Goal: Task Accomplishment & Management: Manage account settings

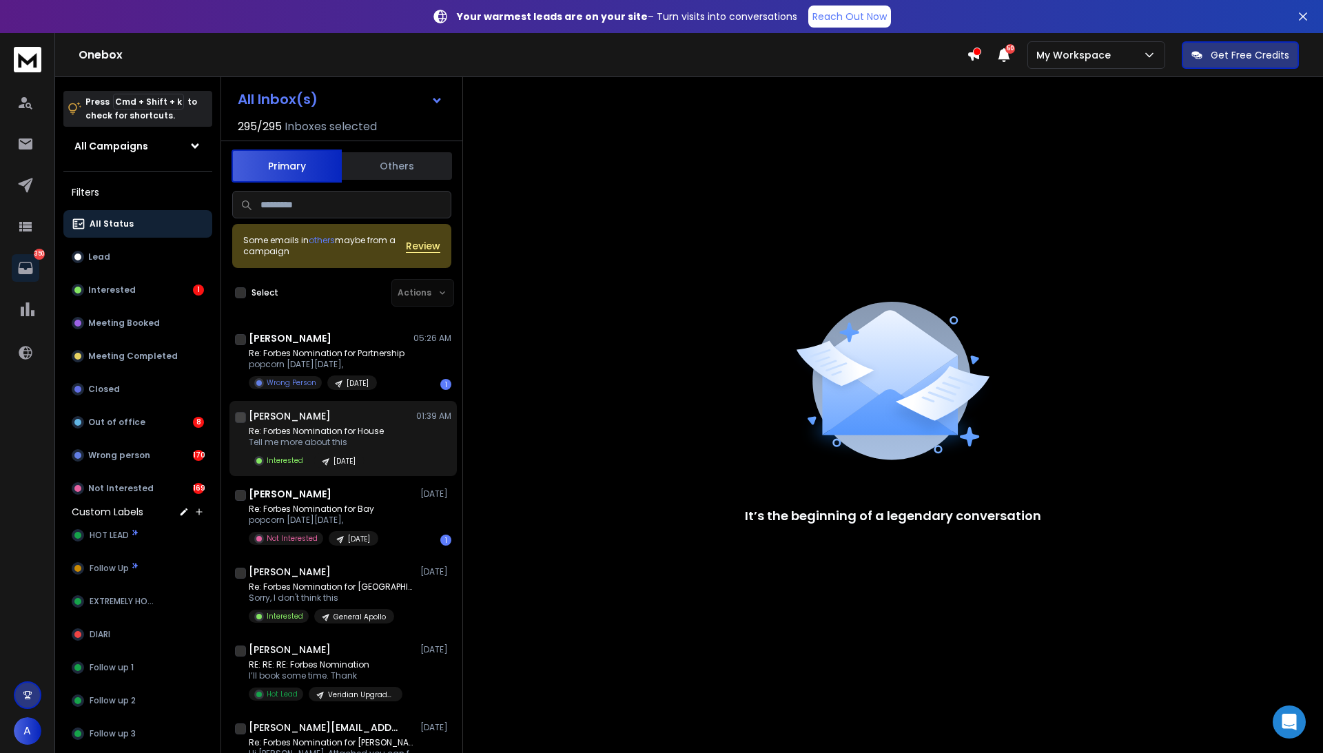
click at [303, 466] on p "Interested" at bounding box center [285, 461] width 37 height 10
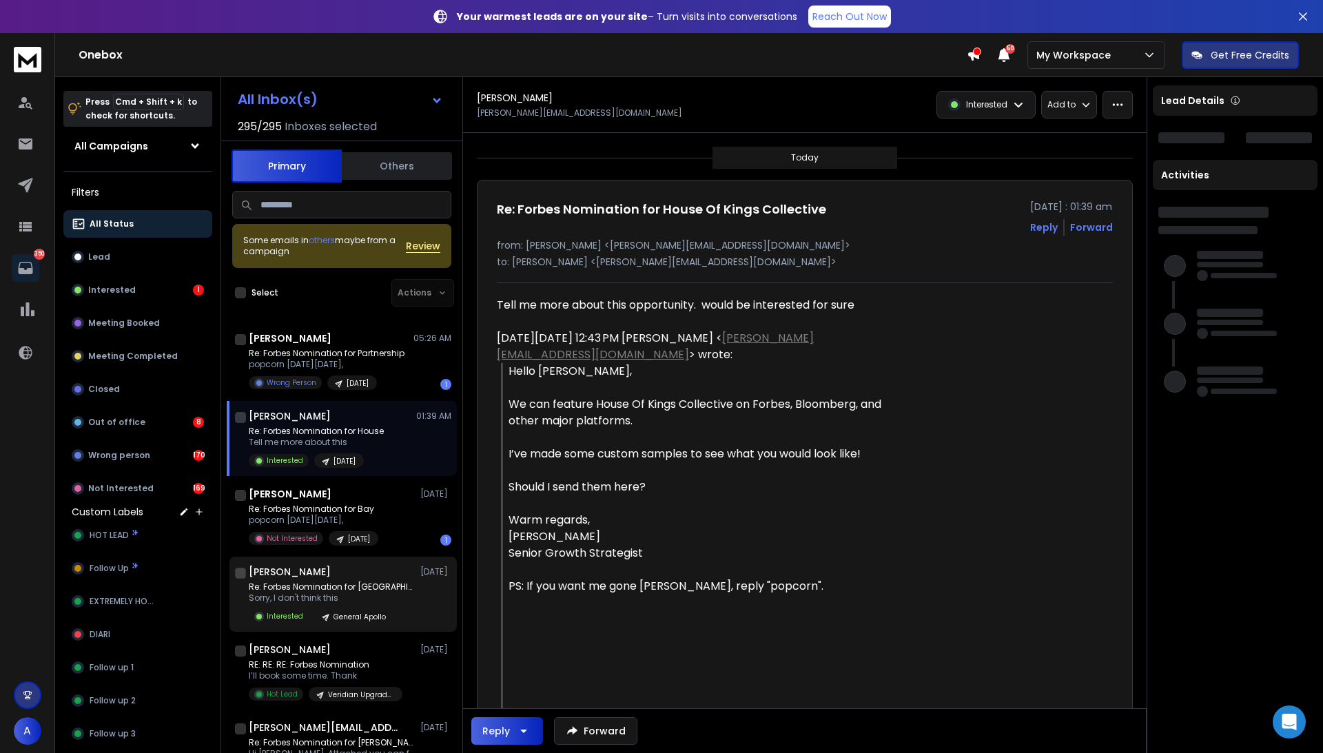
click at [350, 569] on div "[PERSON_NAME] [DATE]" at bounding box center [350, 572] width 203 height 14
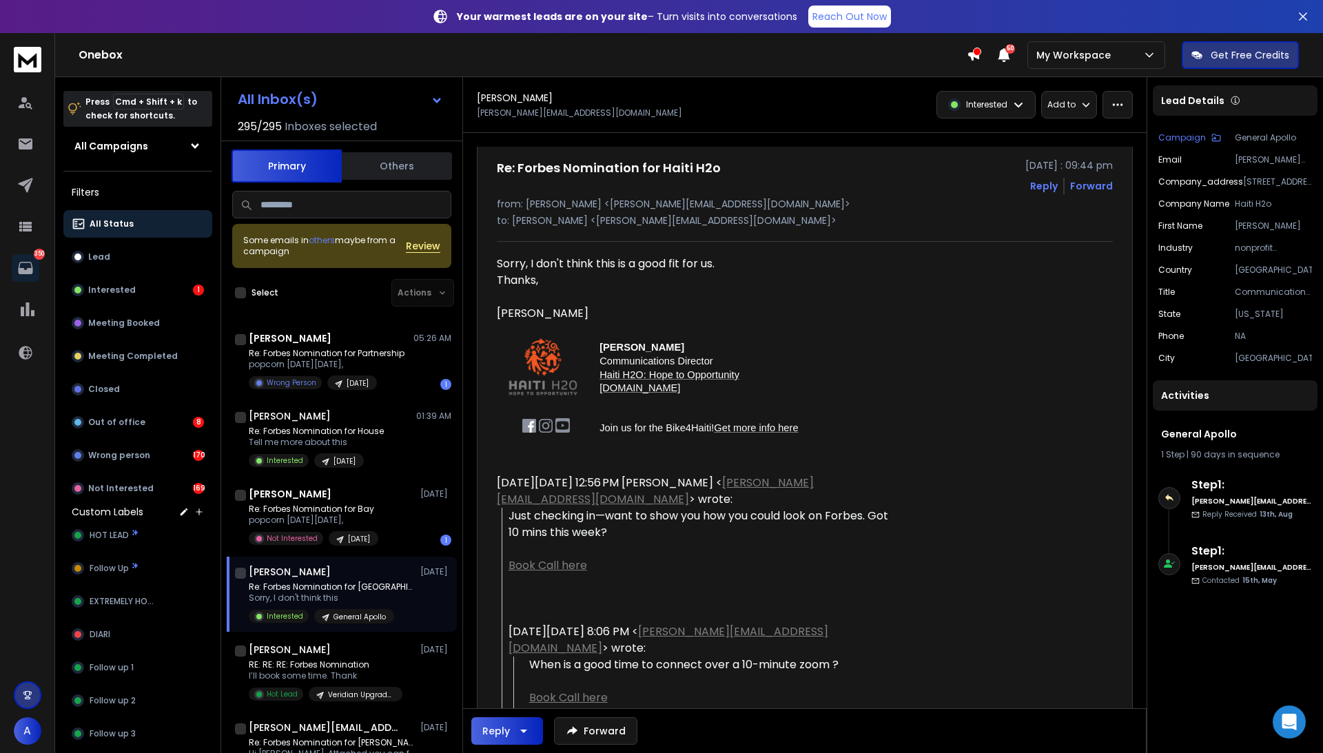
scroll to position [42, 0]
click at [983, 110] on div "Interested" at bounding box center [986, 105] width 98 height 26
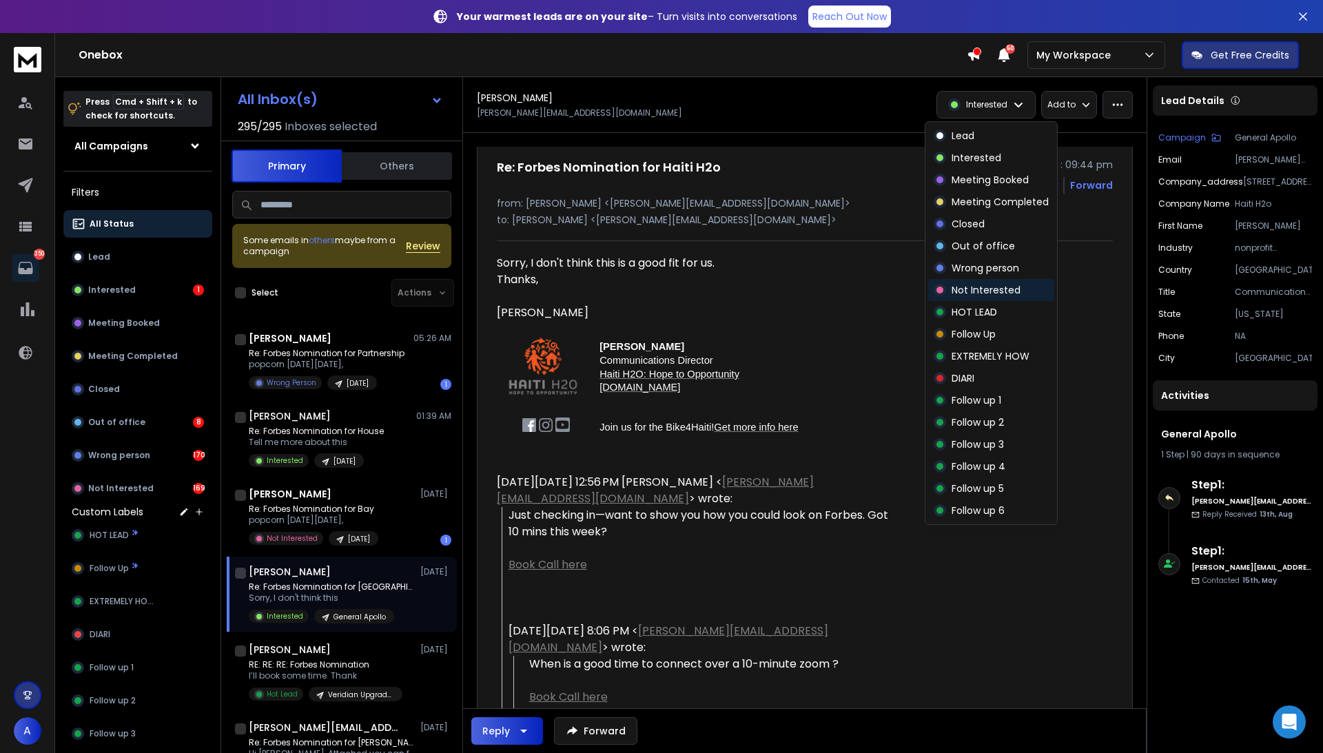
click at [973, 290] on p "Not Interested" at bounding box center [986, 290] width 69 height 14
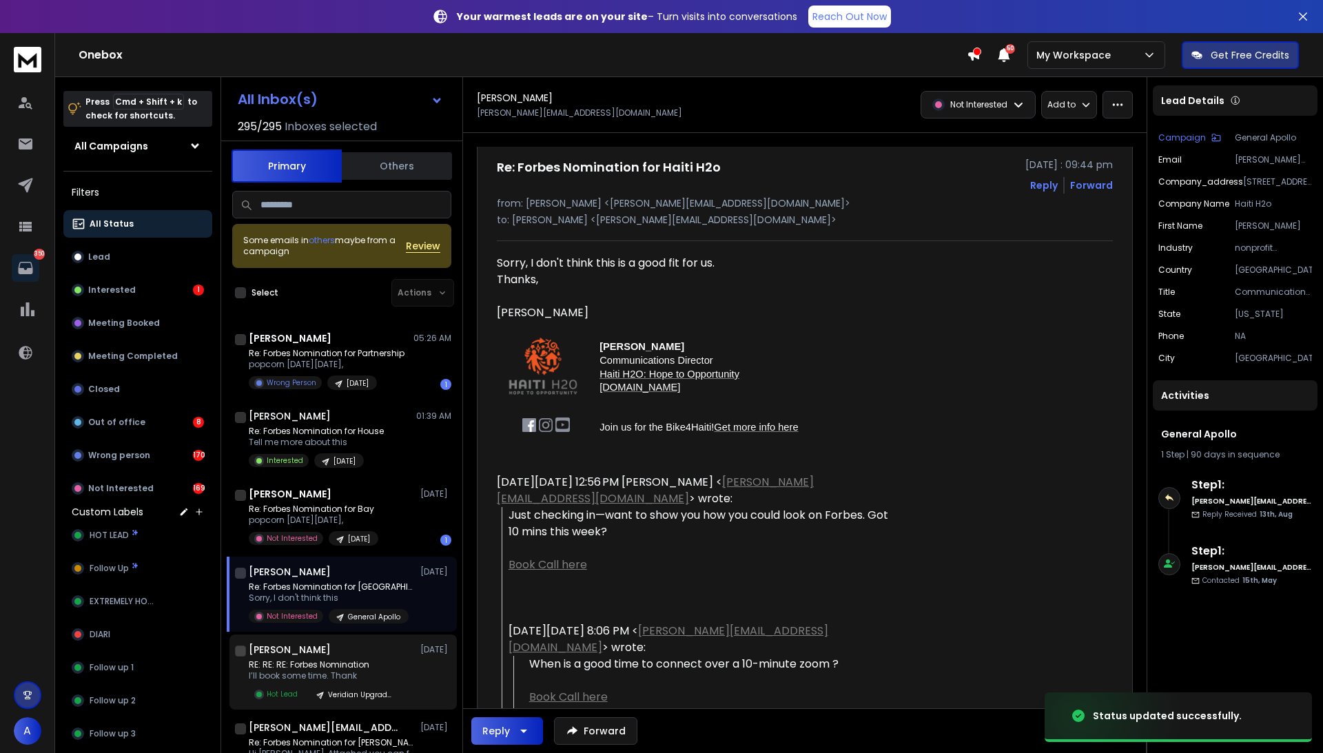
click at [282, 671] on p "RE: RE: RE: Forbes Nomination" at bounding box center [326, 665] width 154 height 11
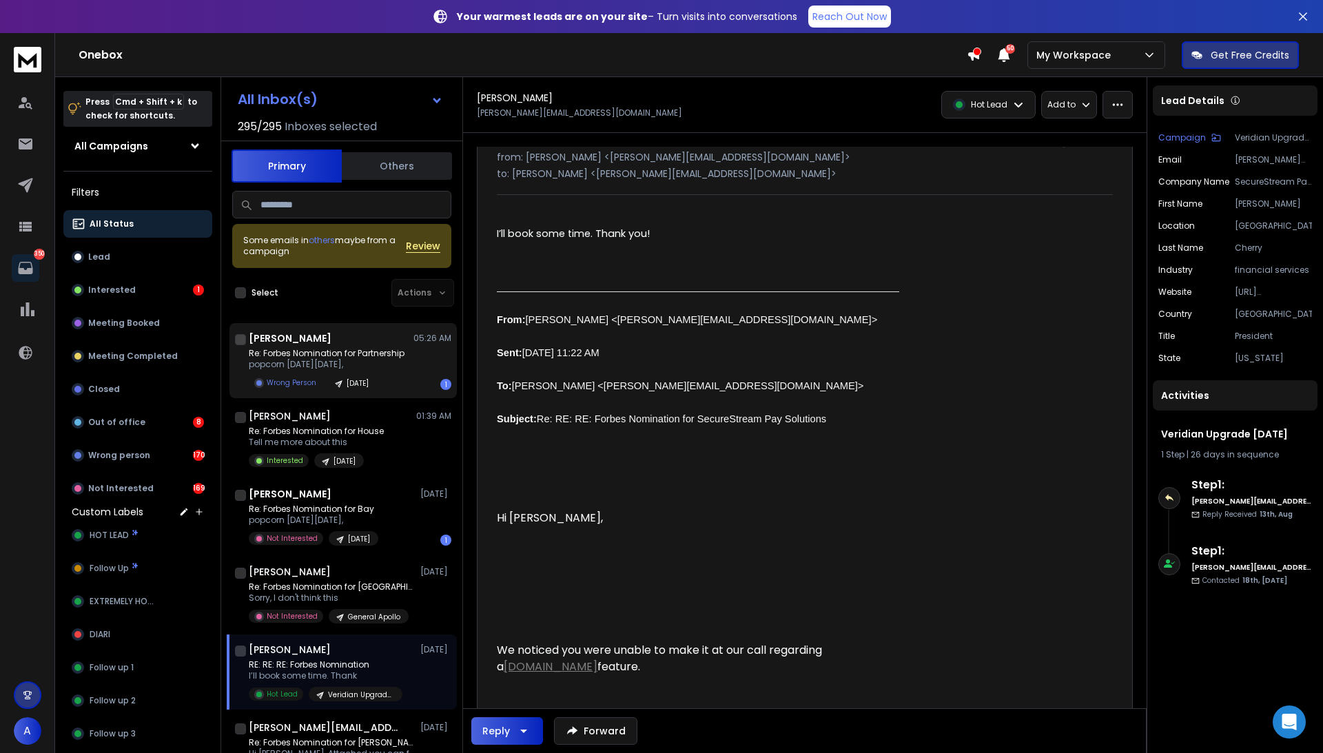
scroll to position [76, 0]
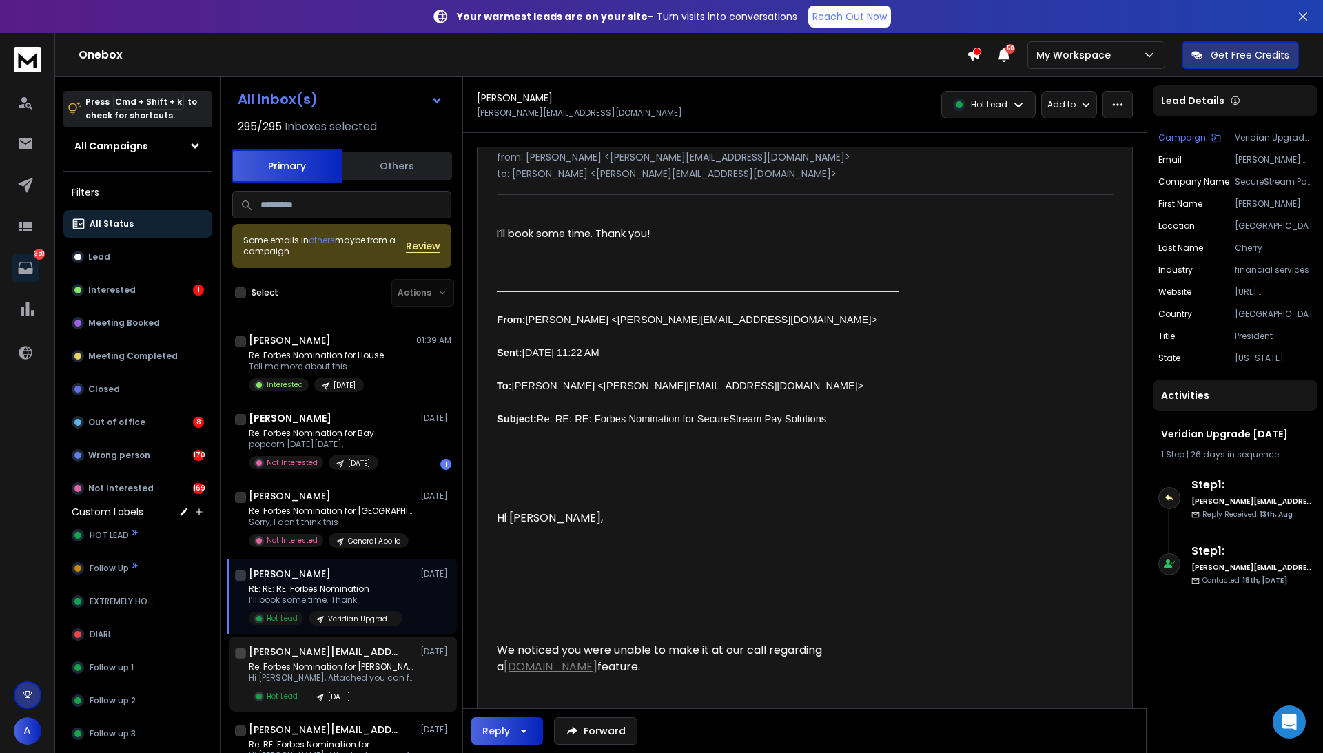
click at [323, 659] on h1 "[PERSON_NAME][EMAIL_ADDRESS][DOMAIN_NAME]" at bounding box center [325, 652] width 152 height 14
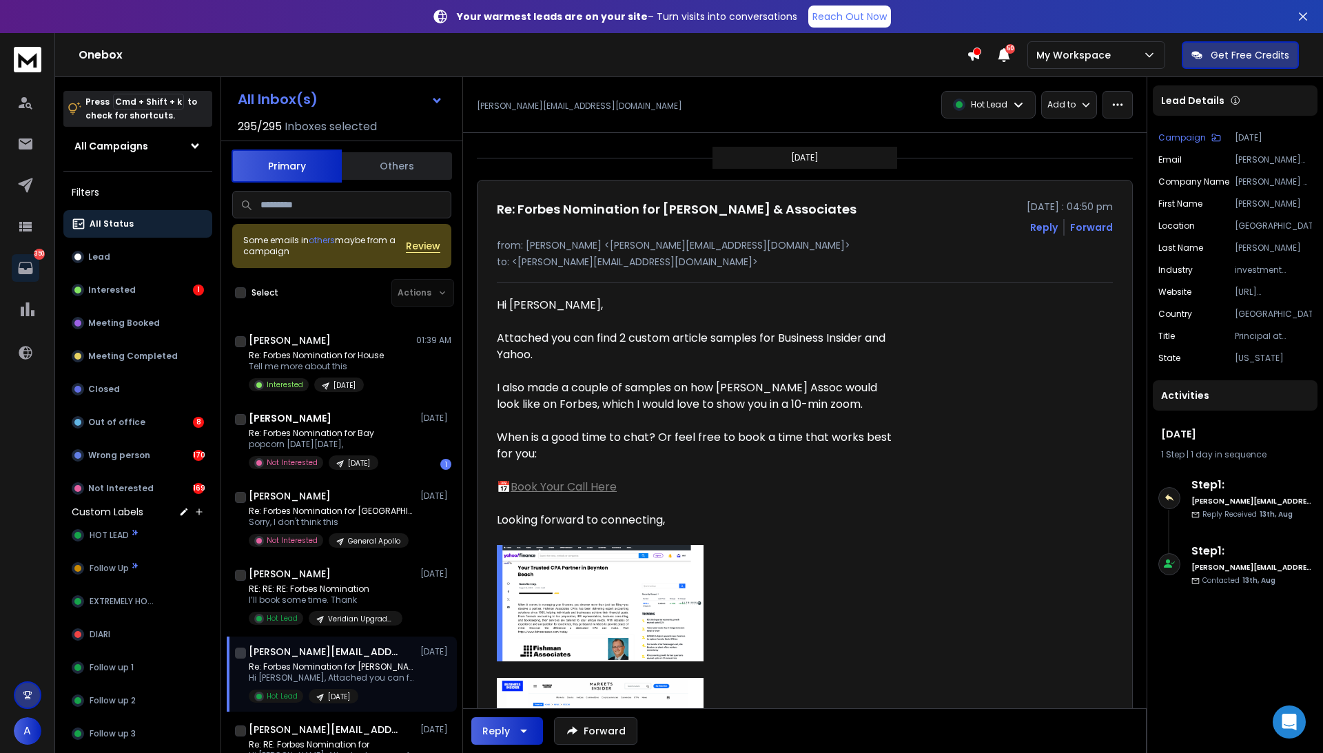
click at [417, 139] on div "All Inbox(s) 295 / 295 Inboxes selected Primary Others Some emails in others ma…" at bounding box center [341, 453] width 241 height 753
click at [401, 169] on button "Others" at bounding box center [397, 166] width 110 height 30
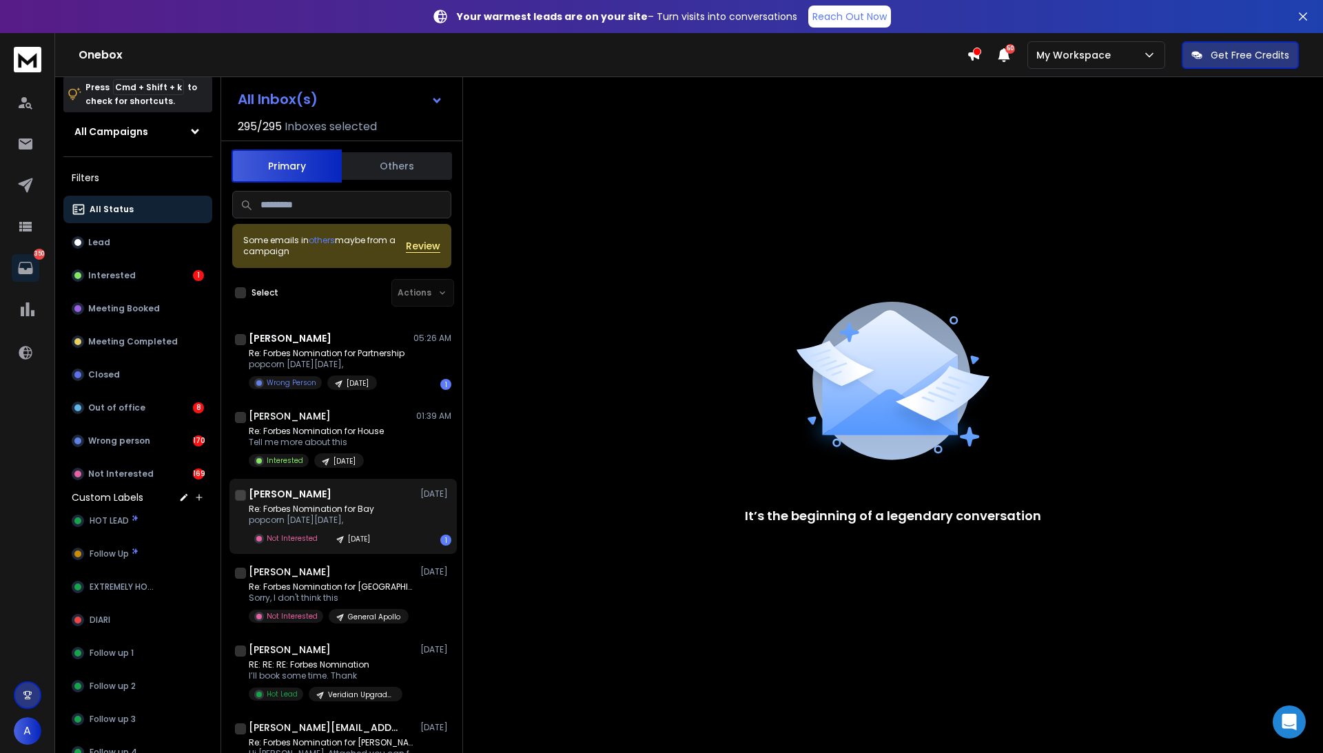
scroll to position [0, 0]
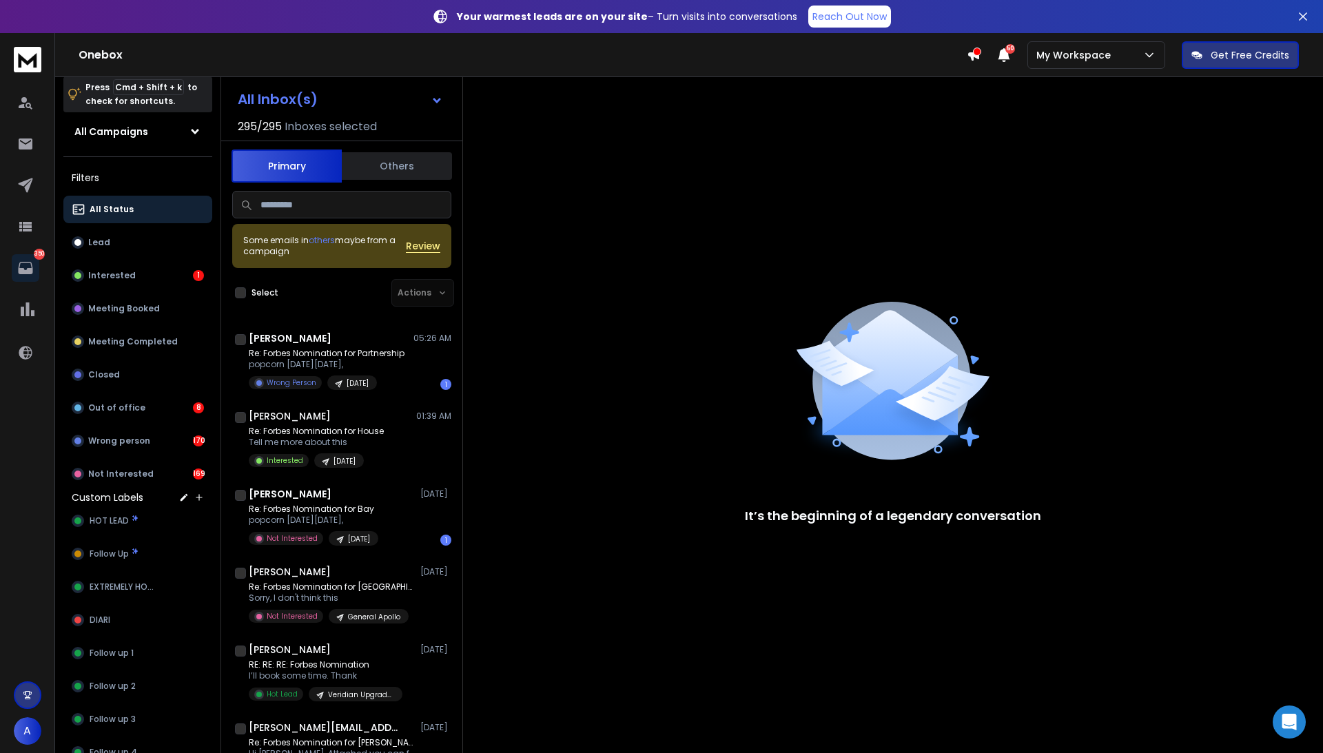
click at [389, 191] on input at bounding box center [341, 205] width 219 height 28
click at [389, 161] on button "Others" at bounding box center [397, 166] width 110 height 30
click at [412, 185] on div at bounding box center [342, 201] width 230 height 33
click at [413, 181] on button "Others" at bounding box center [397, 166] width 110 height 30
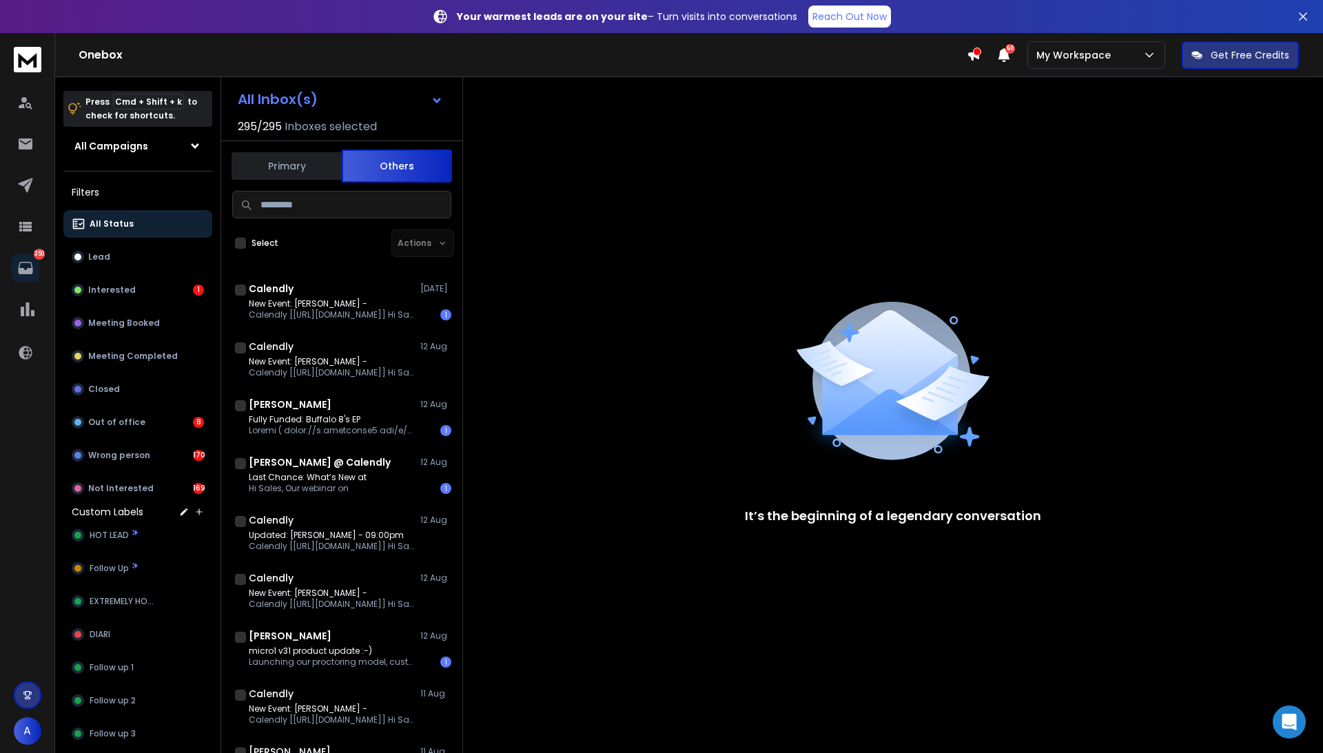
click at [328, 152] on button "Primary" at bounding box center [287, 166] width 110 height 30
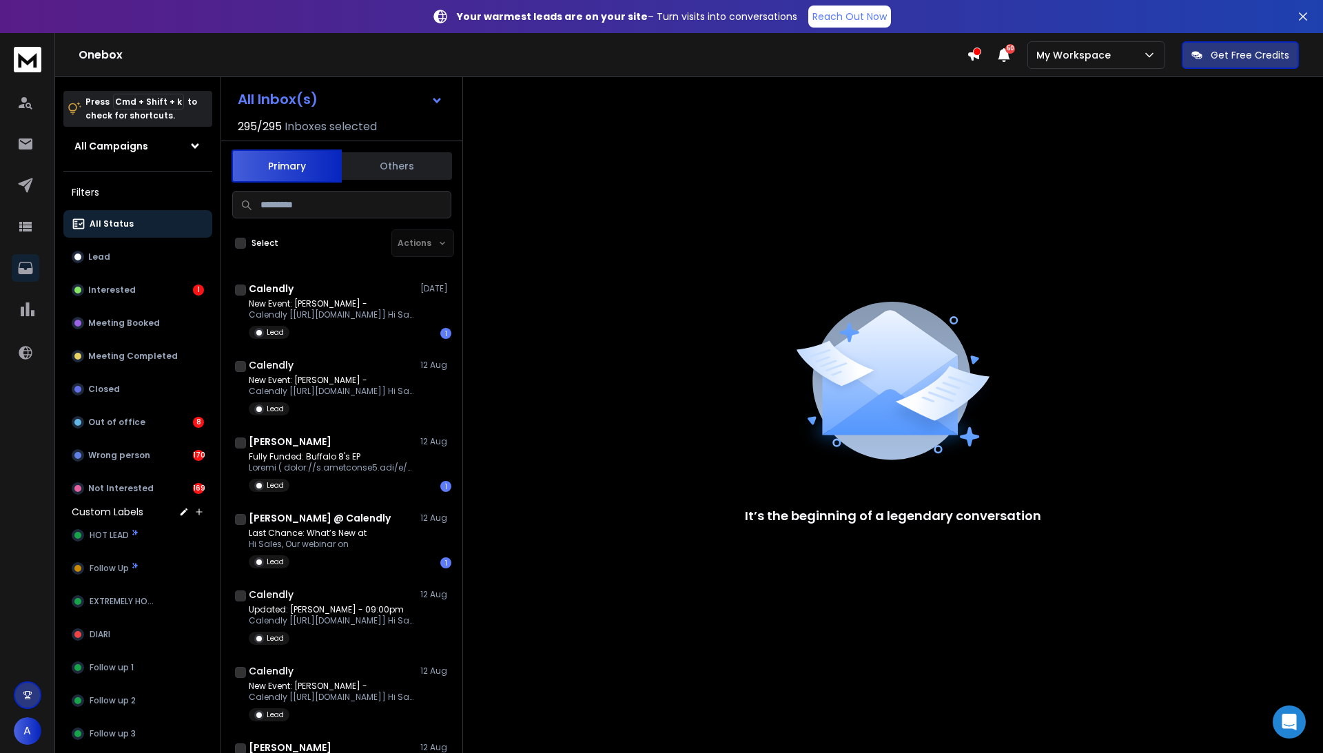
click at [409, 120] on div "295 / 295 Inboxes selected" at bounding box center [342, 127] width 208 height 17
click at [378, 205] on input at bounding box center [341, 205] width 219 height 28
click at [392, 185] on div at bounding box center [342, 201] width 230 height 33
click at [396, 178] on button "Others" at bounding box center [397, 166] width 110 height 30
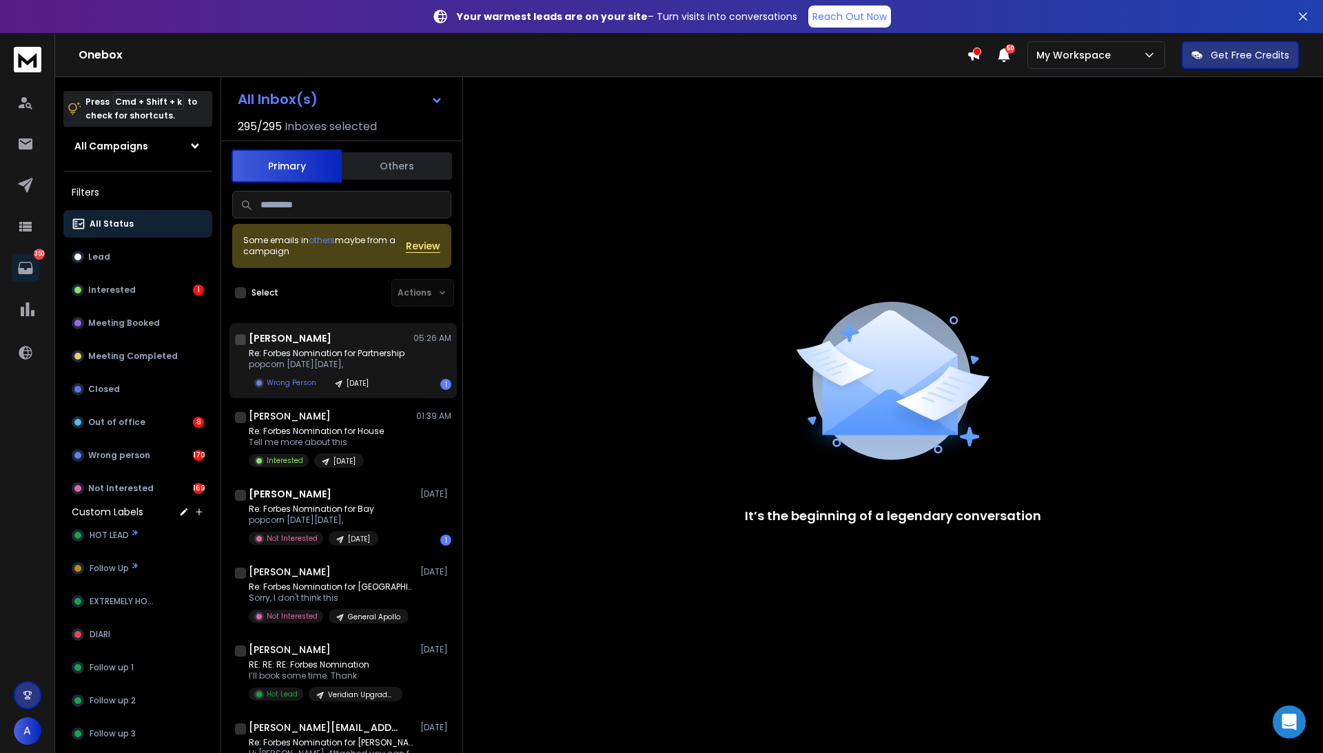
click at [391, 332] on div "Webb Knudsen 05:26 AM" at bounding box center [350, 338] width 203 height 14
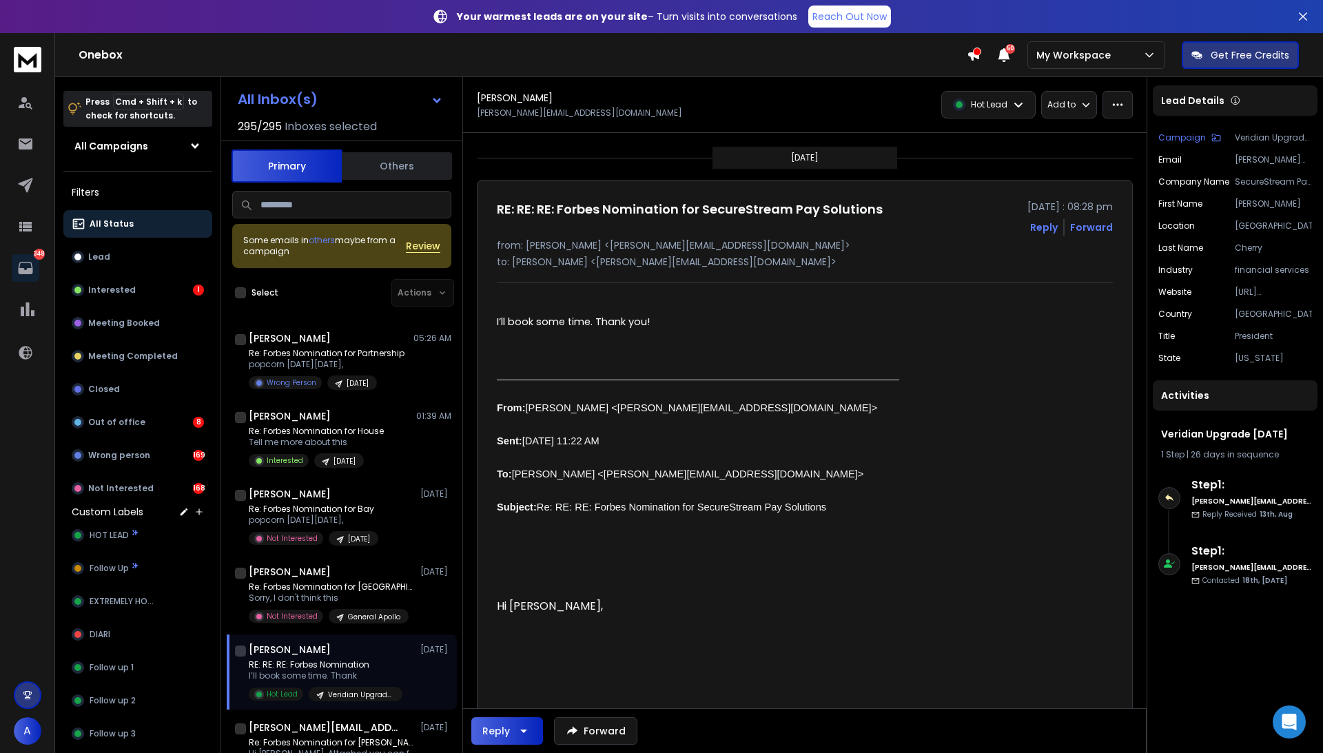
click at [389, 186] on div at bounding box center [342, 201] width 230 height 33
click at [384, 163] on button "Others" at bounding box center [397, 166] width 110 height 30
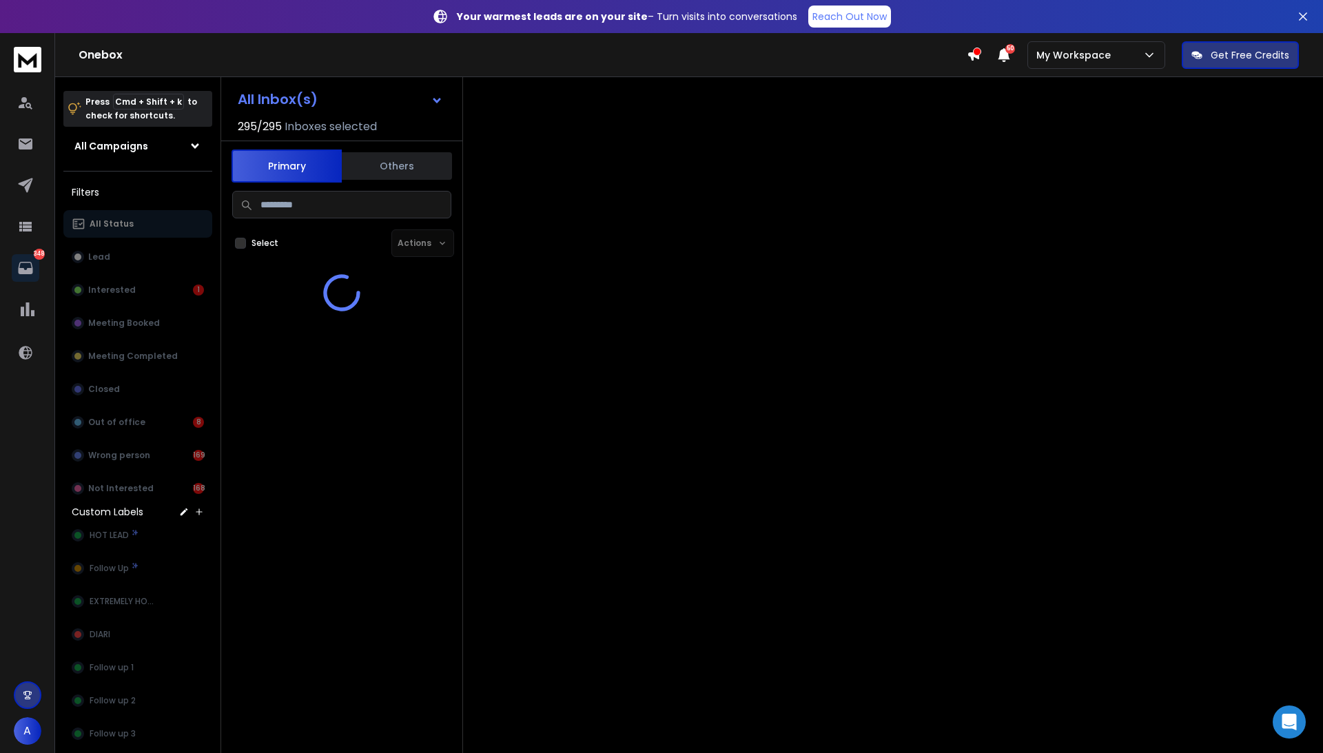
click at [334, 163] on button "Primary" at bounding box center [287, 166] width 110 height 33
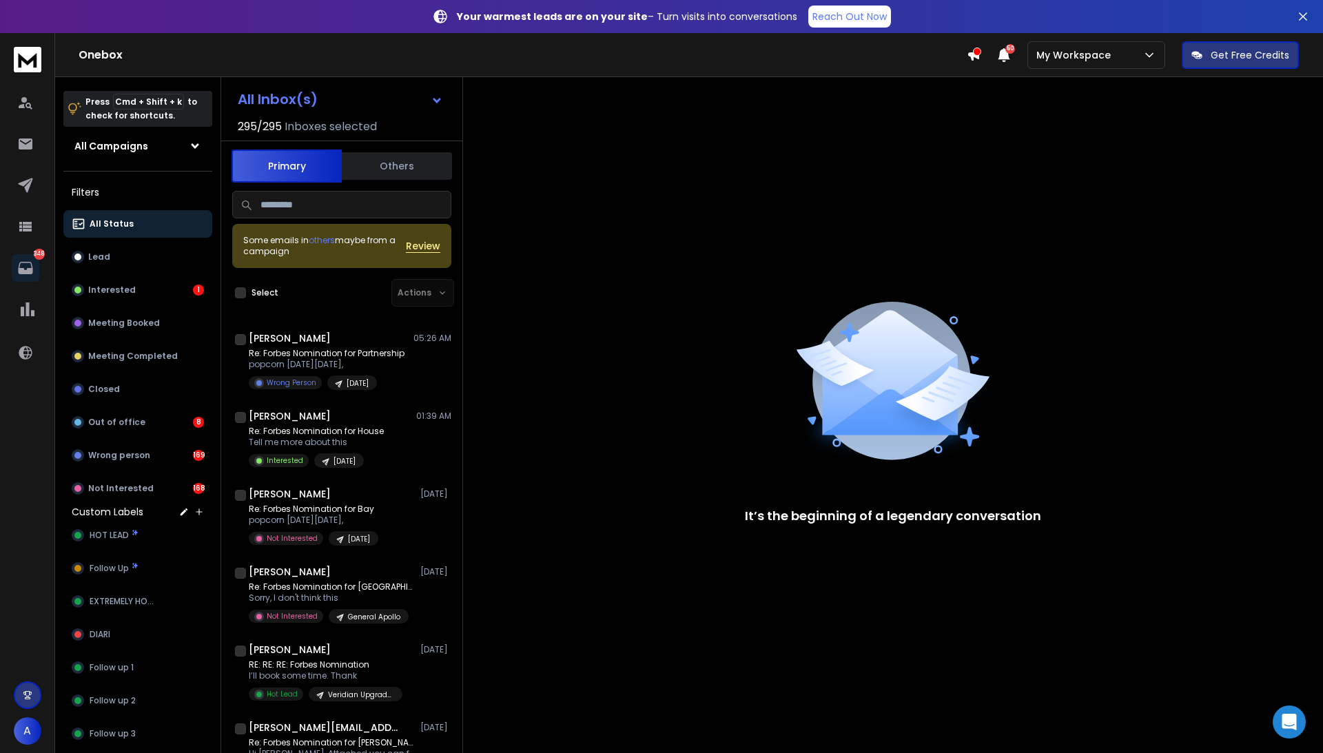
click at [426, 182] on div "Primary Others Some emails in others maybe from a campaign Review Select Action…" at bounding box center [341, 515] width 241 height 726
click at [414, 167] on button "Others" at bounding box center [397, 166] width 110 height 30
click at [34, 189] on icon at bounding box center [25, 185] width 17 height 17
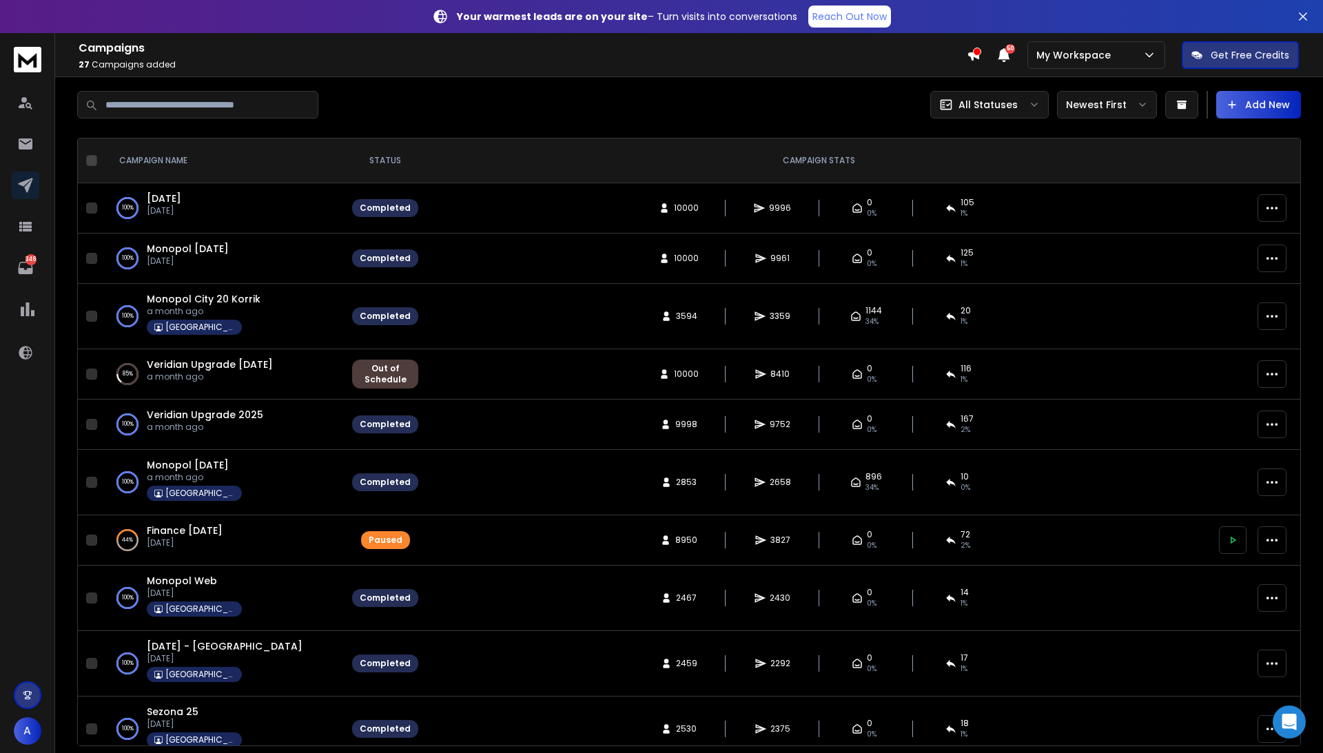
click at [1112, 202] on div "10000 9996 0 0% 105 1 %" at bounding box center [819, 208] width 768 height 22
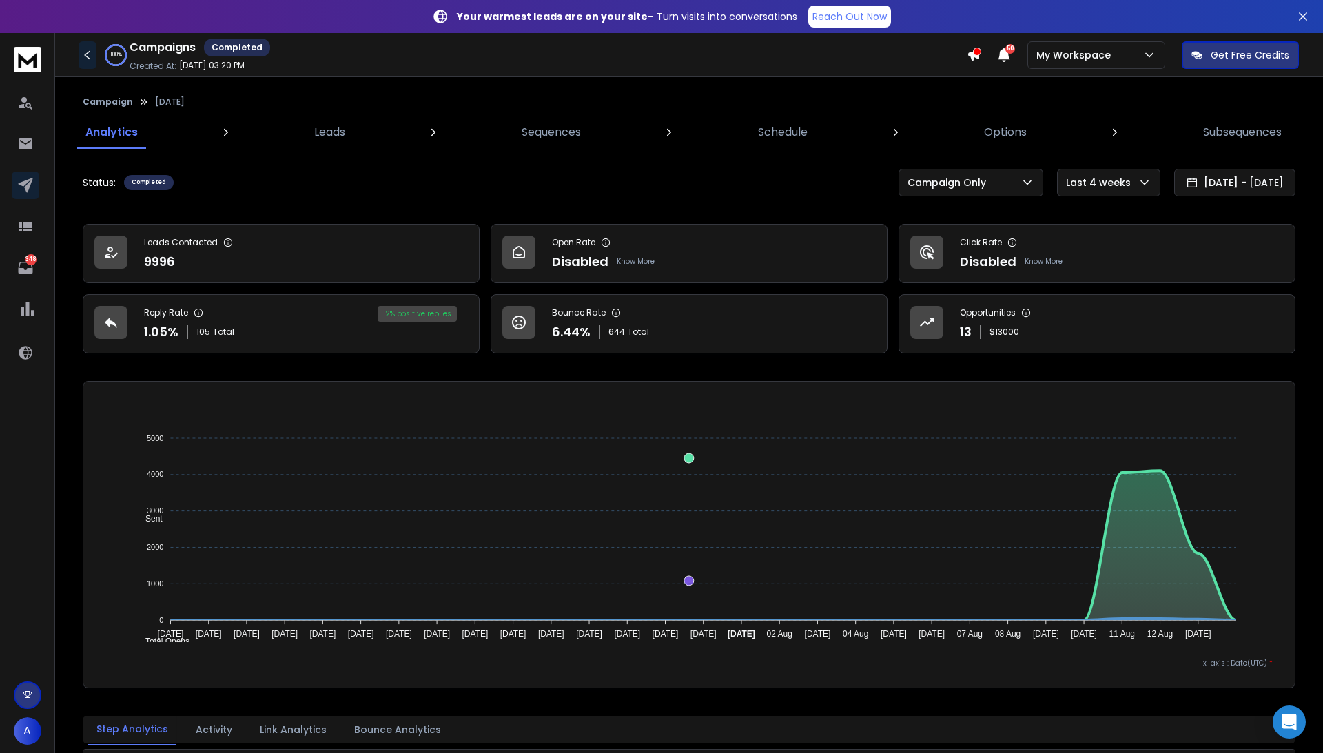
click at [85, 64] on button at bounding box center [88, 55] width 18 height 28
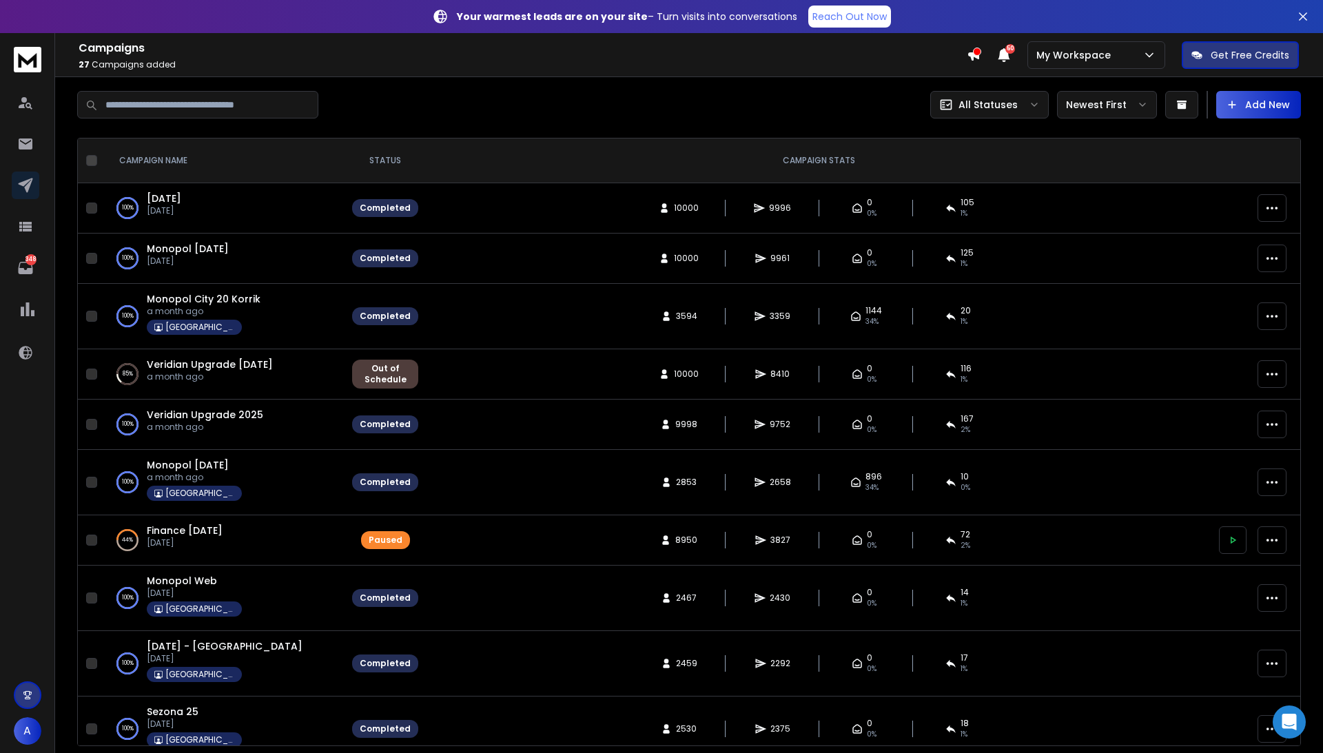
click at [1278, 218] on button "button" at bounding box center [1272, 208] width 29 height 28
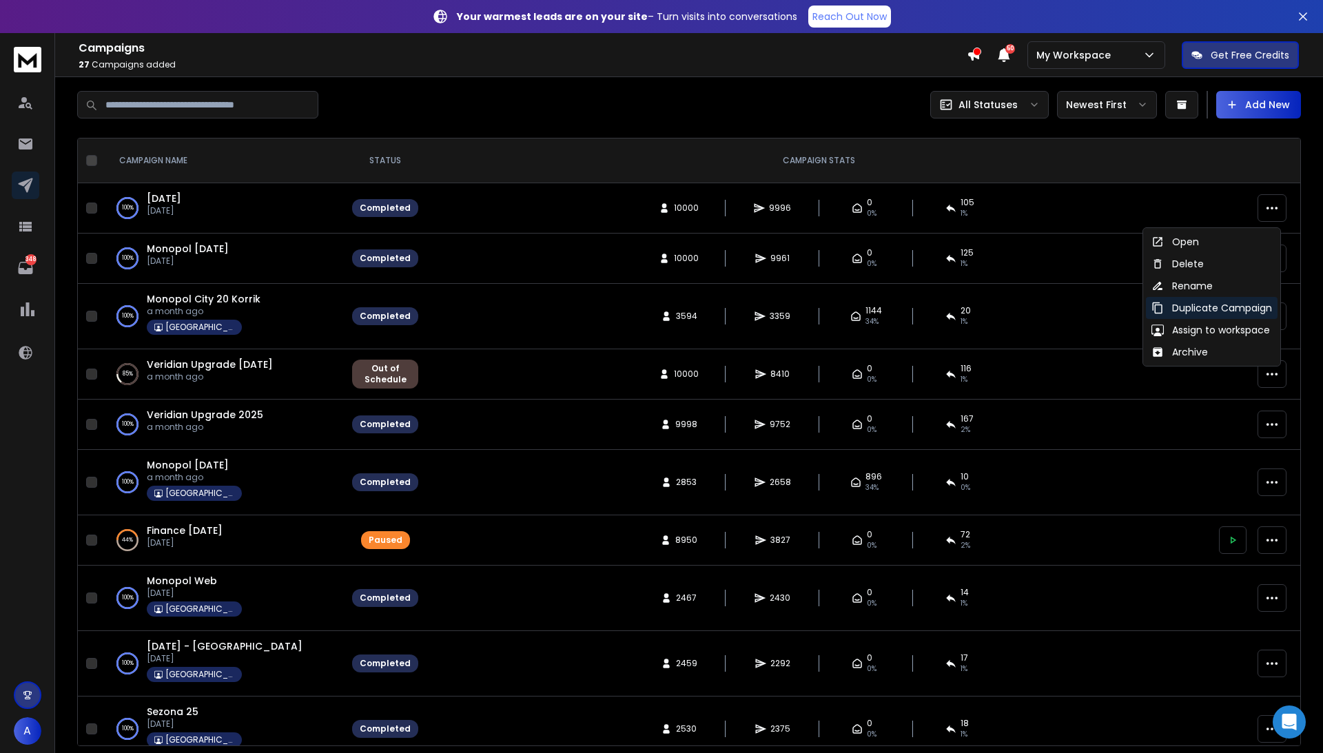
click at [1222, 315] on div "Duplicate Campaign" at bounding box center [1212, 308] width 121 height 14
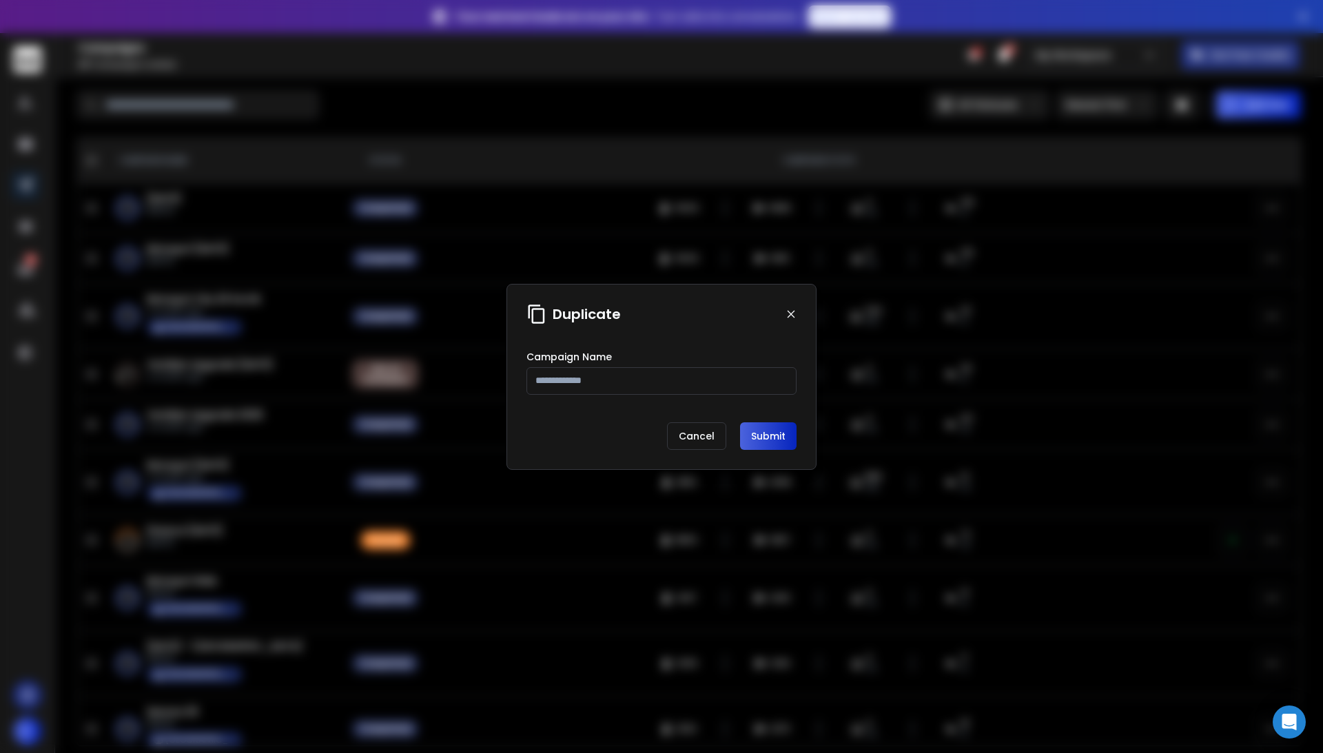
click at [618, 383] on input "text" at bounding box center [662, 381] width 270 height 28
type input "**********"
click at [753, 434] on button "Submit" at bounding box center [768, 436] width 57 height 28
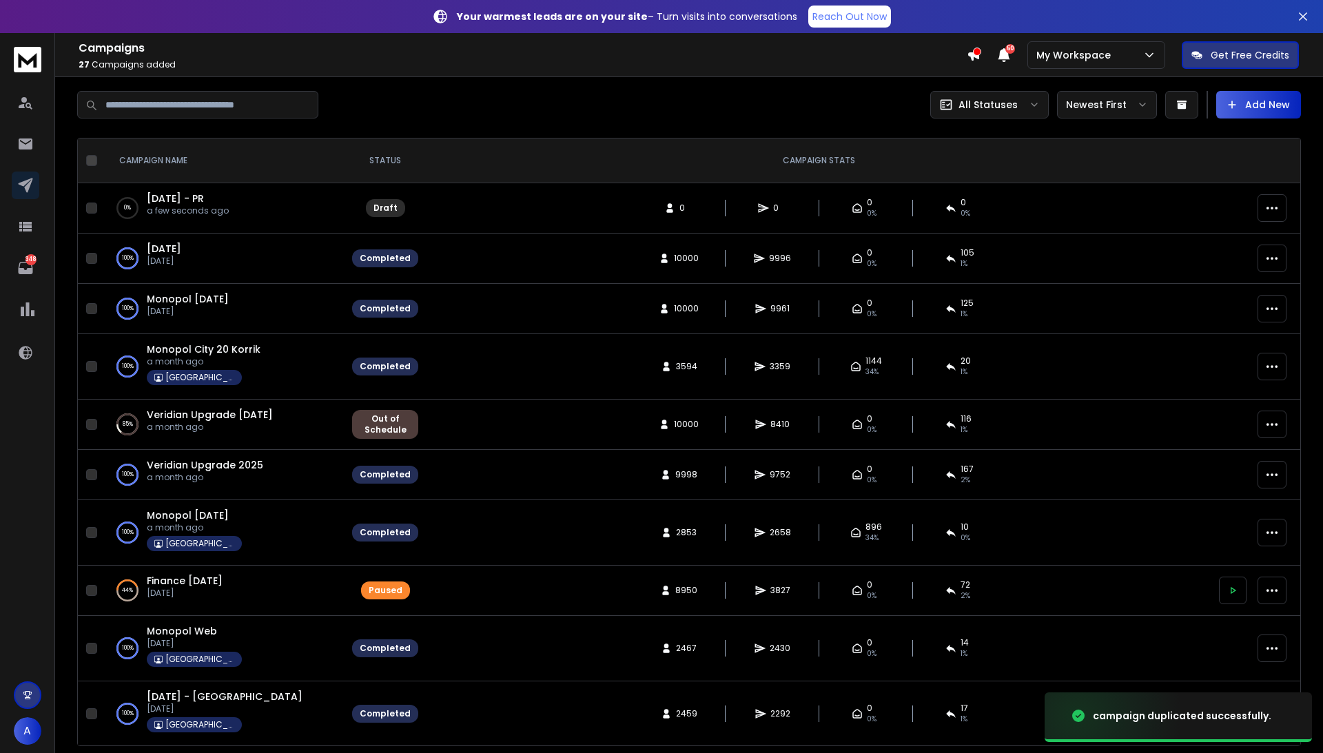
click at [436, 205] on div "0 0 0 0% 0 0%" at bounding box center [819, 208] width 768 height 22
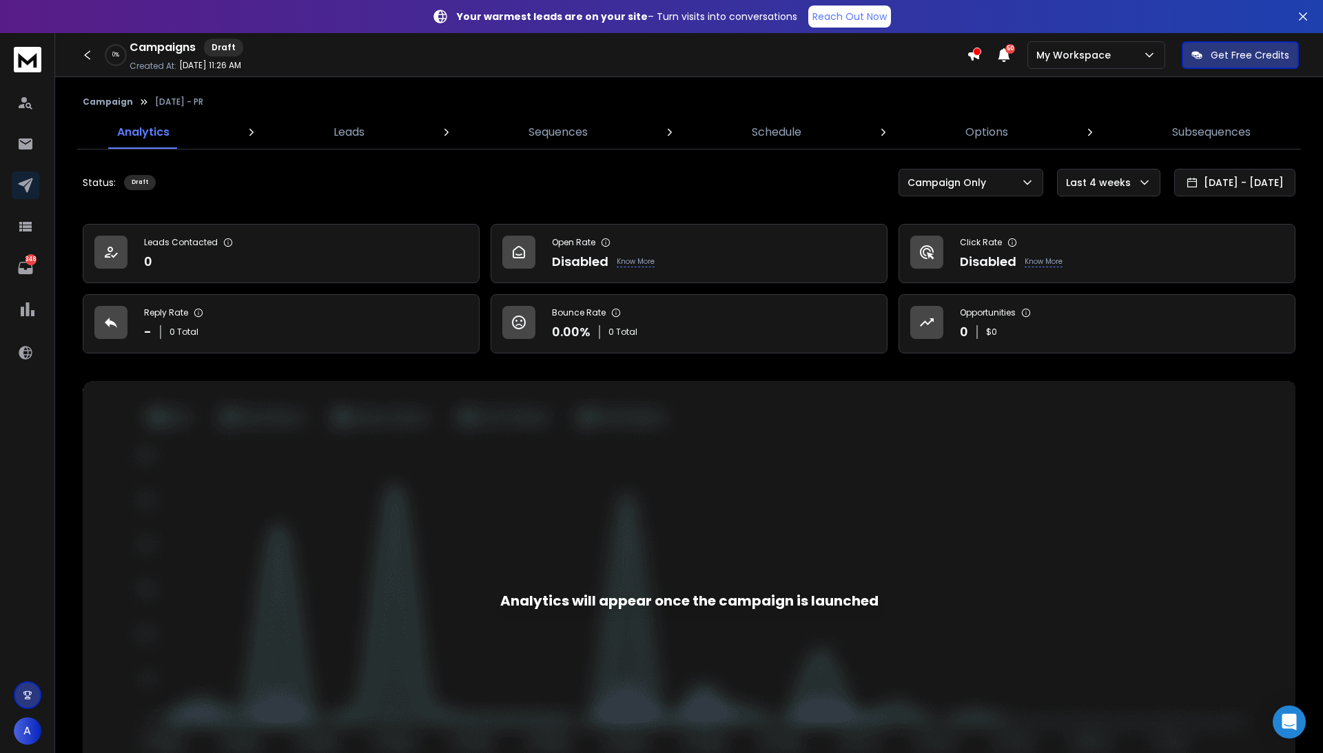
click at [386, 141] on div "Analytics Leads Sequences Schedule Options Subsequences" at bounding box center [683, 132] width 1213 height 33
click at [367, 135] on link "Leads" at bounding box center [349, 132] width 48 height 33
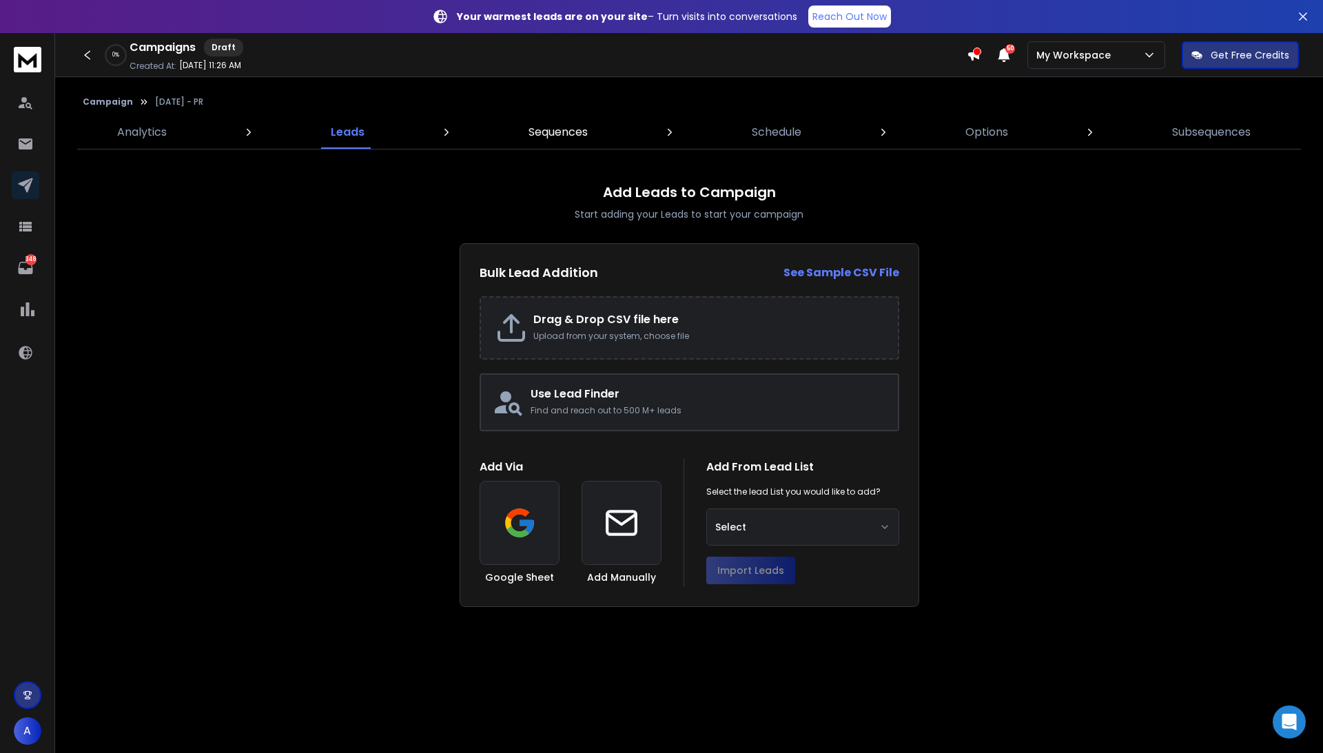
click at [588, 139] on link "Sequences" at bounding box center [558, 132] width 76 height 33
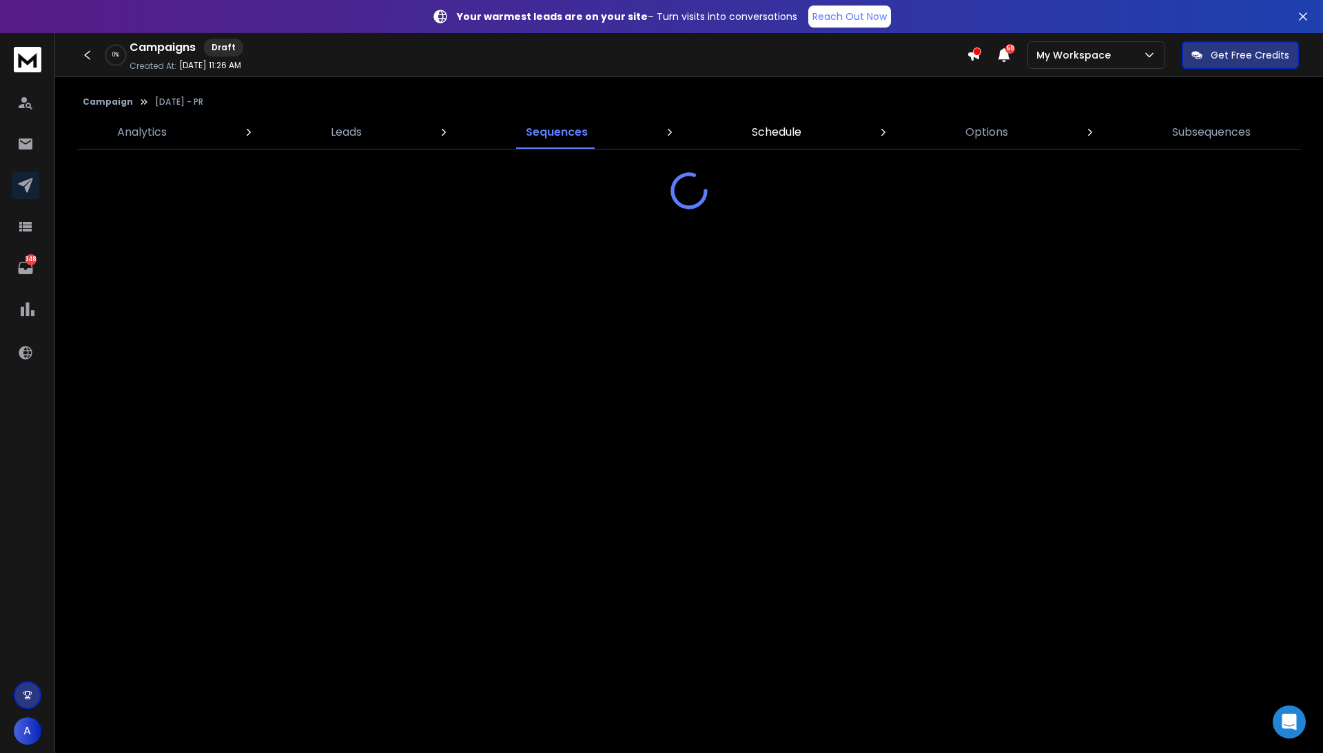
click at [790, 141] on link "Schedule" at bounding box center [777, 132] width 66 height 33
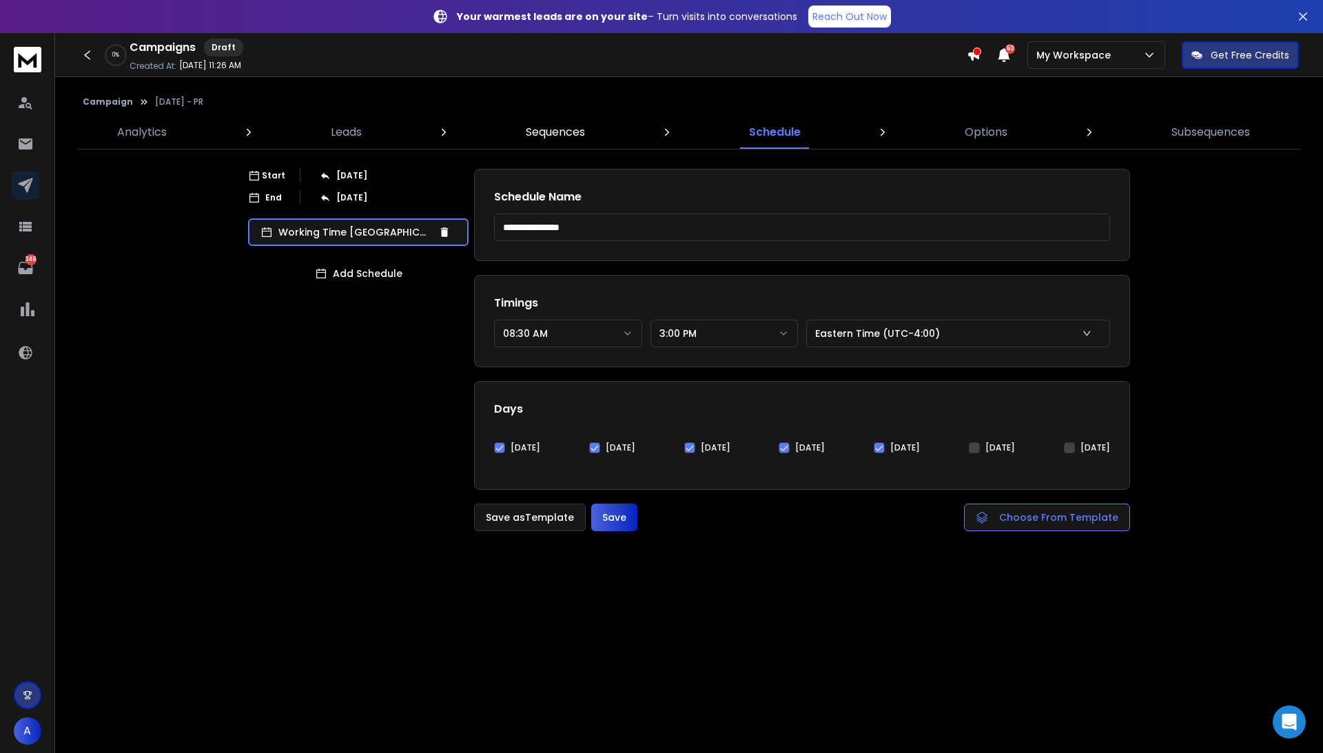
click at [580, 134] on p "Sequences" at bounding box center [555, 132] width 59 height 17
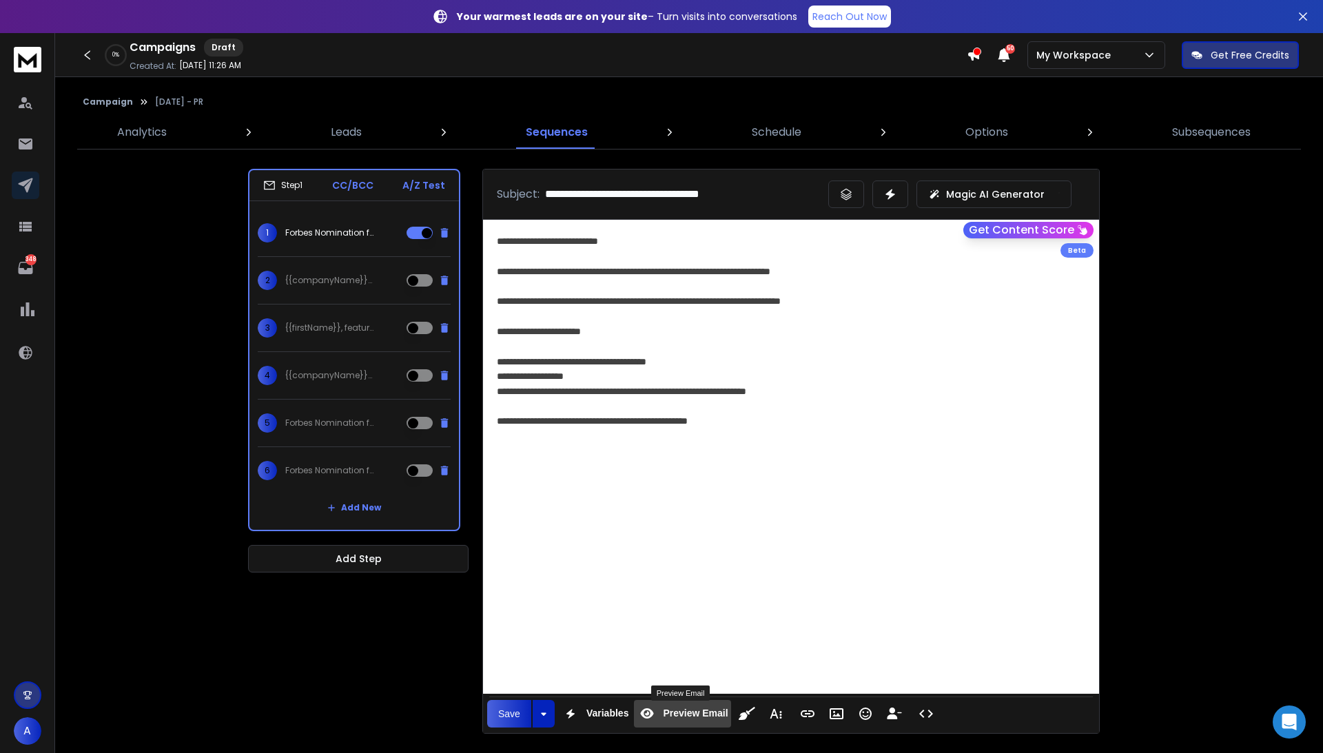
click at [696, 711] on span "Preview Email" at bounding box center [695, 714] width 70 height 12
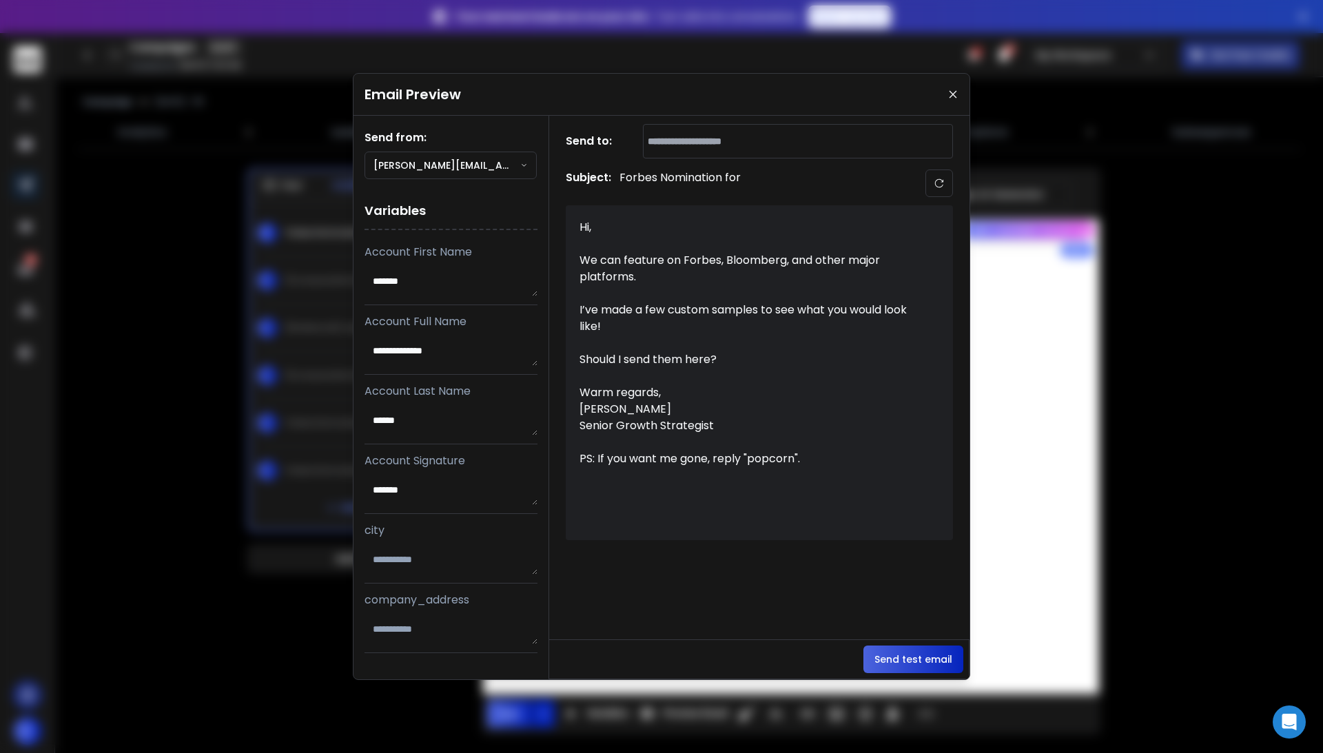
click at [957, 87] on div "Email Preview" at bounding box center [662, 94] width 616 height 41
click at [957, 96] on icon at bounding box center [953, 94] width 11 height 11
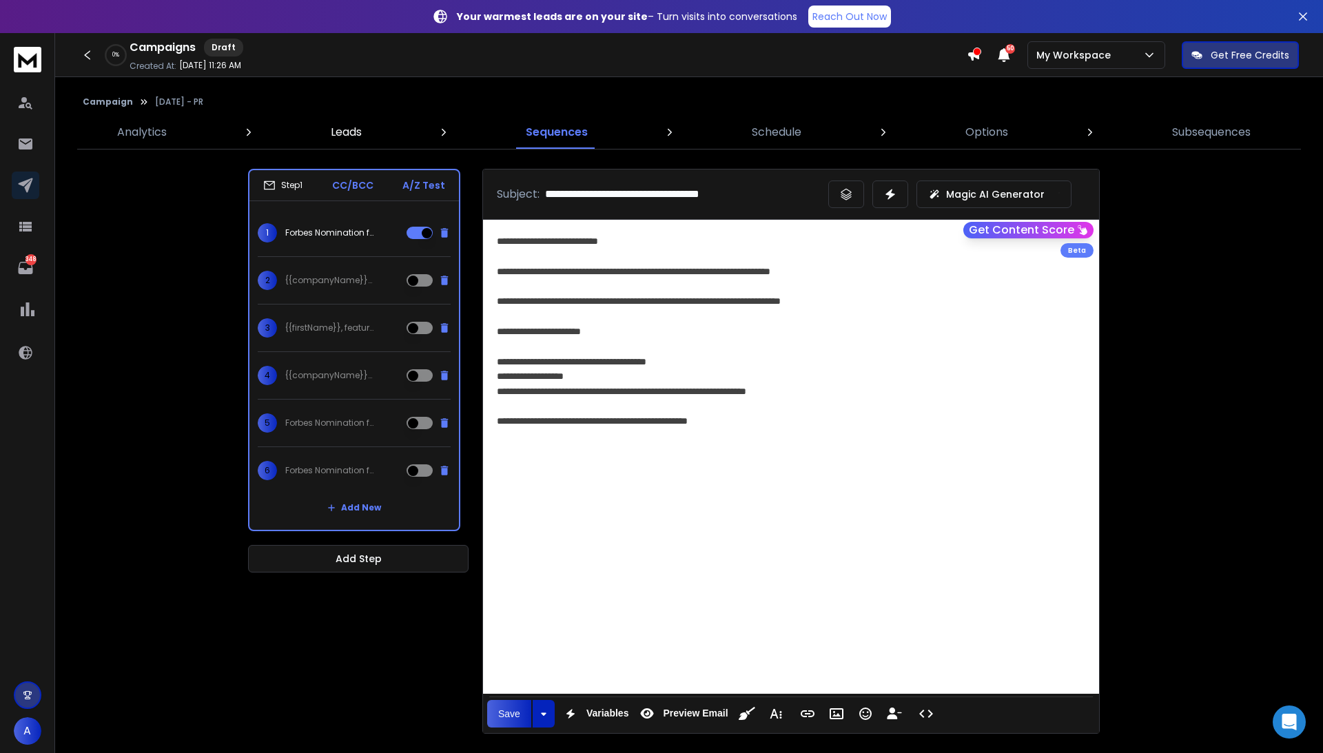
click at [348, 144] on link "Leads" at bounding box center [347, 132] width 48 height 33
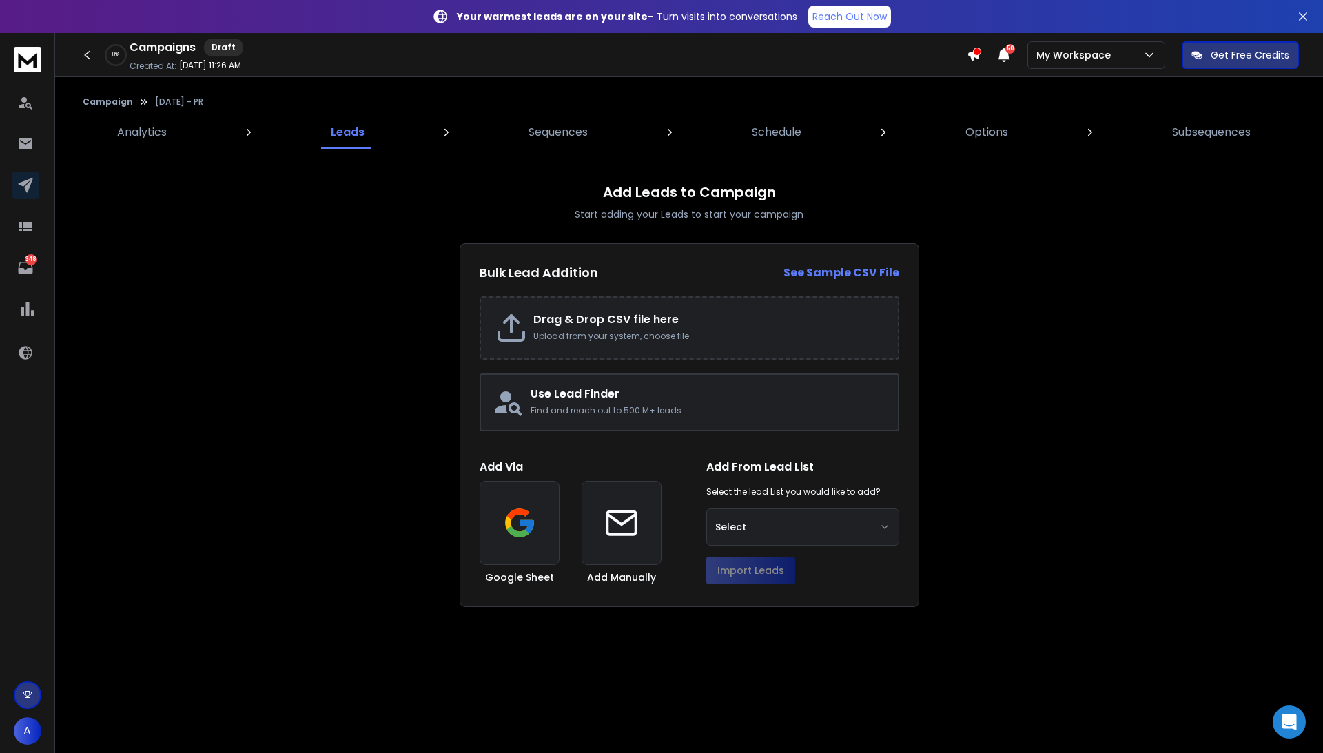
click at [594, 310] on div "Drag & Drop CSV file here Upload from your system, choose file" at bounding box center [690, 327] width 420 height 63
click at [624, 327] on h2 "Drag & Drop CSV file here" at bounding box center [708, 320] width 351 height 17
click at [670, 343] on div "Drag & Drop CSV file here Upload from your system, choose file" at bounding box center [708, 328] width 351 height 33
type input "**********"
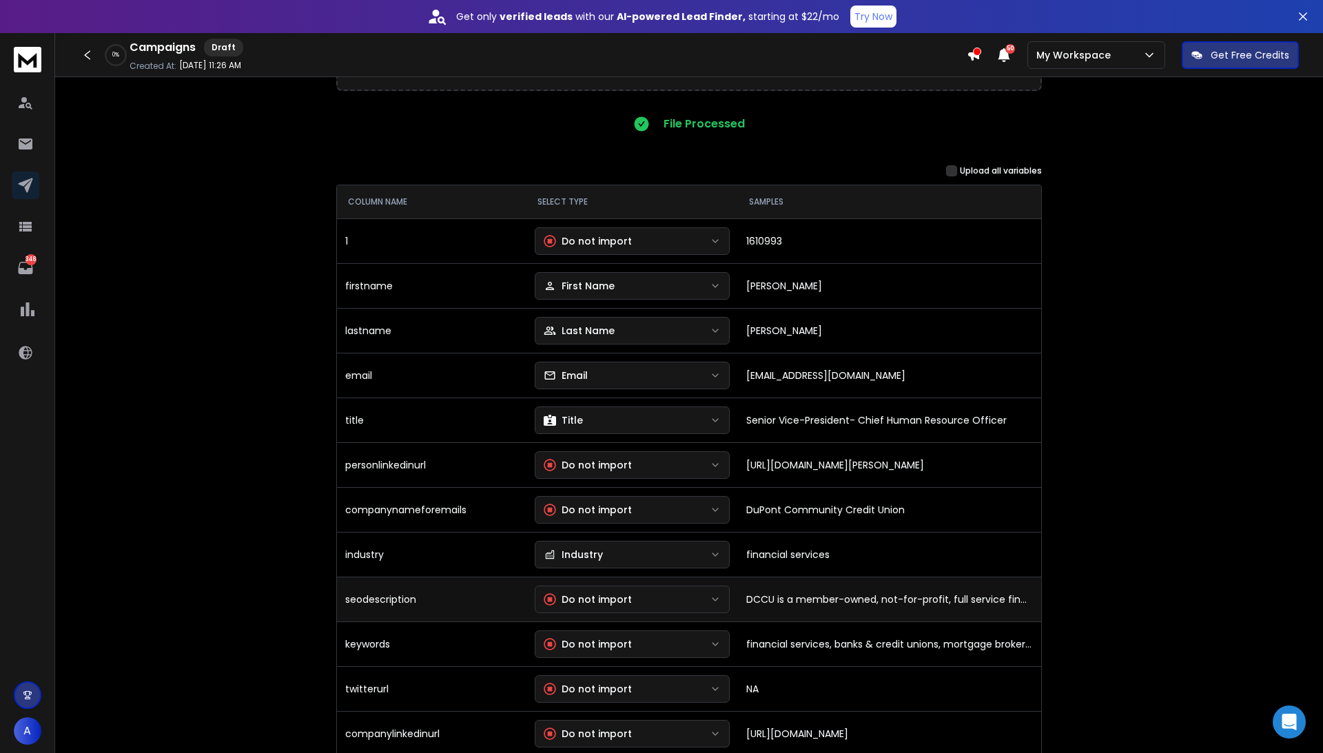
scroll to position [119, 0]
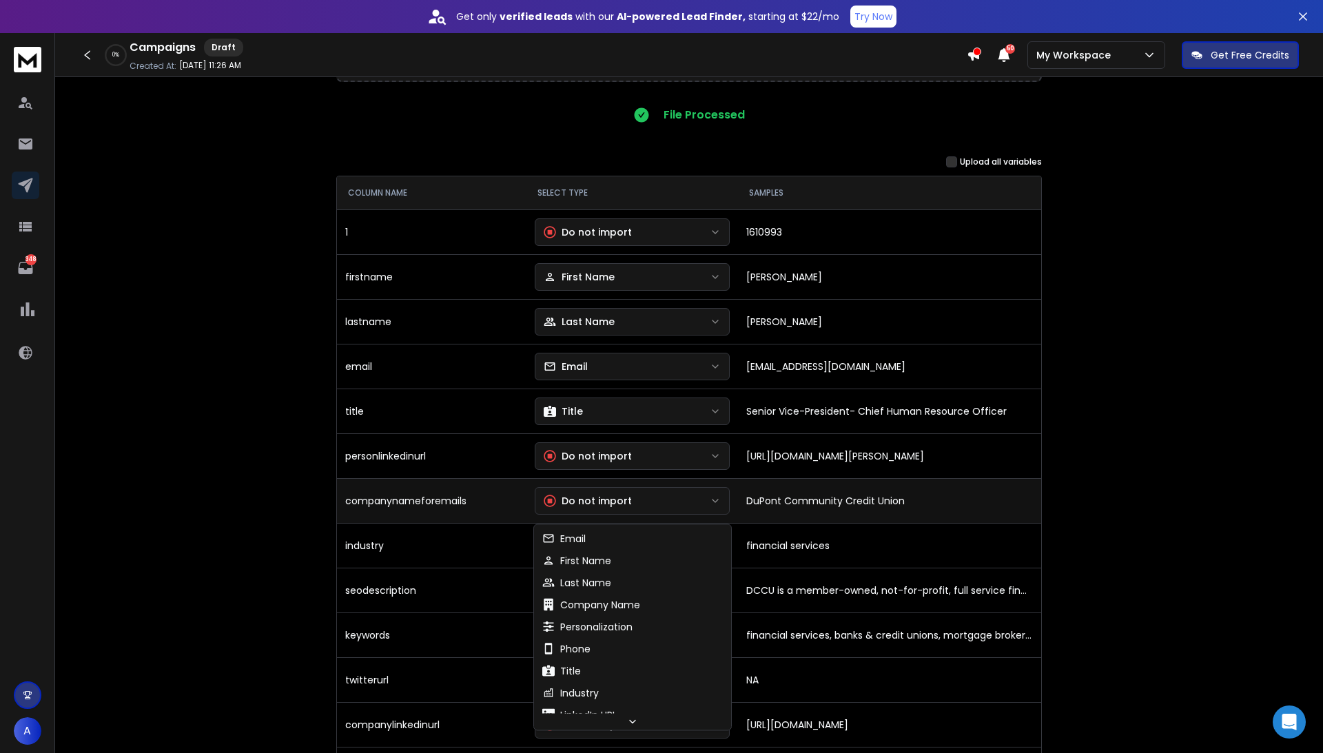
click at [571, 505] on div "Do not import" at bounding box center [588, 501] width 88 height 14
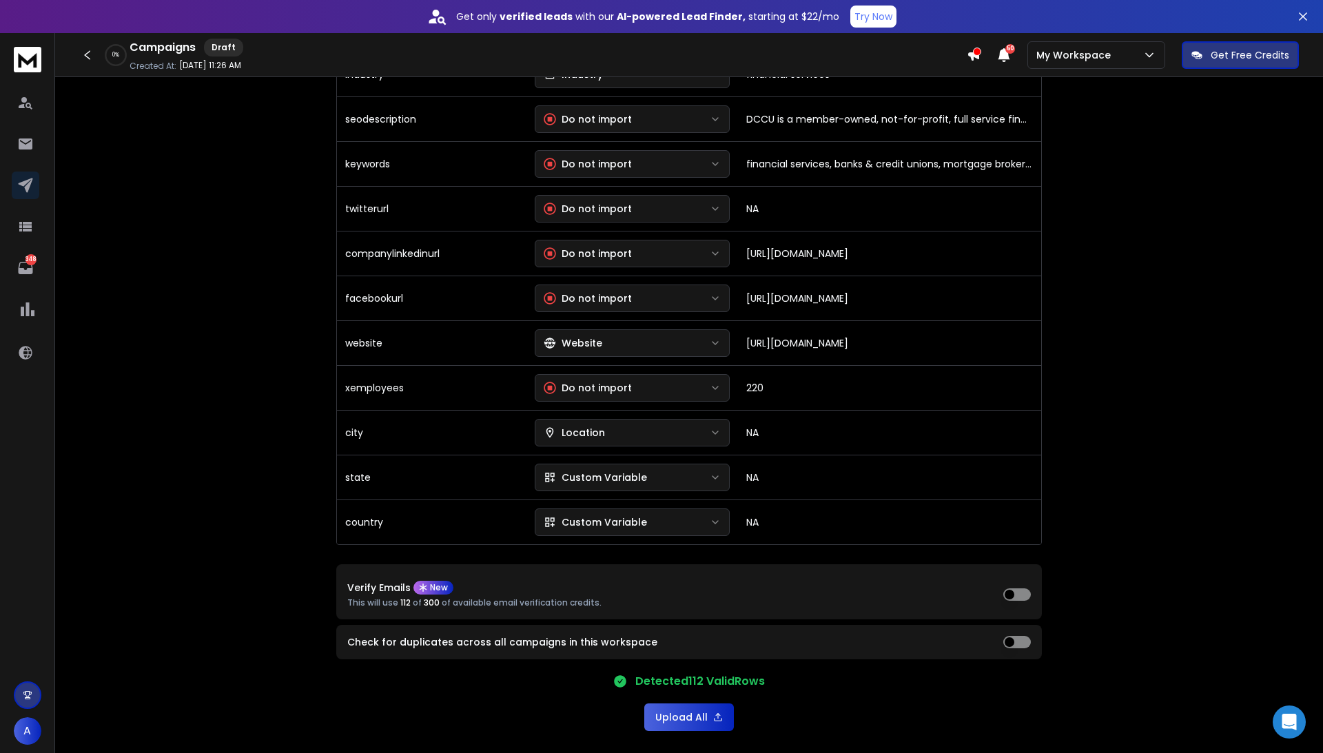
scroll to position [600, 0]
click at [706, 719] on button "Upload All" at bounding box center [689, 718] width 90 height 28
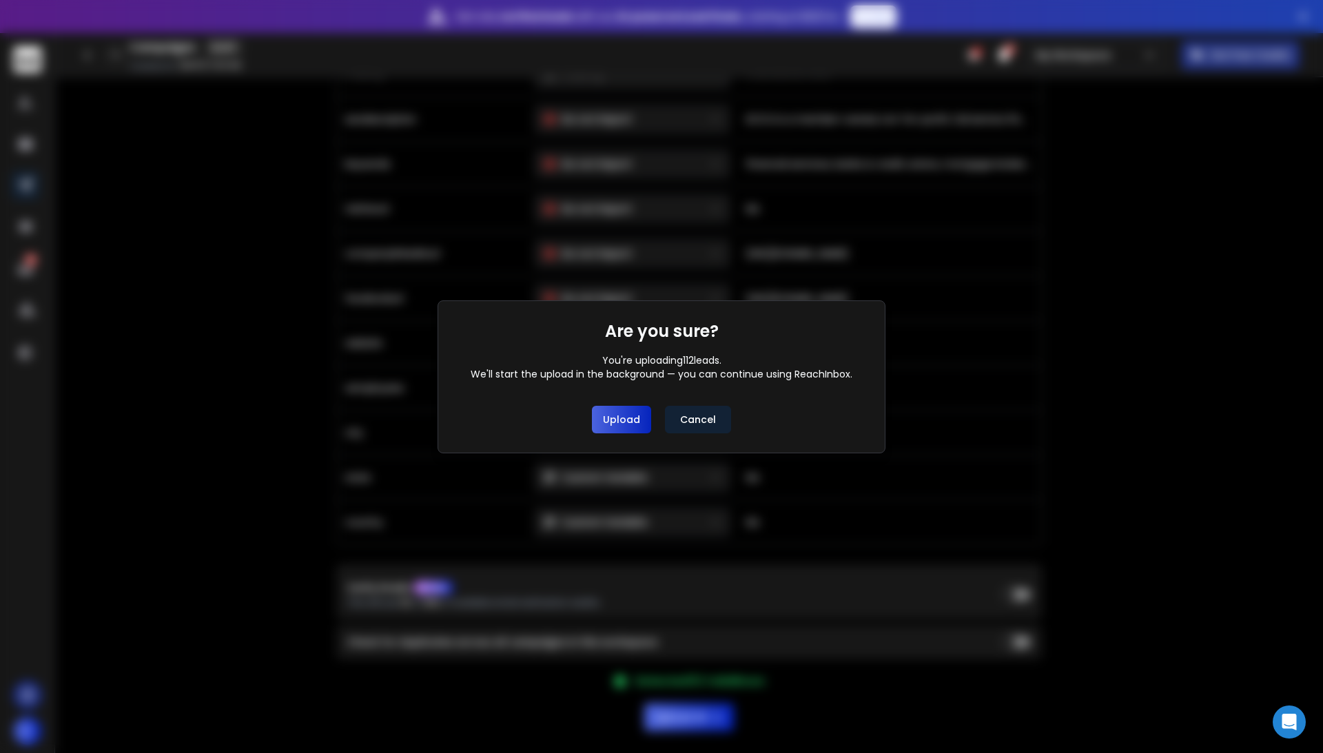
click at [630, 434] on div "Are you sure? You're uploading 112 lead s . We'll start the upload in the backg…" at bounding box center [662, 376] width 448 height 153
click at [622, 418] on button "Upload" at bounding box center [621, 420] width 59 height 28
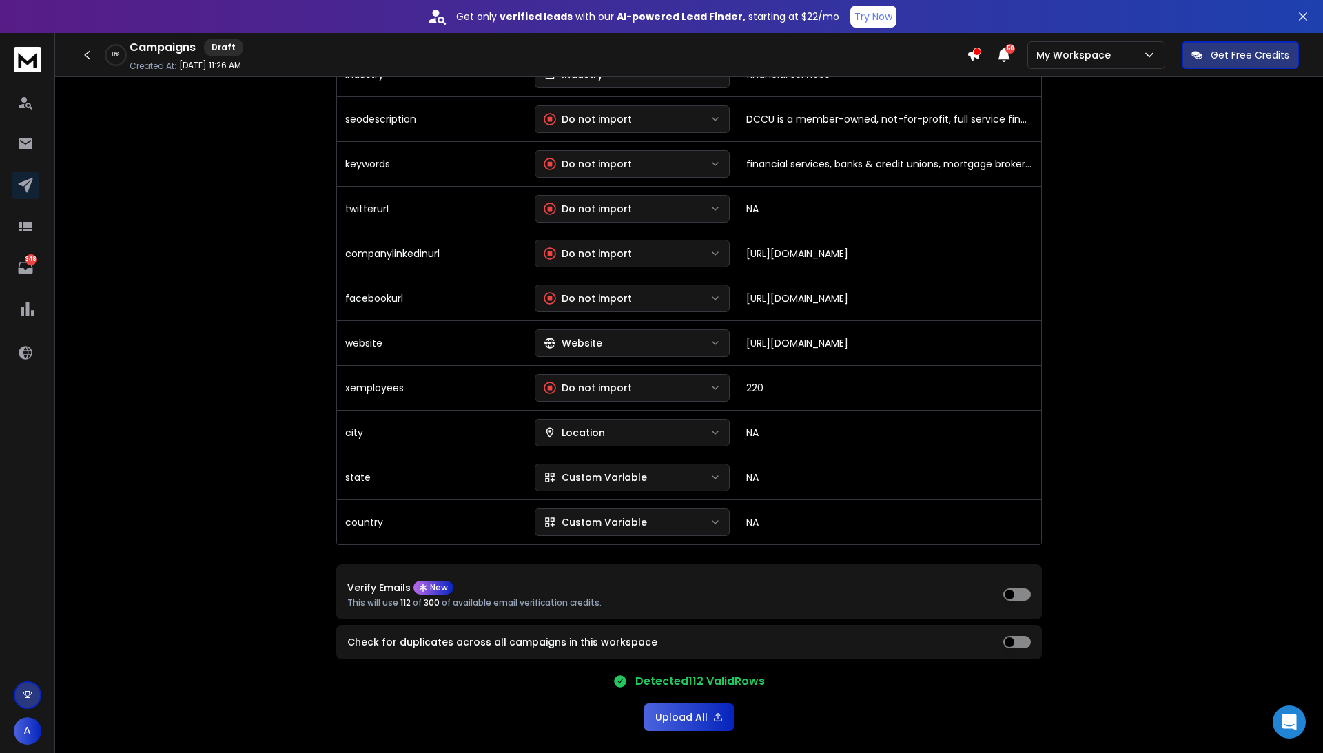
scroll to position [33, 0]
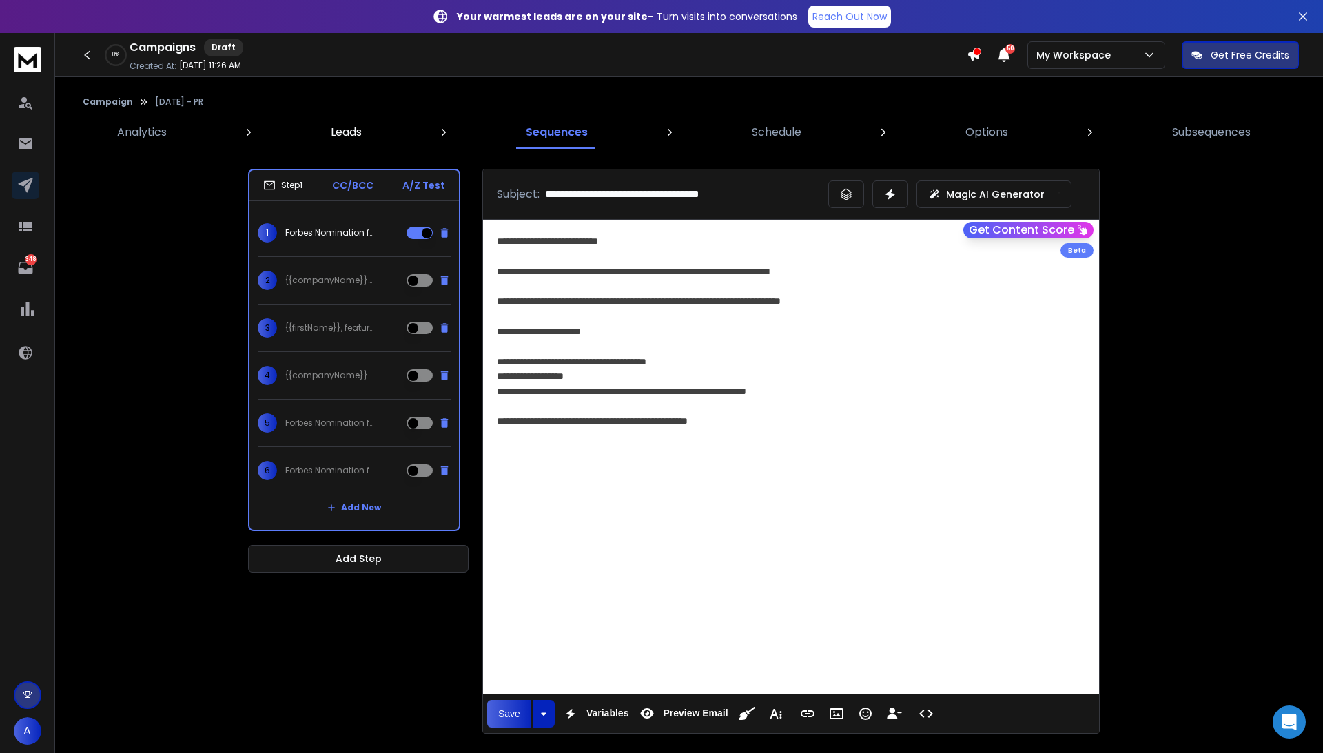
click at [353, 124] on p "Leads" at bounding box center [346, 132] width 31 height 17
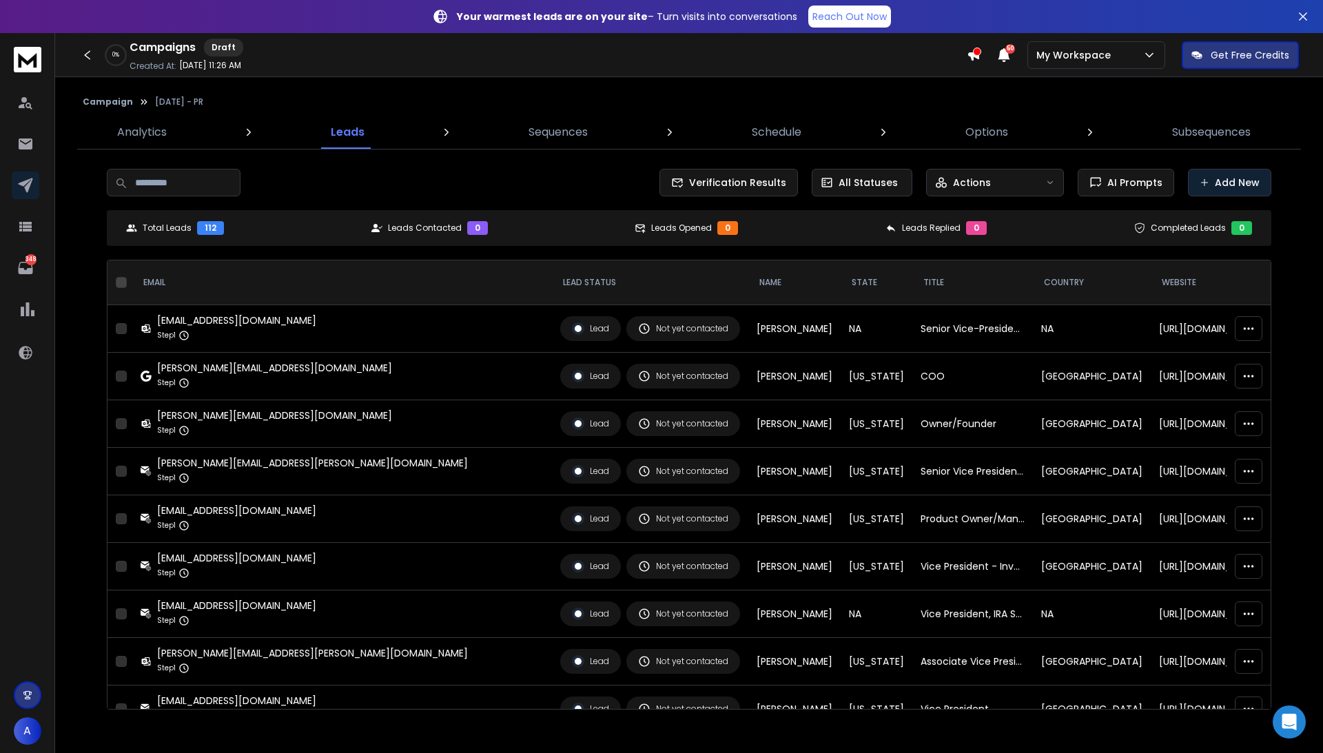
click at [1238, 169] on button "Add New" at bounding box center [1229, 183] width 83 height 28
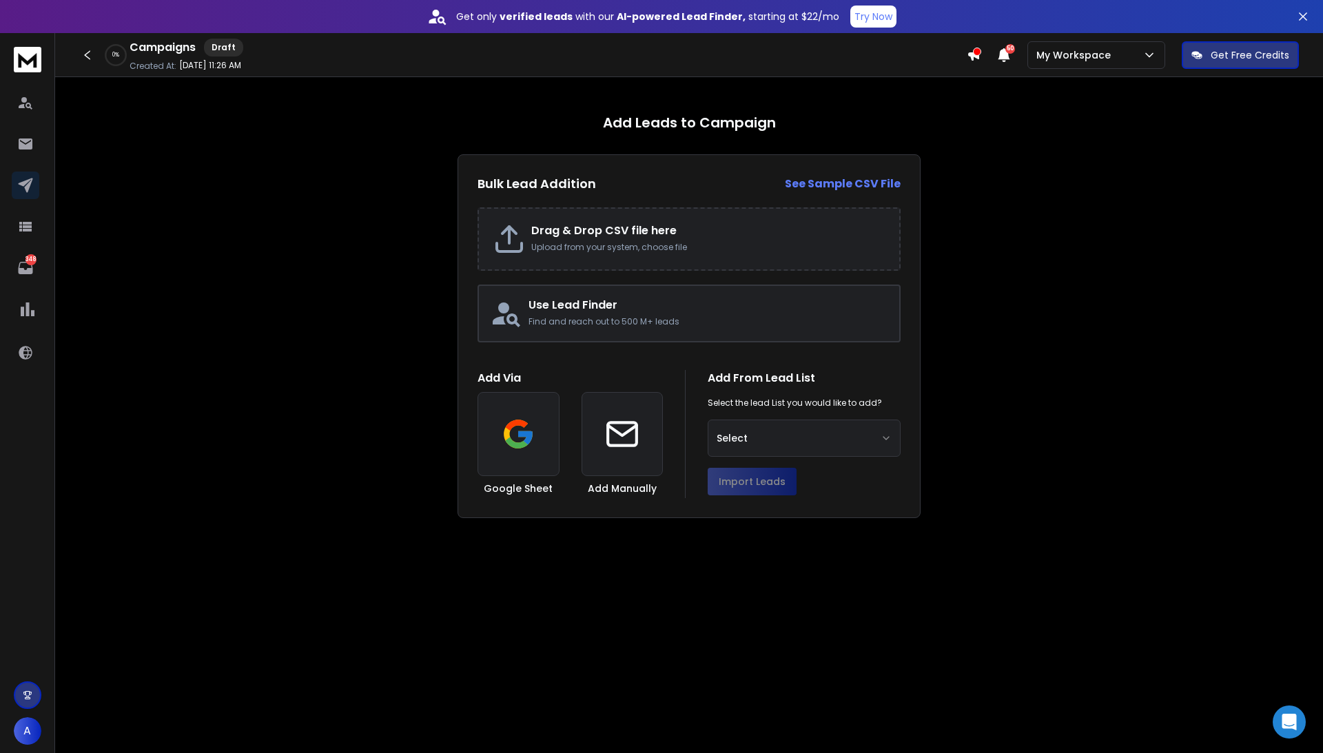
click at [751, 223] on h2 "Drag & Drop CSV file here" at bounding box center [708, 231] width 354 height 17
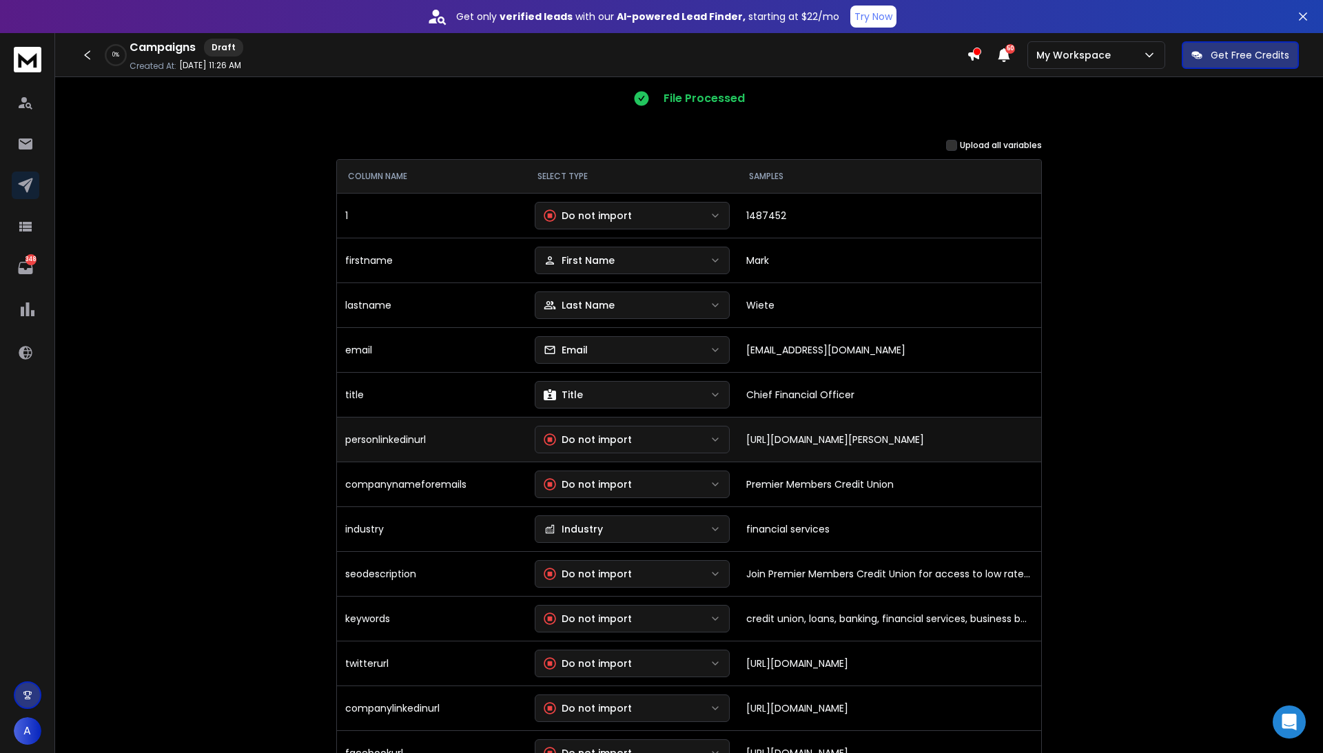
scroll to position [293, 0]
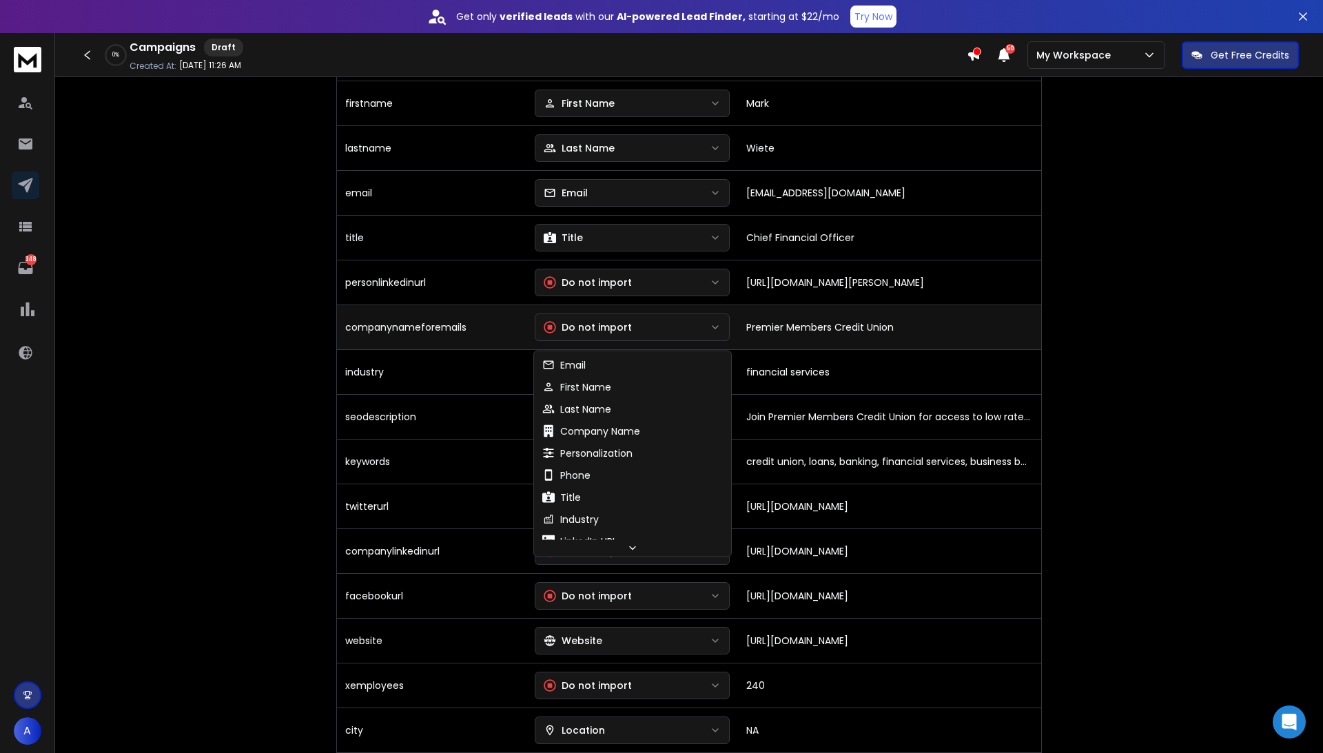
click at [627, 331] on div "Do not import" at bounding box center [588, 327] width 88 height 14
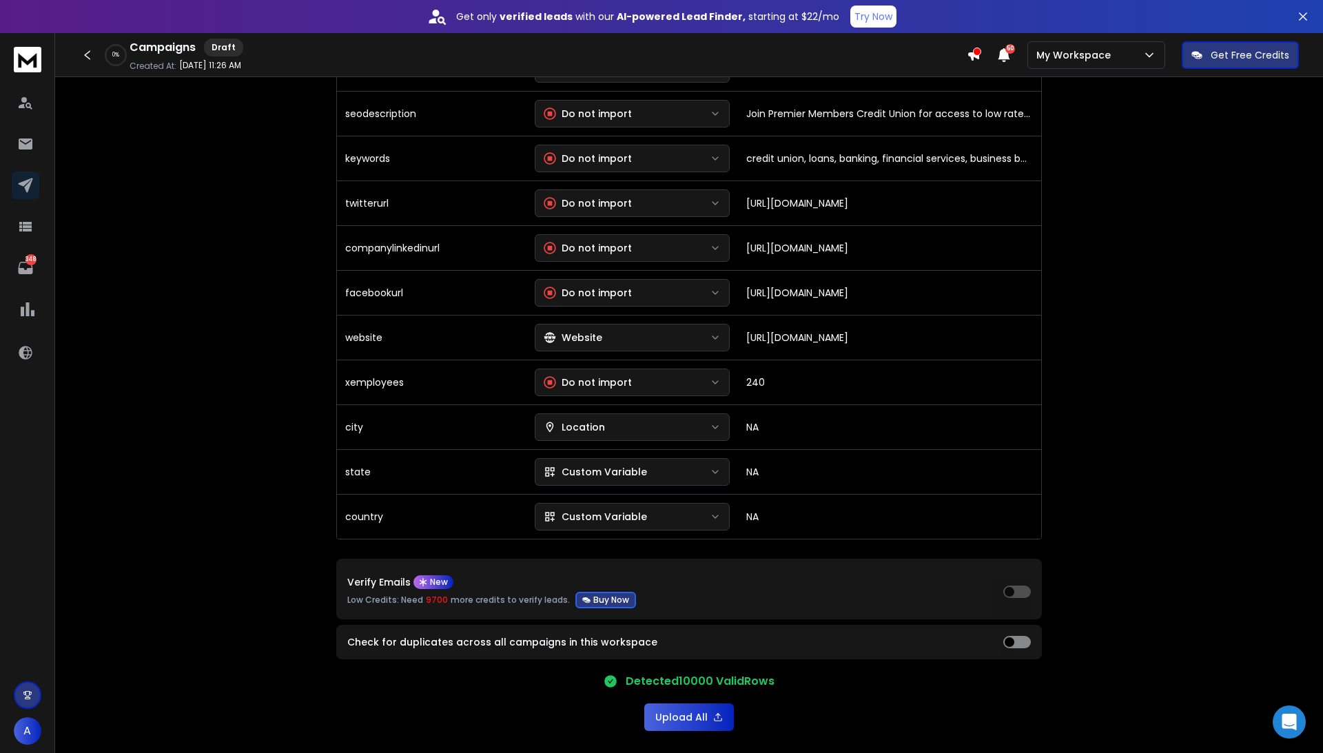
scroll to position [605, 0]
click at [680, 724] on button "Upload All" at bounding box center [689, 718] width 90 height 28
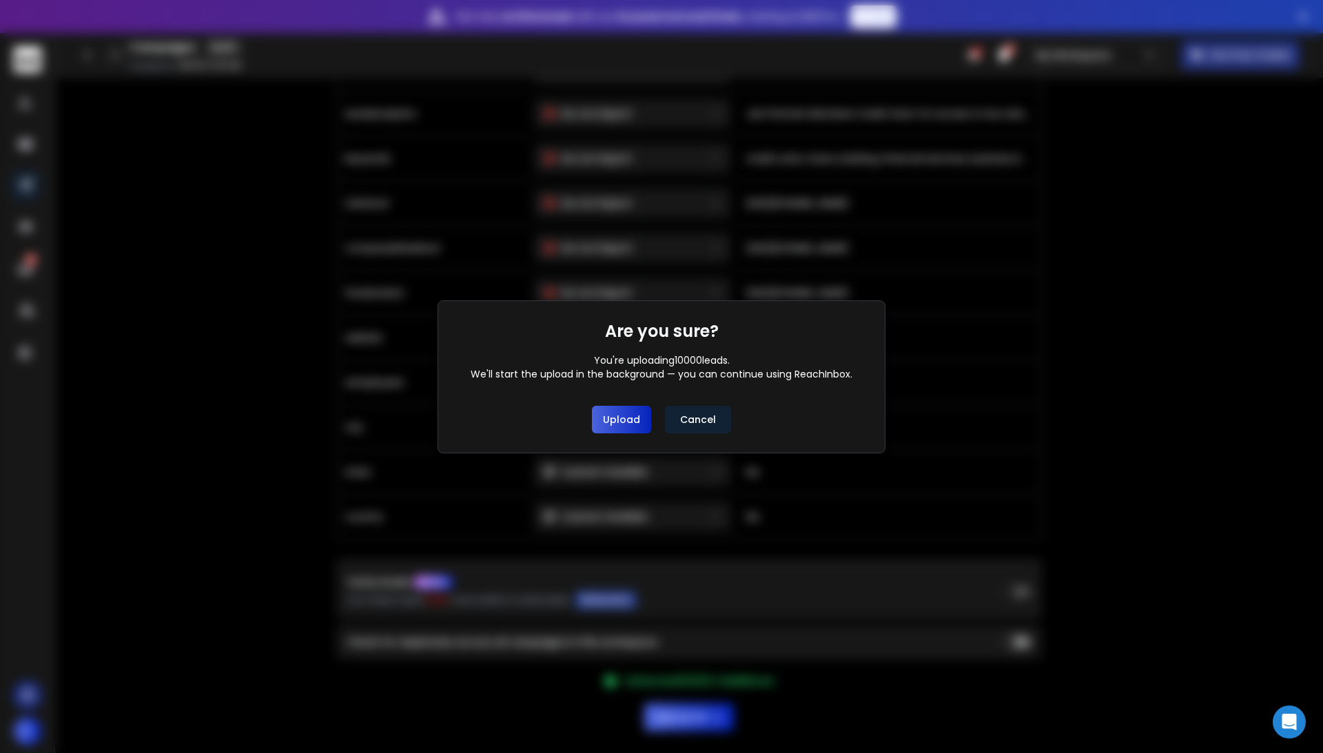
click at [626, 420] on button "Upload" at bounding box center [621, 420] width 59 height 28
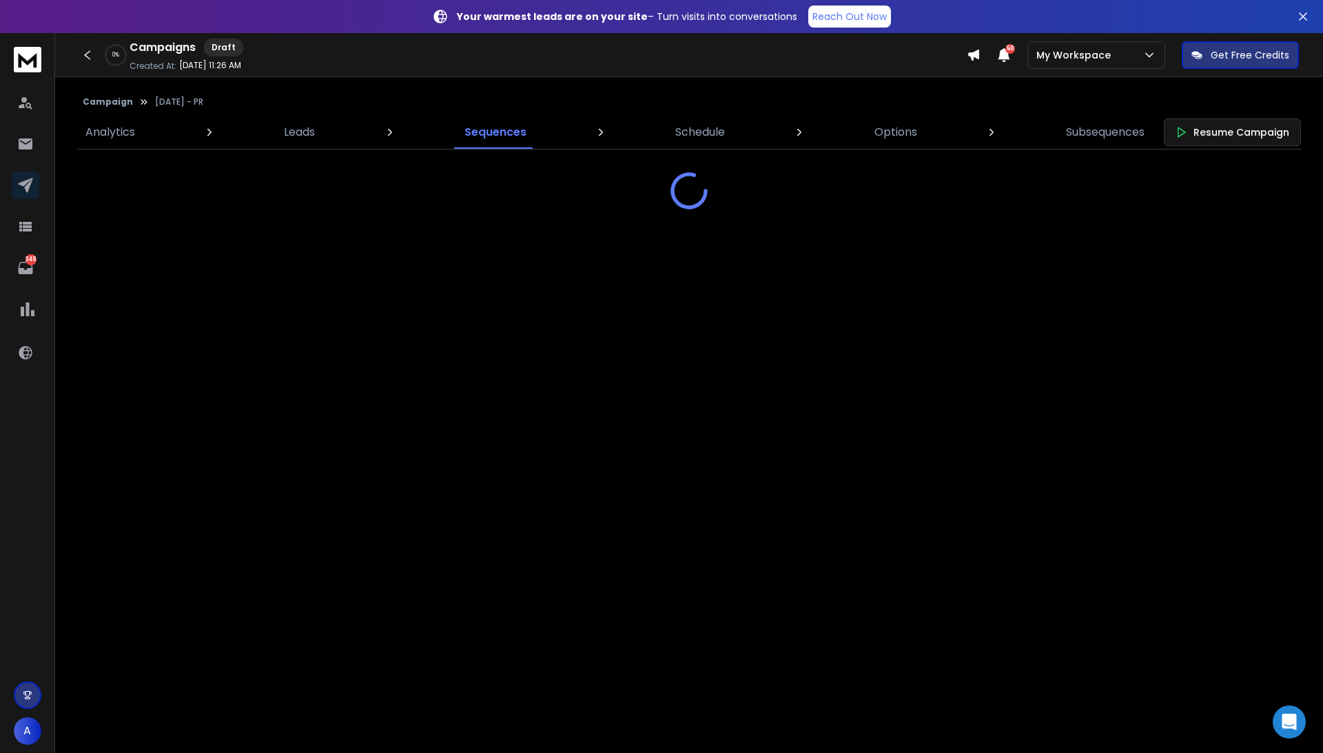
scroll to position [33, 0]
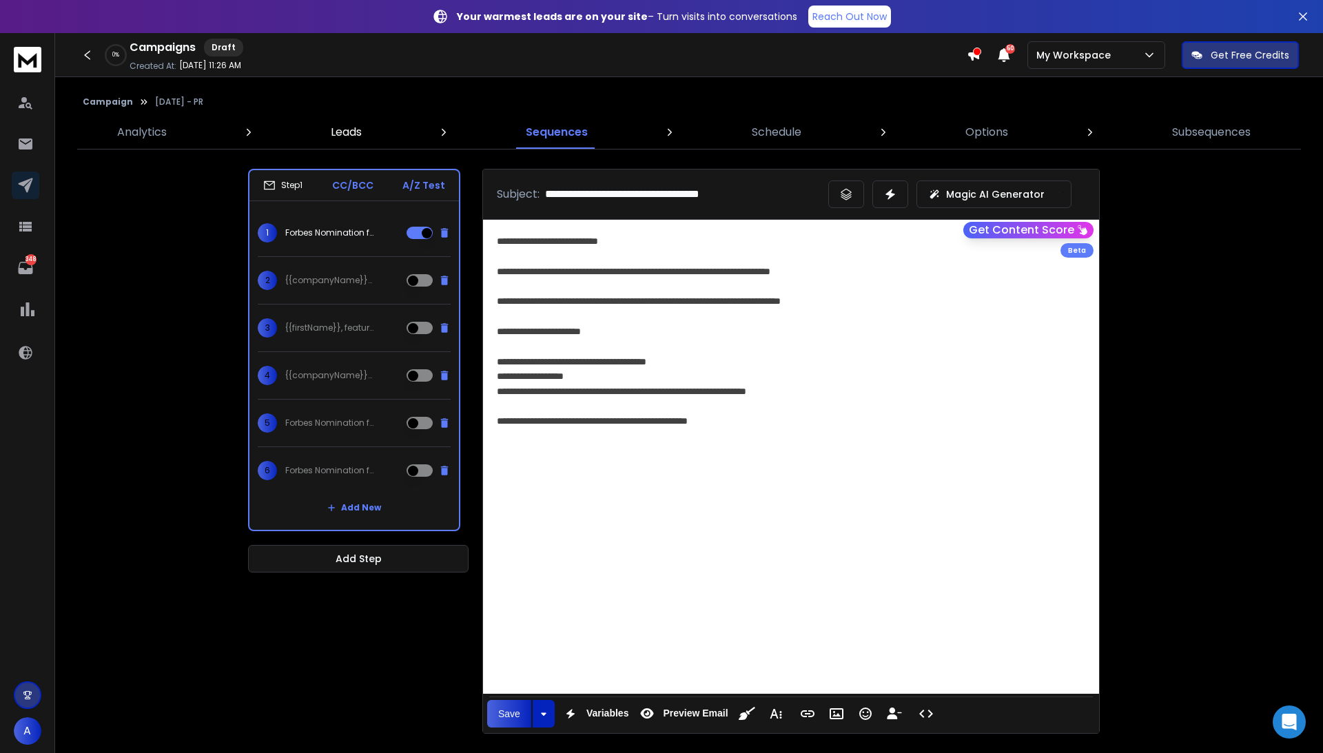
click at [368, 116] on link "Leads" at bounding box center [347, 132] width 48 height 33
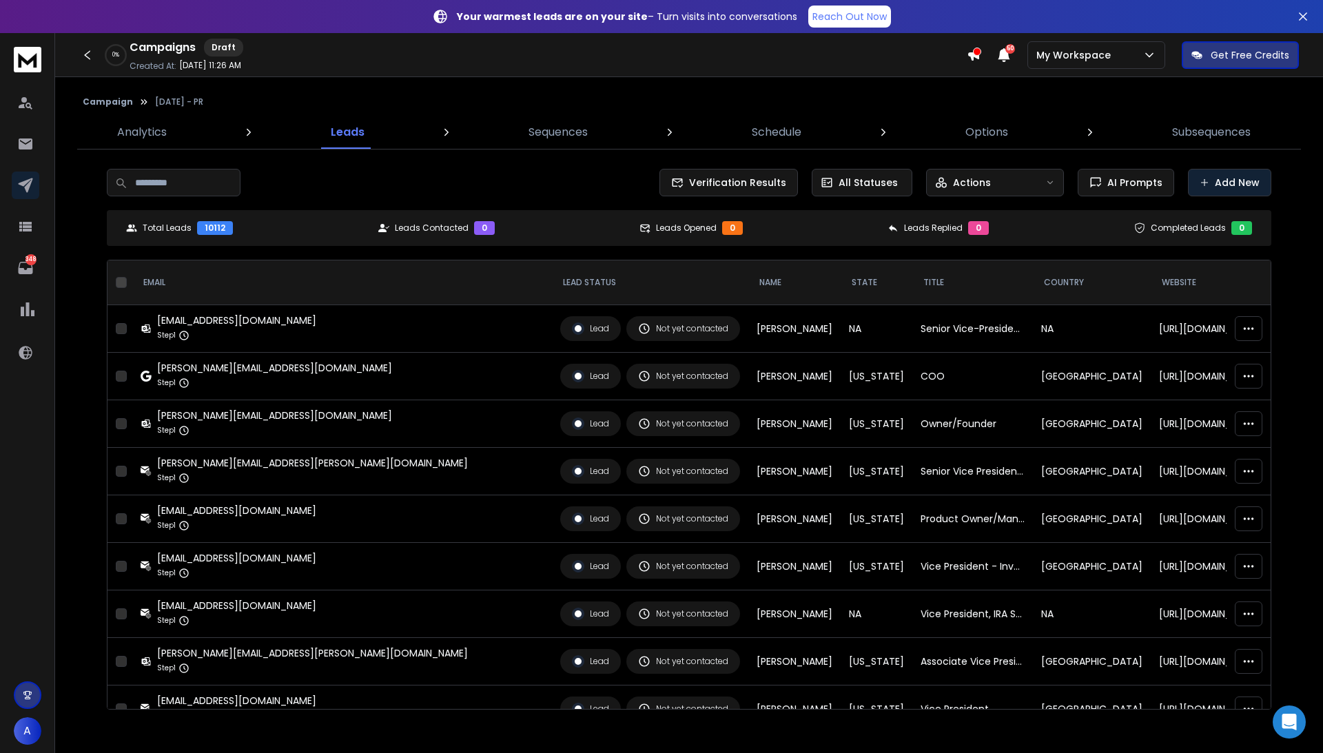
click at [1229, 169] on button "Add New" at bounding box center [1229, 183] width 83 height 28
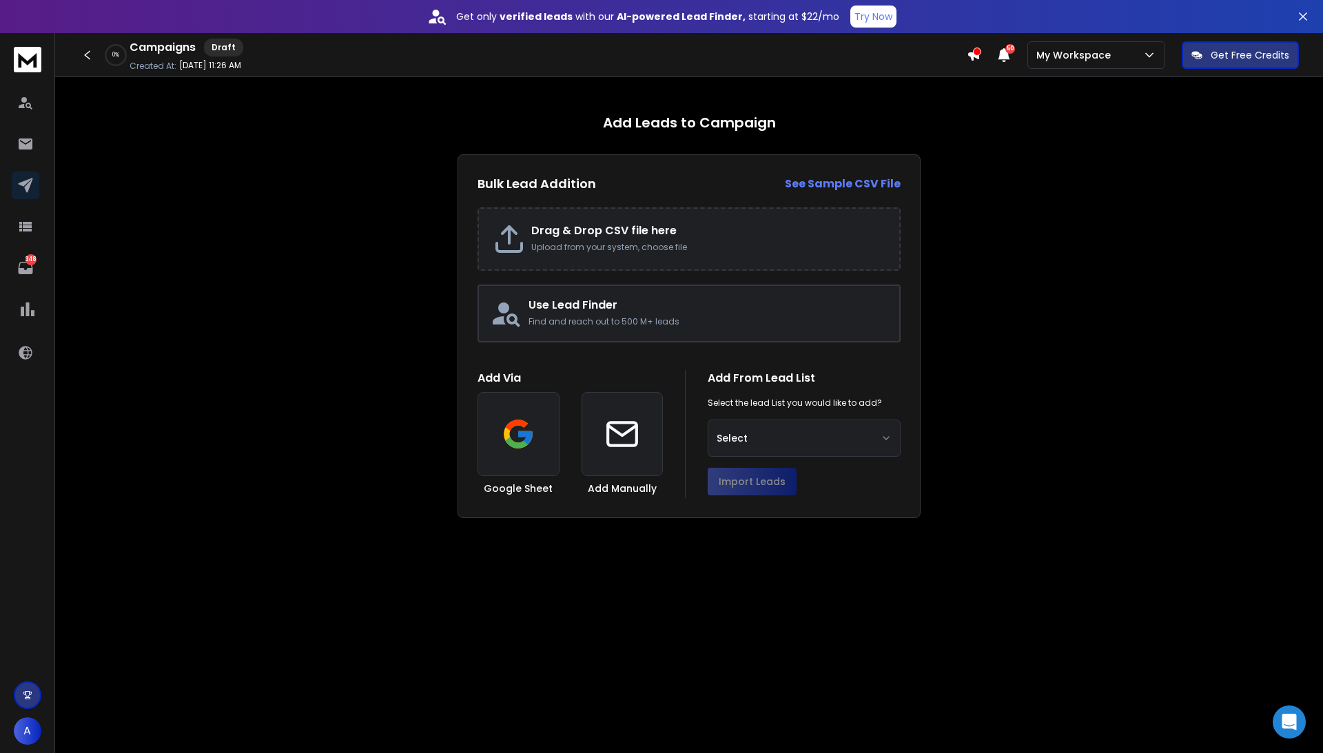
click at [751, 225] on div "Drag & Drop CSV file here Upload from your system, choose file" at bounding box center [708, 239] width 354 height 33
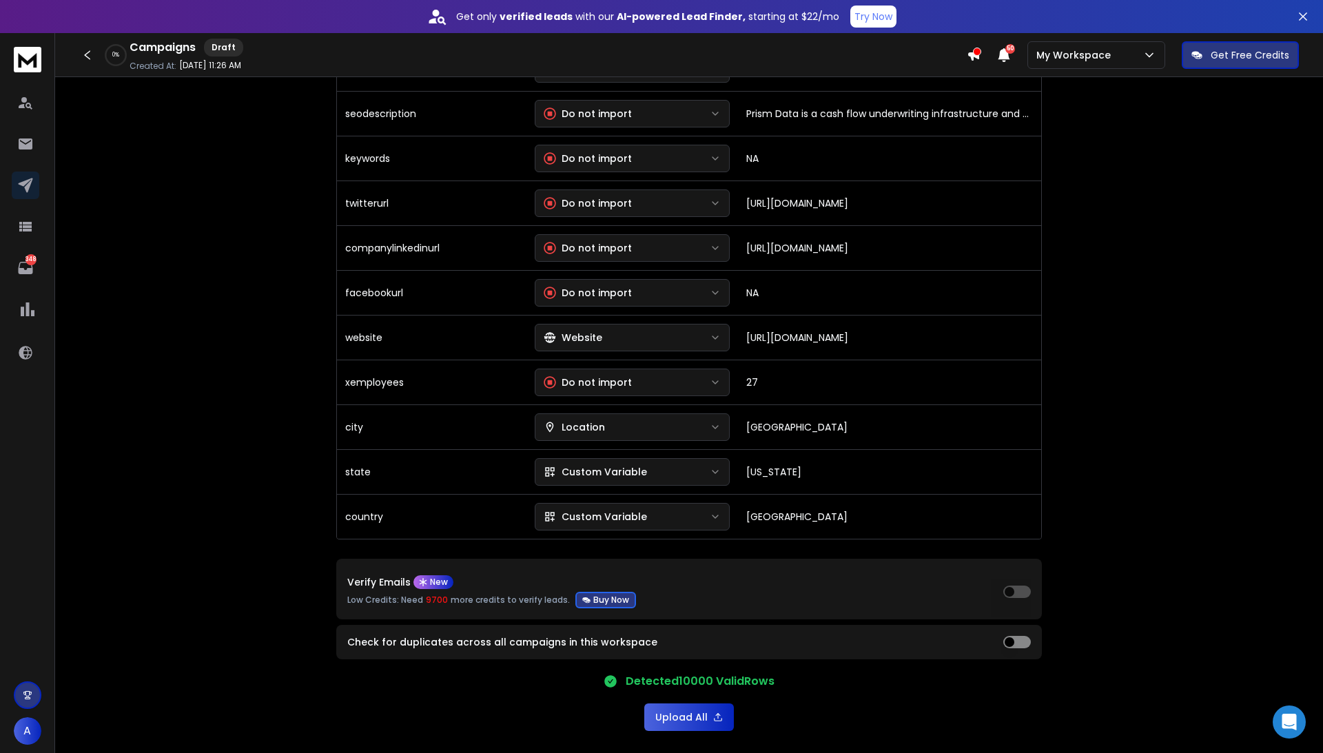
scroll to position [605, 0]
click at [685, 715] on button "Upload All" at bounding box center [689, 718] width 90 height 28
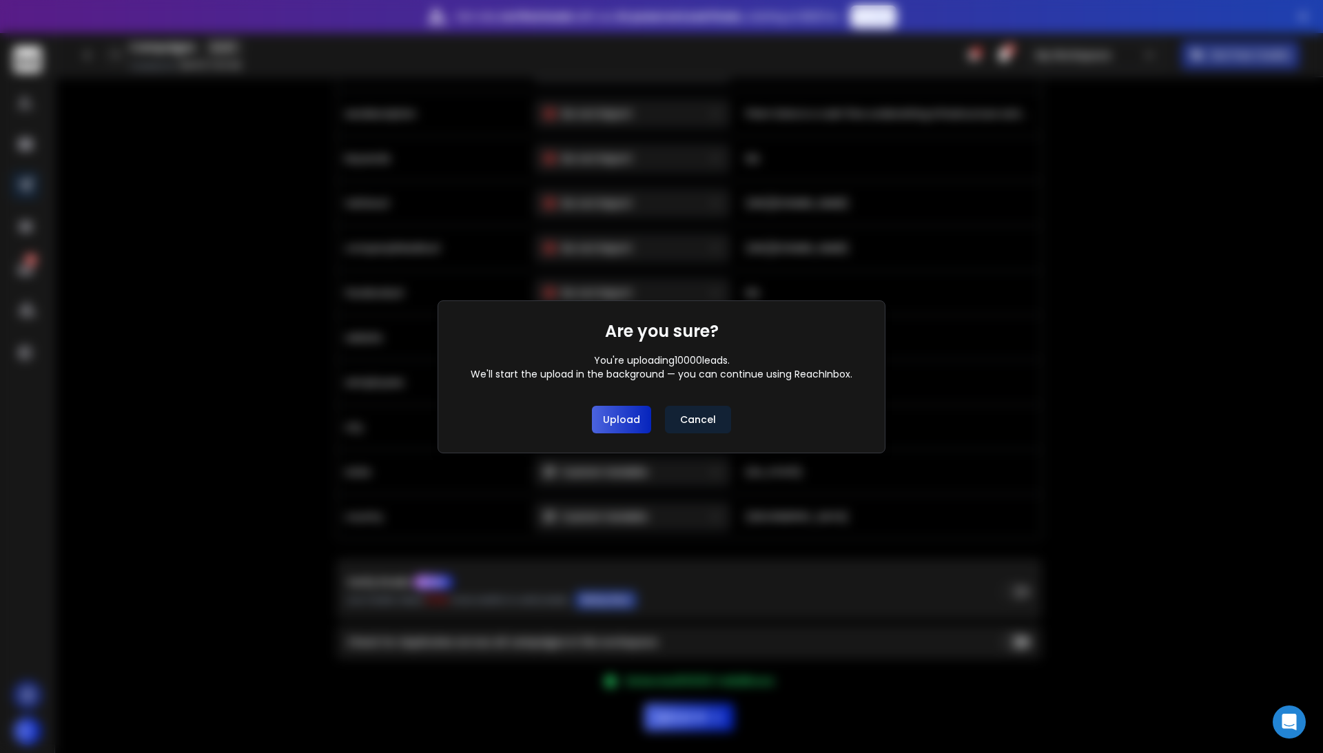
click at [638, 409] on button "Upload" at bounding box center [621, 420] width 59 height 28
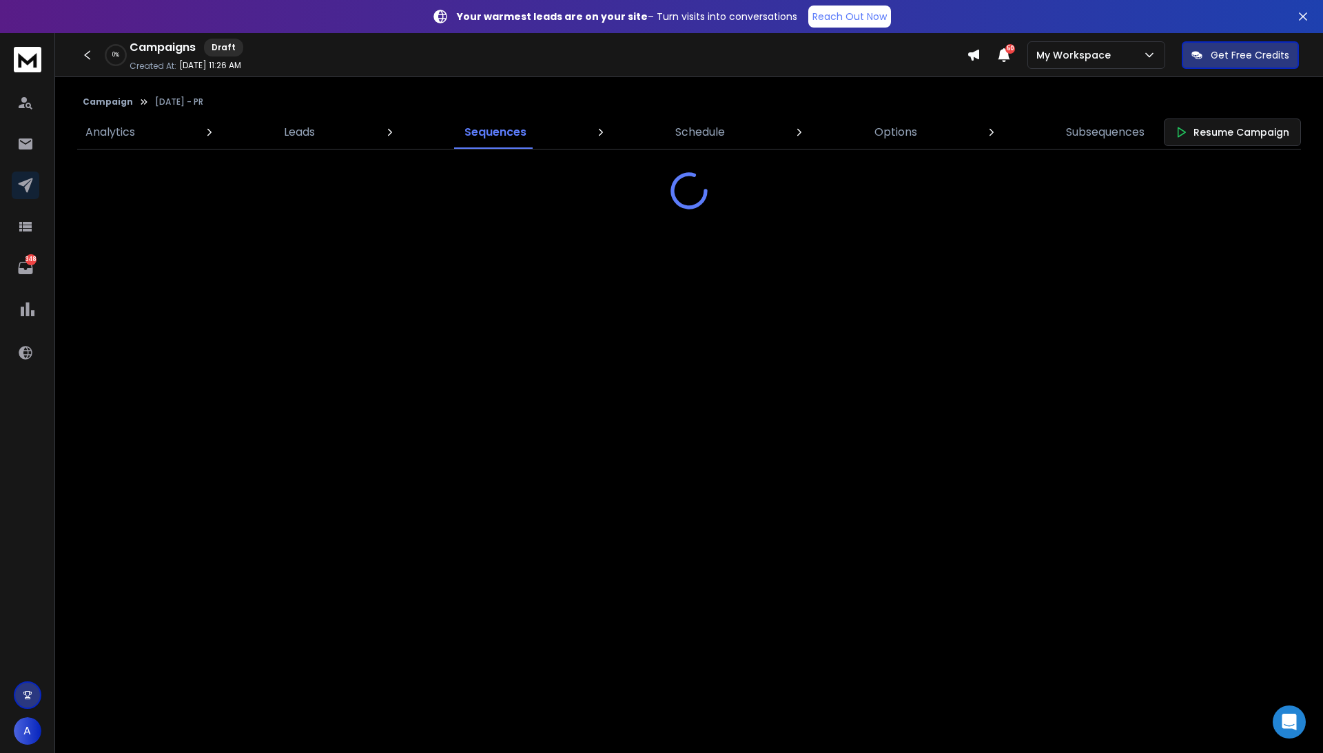
scroll to position [33, 0]
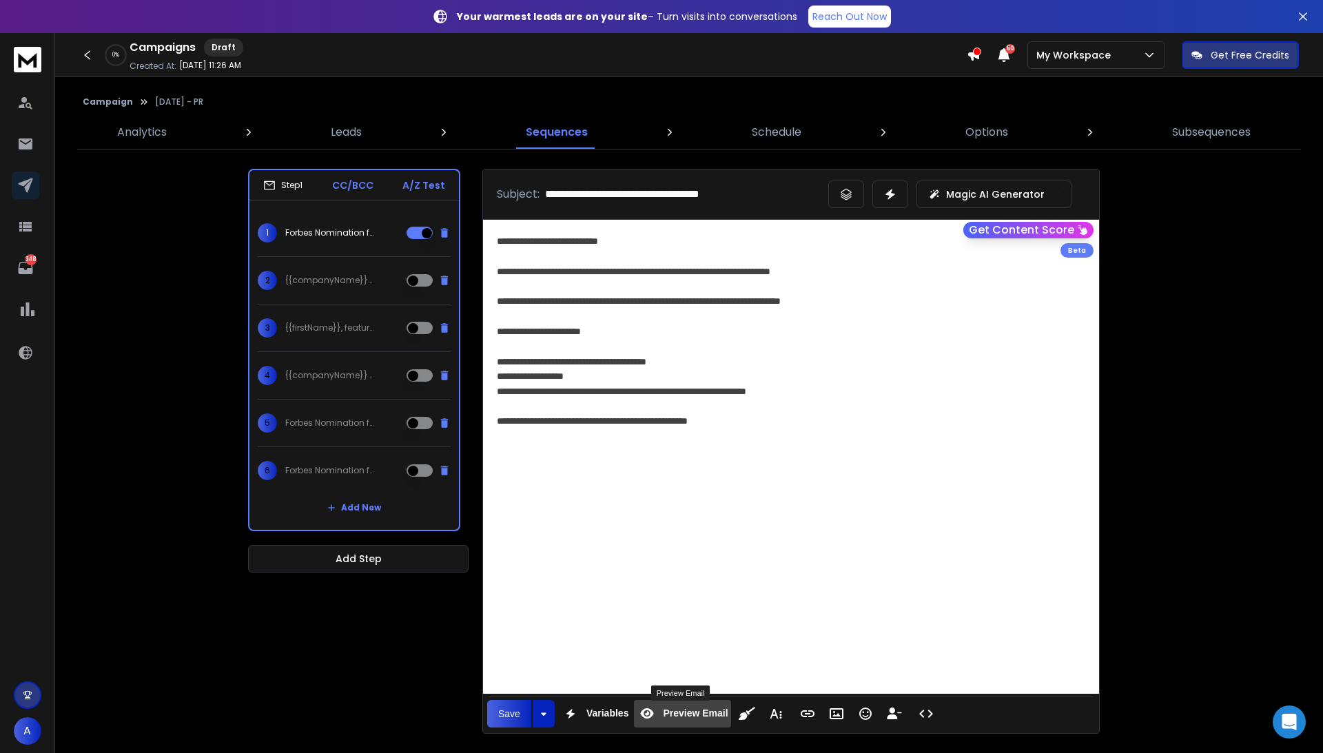
click at [697, 702] on div "Preview Email" at bounding box center [682, 713] width 96 height 23
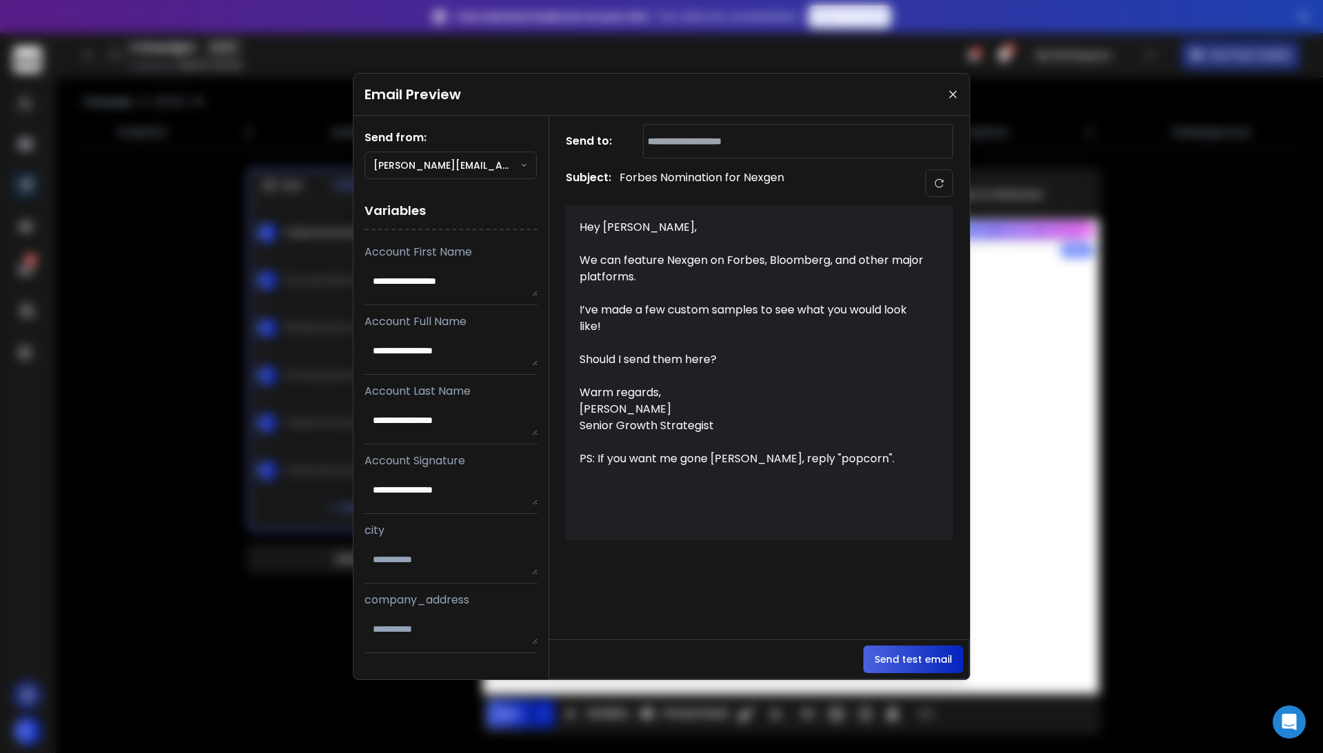
click at [955, 97] on icon at bounding box center [954, 94] width 8 height 8
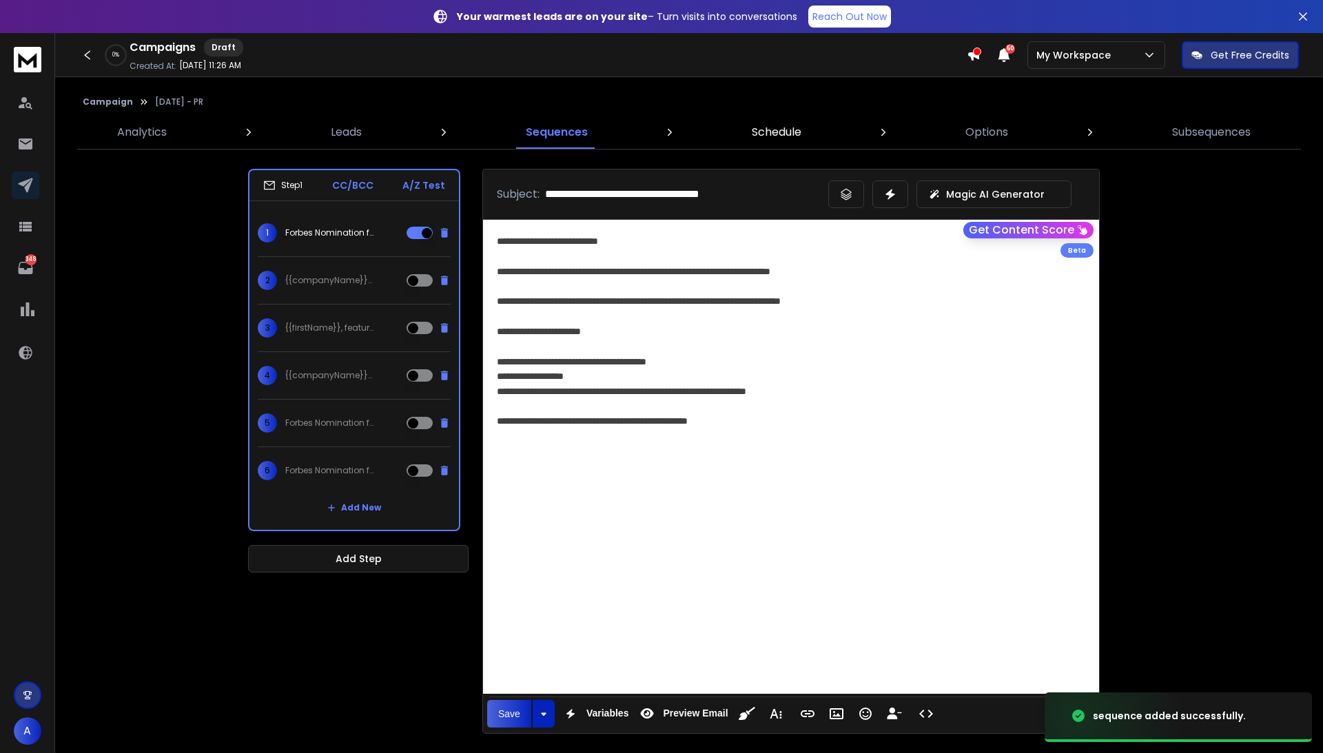
click at [768, 124] on p "Schedule" at bounding box center [777, 132] width 50 height 17
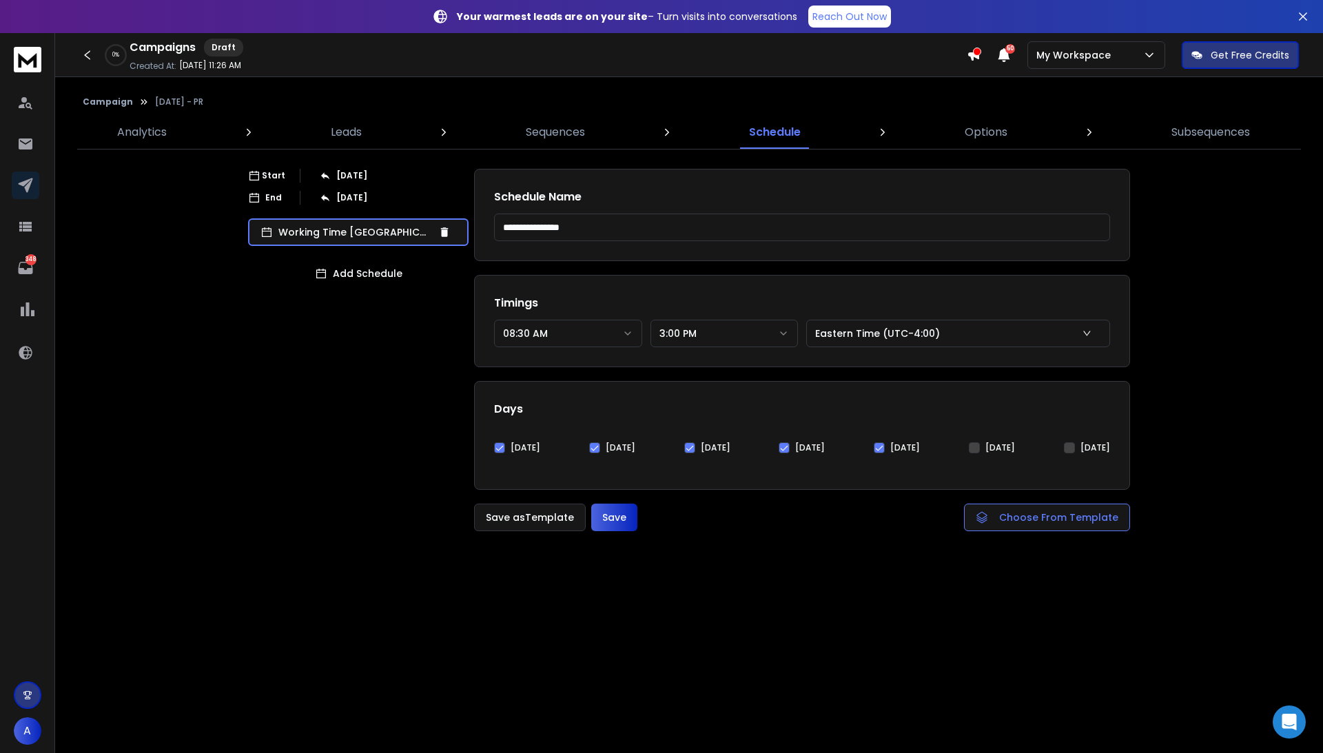
click at [753, 320] on button "3:00 PM" at bounding box center [725, 334] width 148 height 28
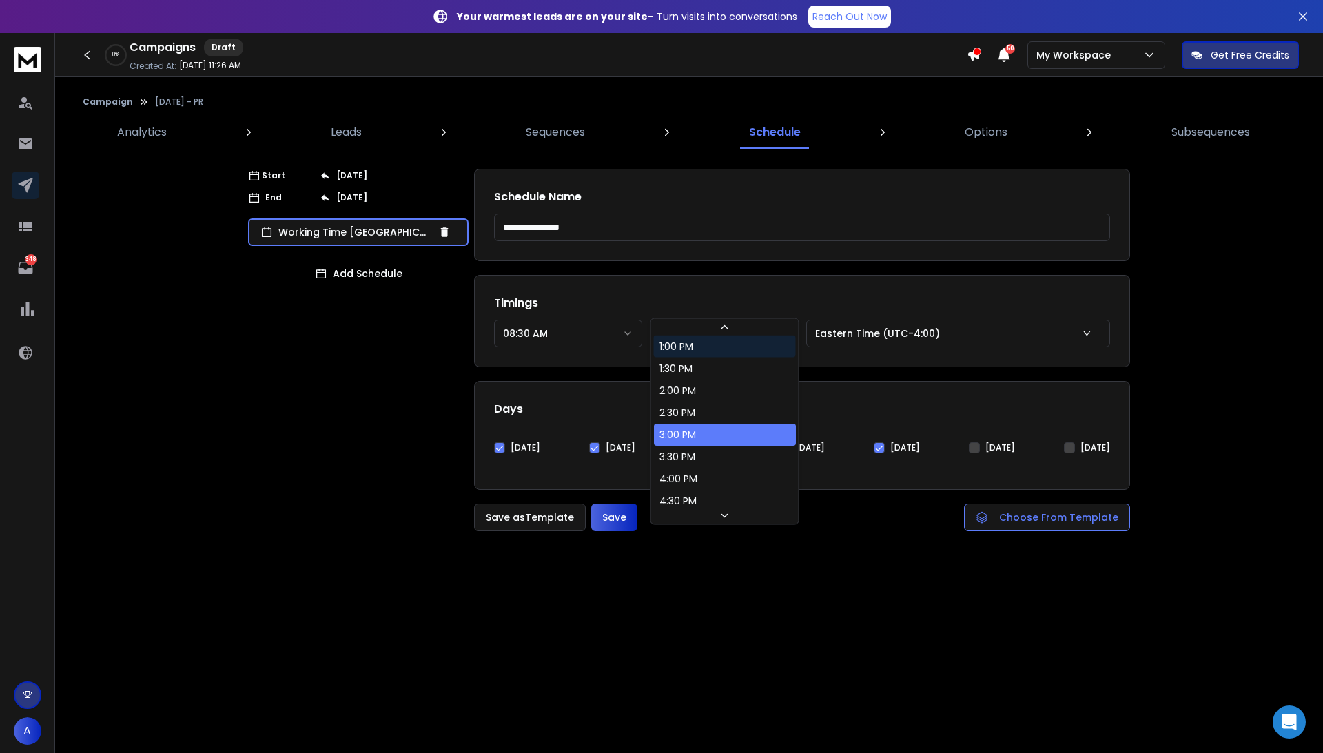
scroll to position [185, 0]
select select "********"
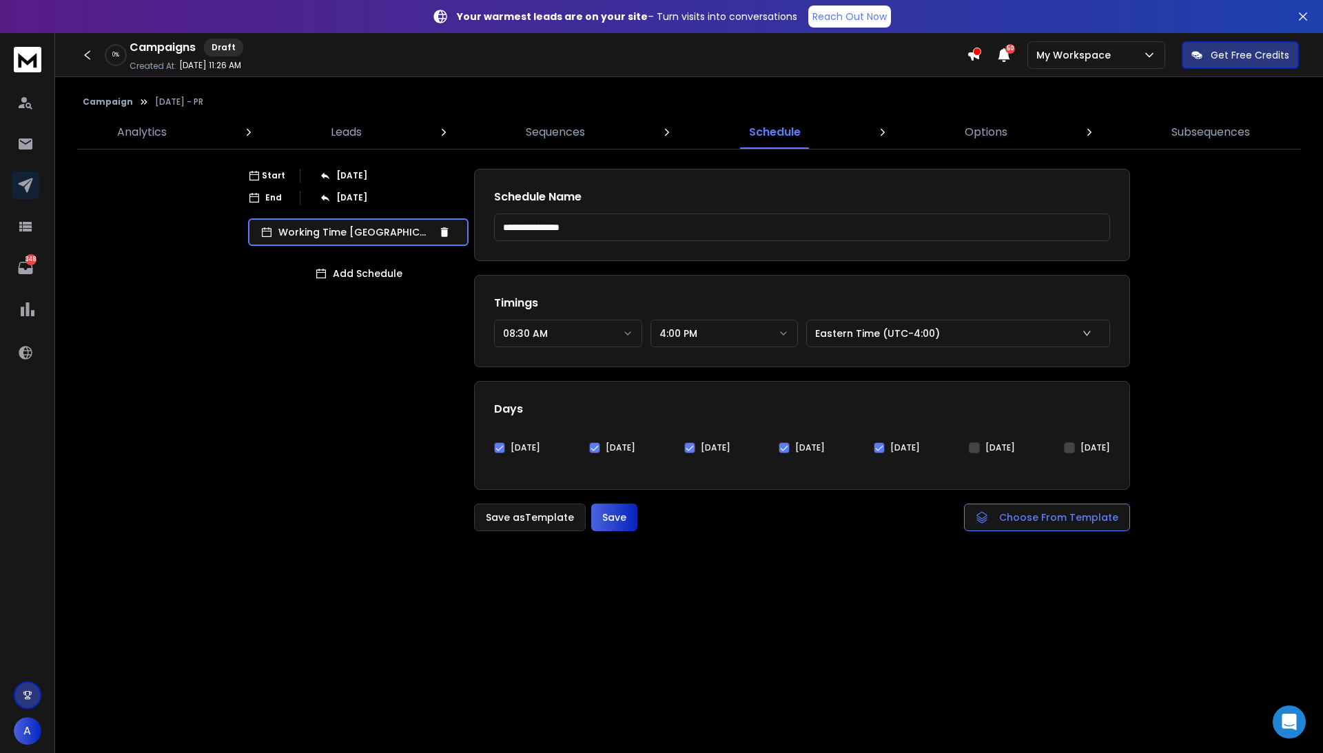
click at [617, 504] on button "Save" at bounding box center [614, 518] width 46 height 28
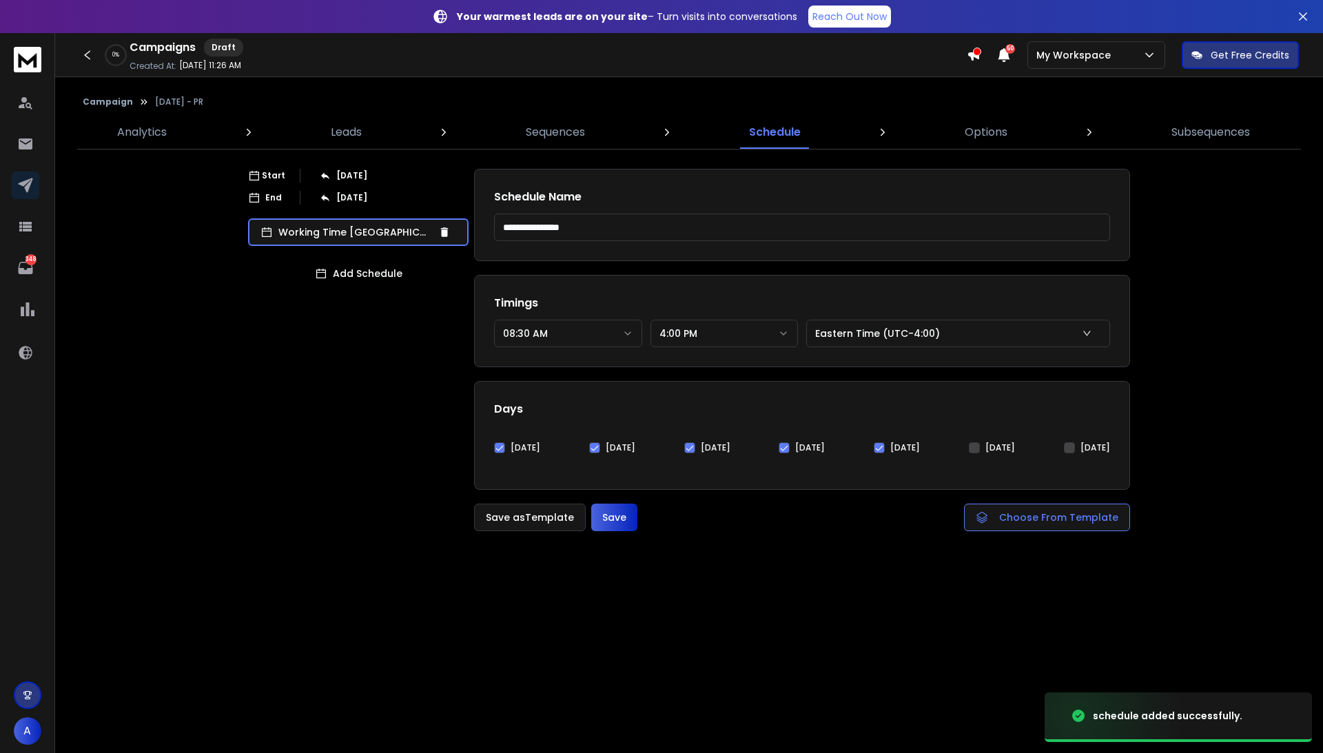
click at [963, 91] on div "Campaign Aug 14 - PR" at bounding box center [689, 102] width 1224 height 22
click at [963, 116] on link "Options" at bounding box center [986, 132] width 59 height 33
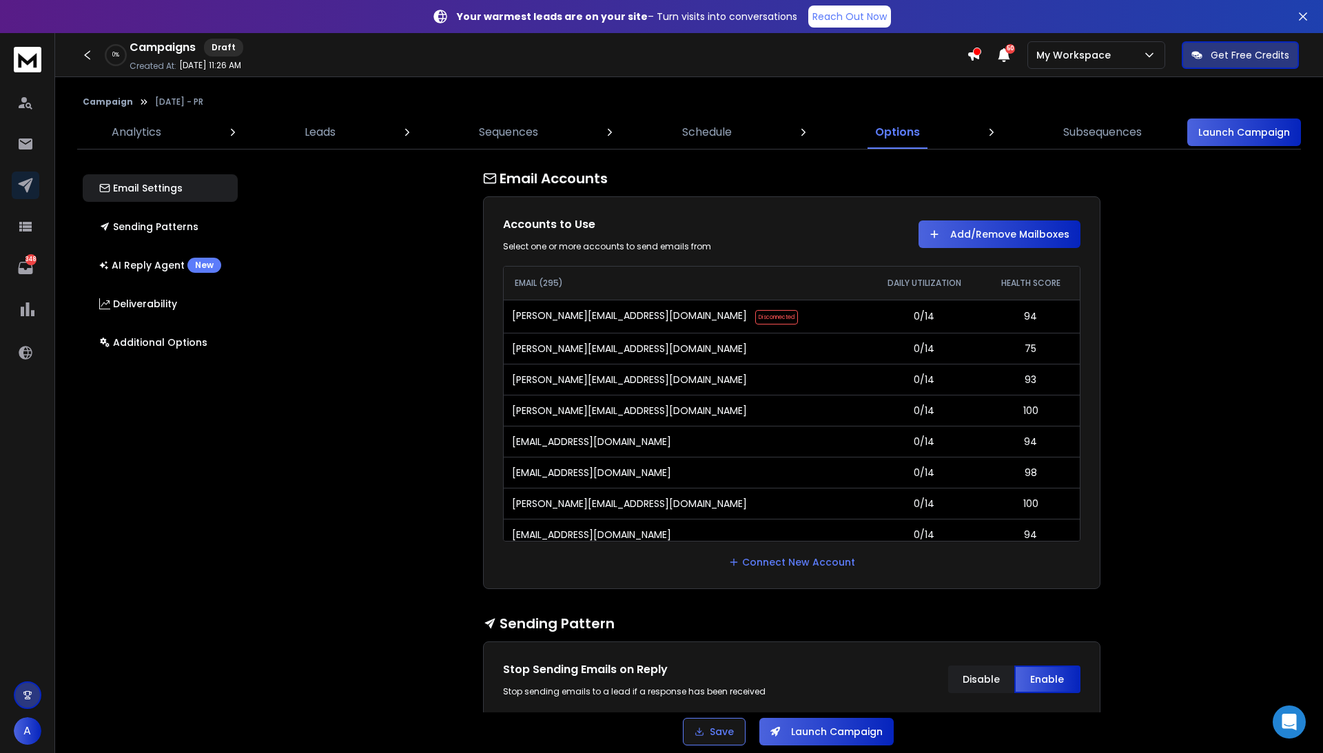
click at [1001, 238] on button "Add/Remove Mailboxes" at bounding box center [1000, 235] width 162 height 28
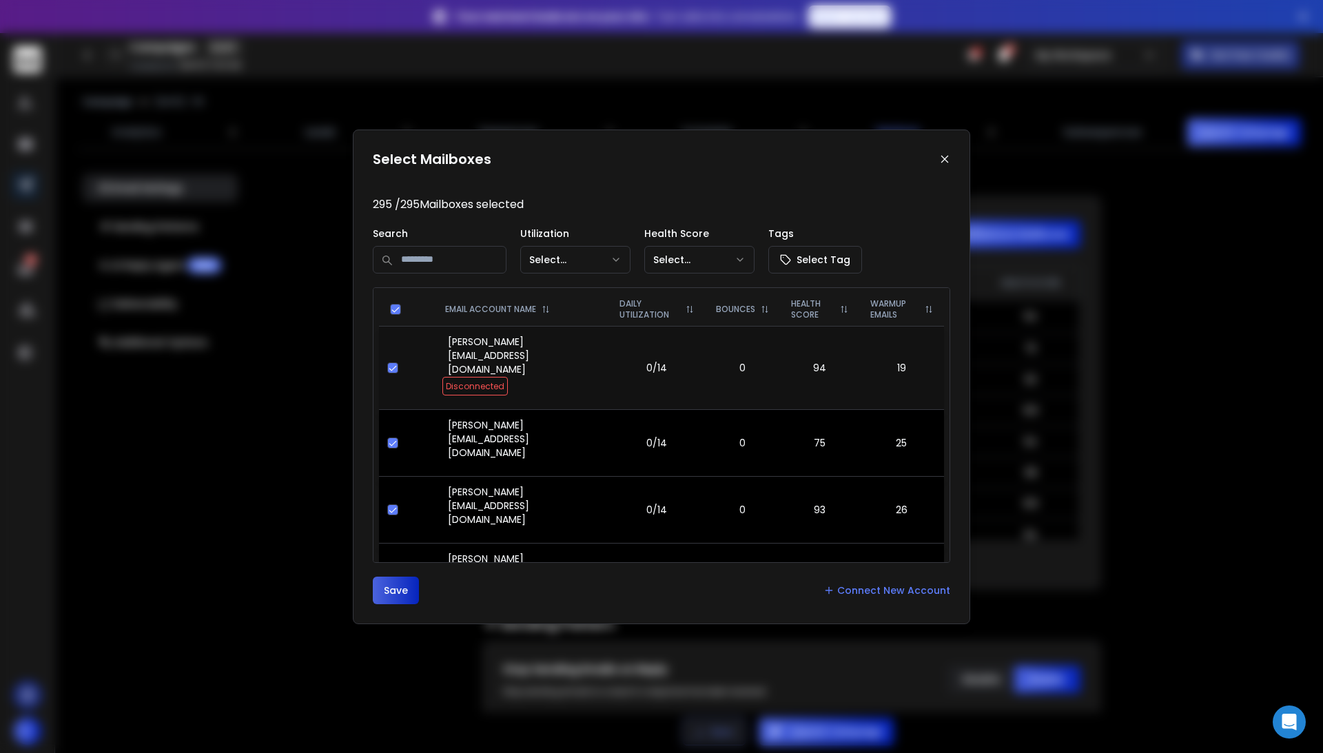
click at [392, 363] on button "button" at bounding box center [392, 368] width 11 height 11
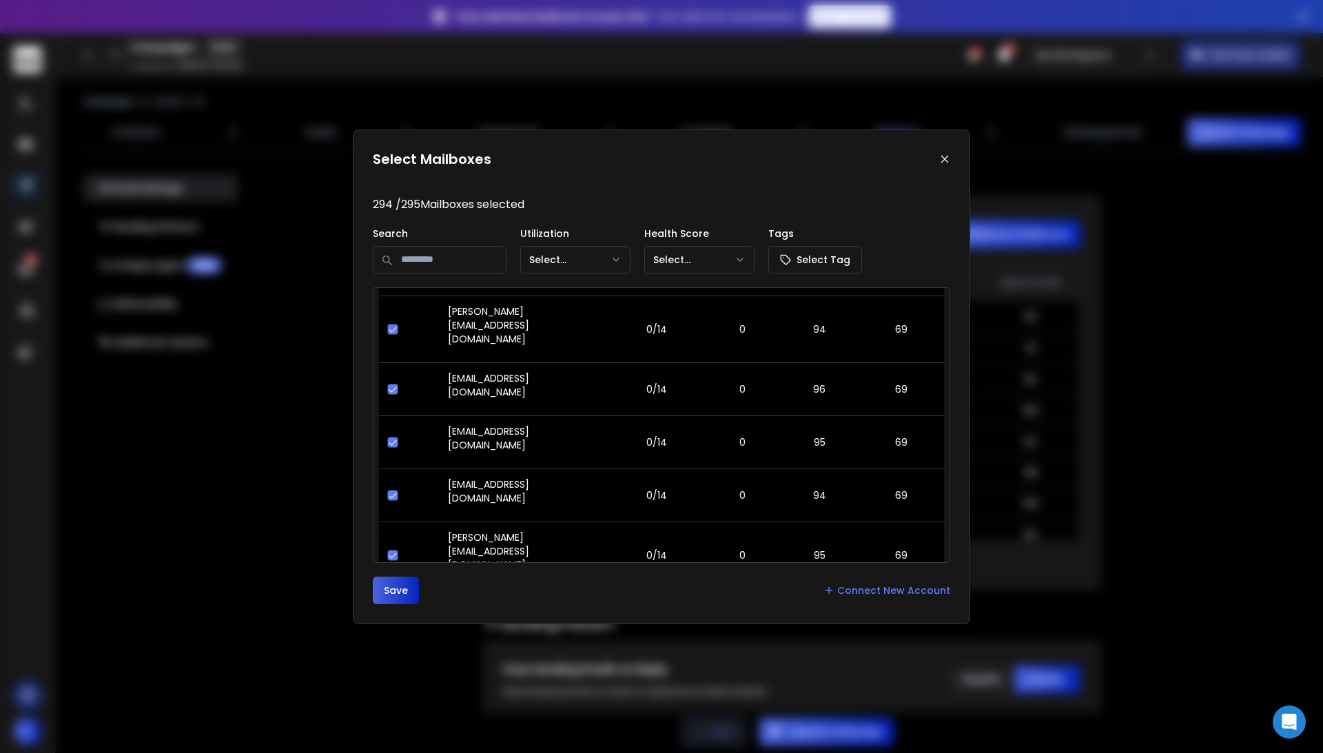
scroll to position [13061, 0]
click at [403, 594] on button "Save" at bounding box center [396, 591] width 46 height 28
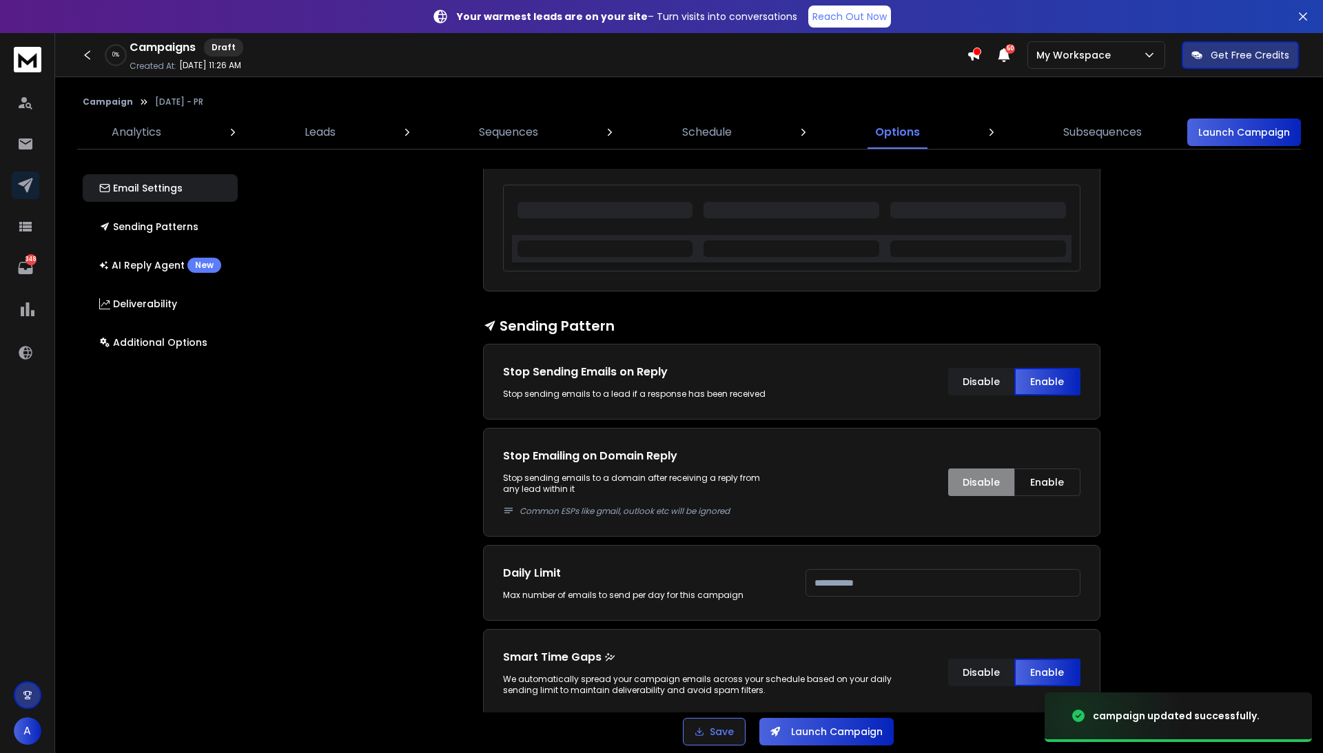
scroll to position [83, 0]
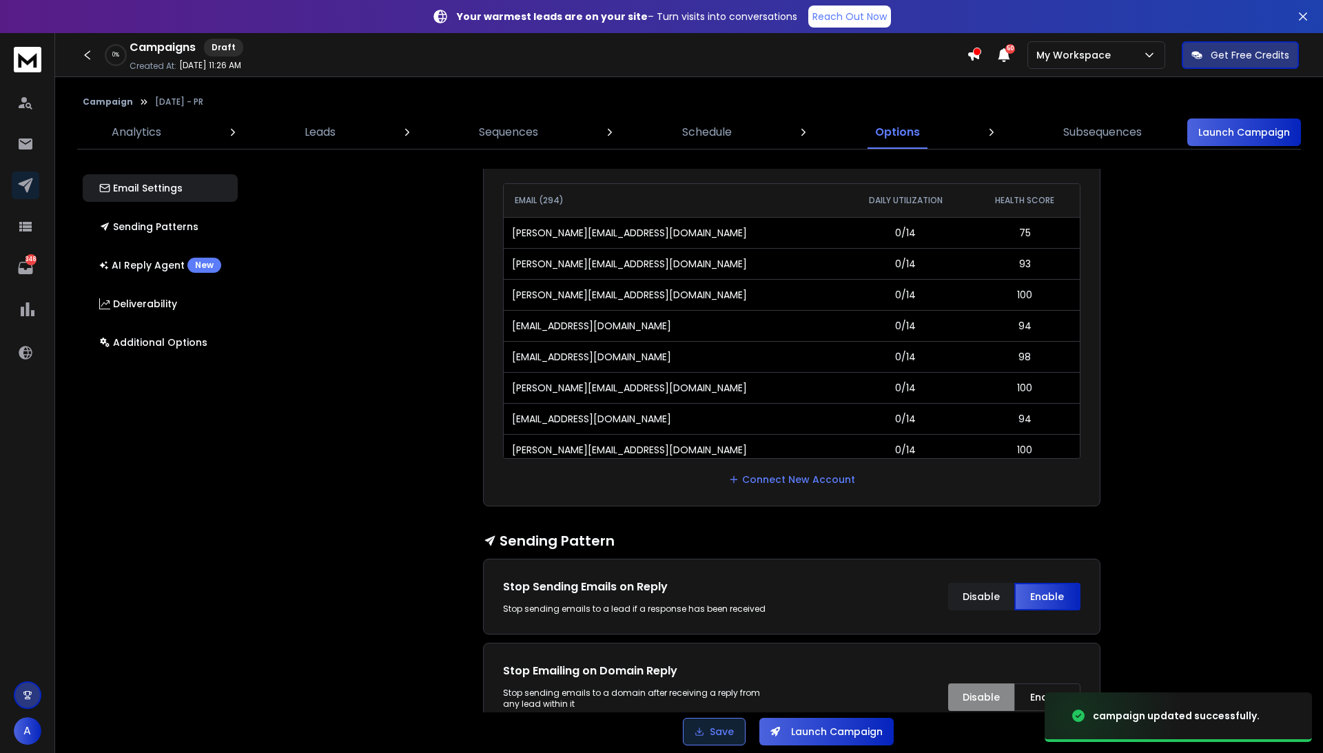
click at [714, 740] on button "Save" at bounding box center [714, 732] width 63 height 28
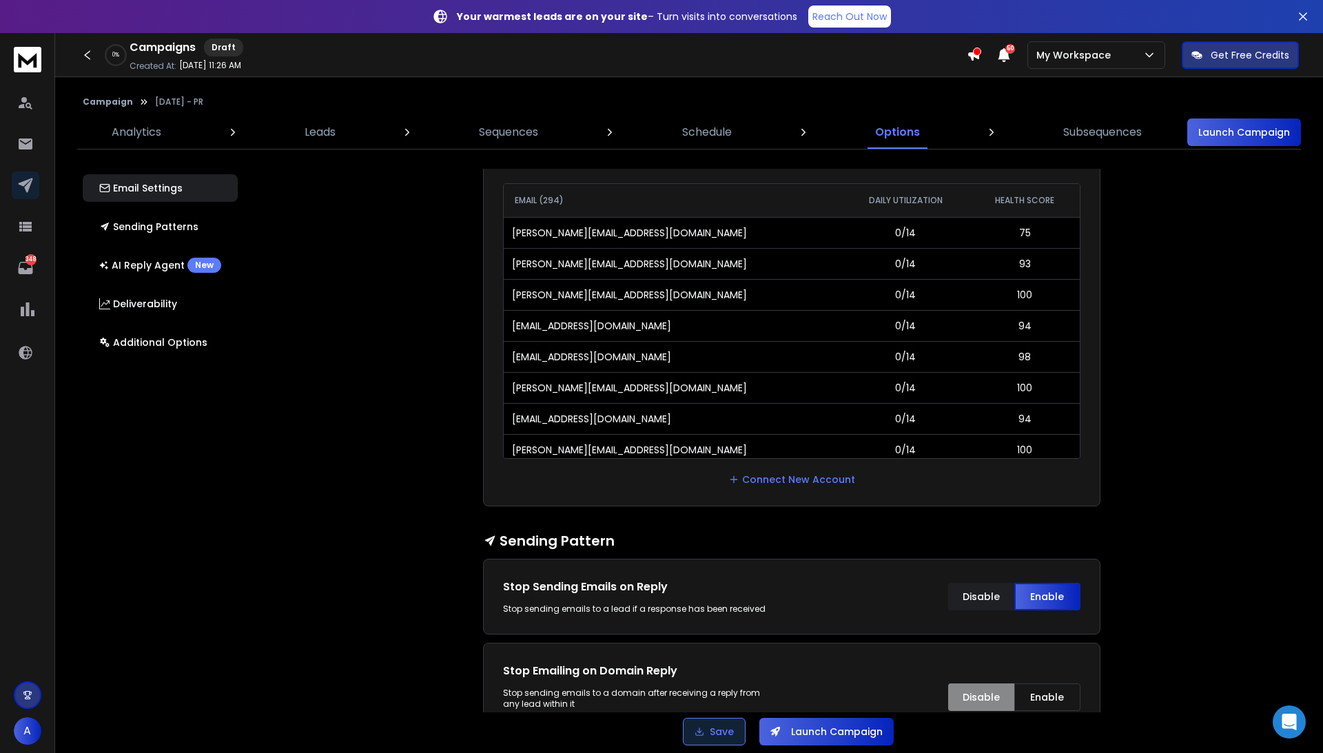
click at [714, 740] on button "Save" at bounding box center [714, 732] width 63 height 28
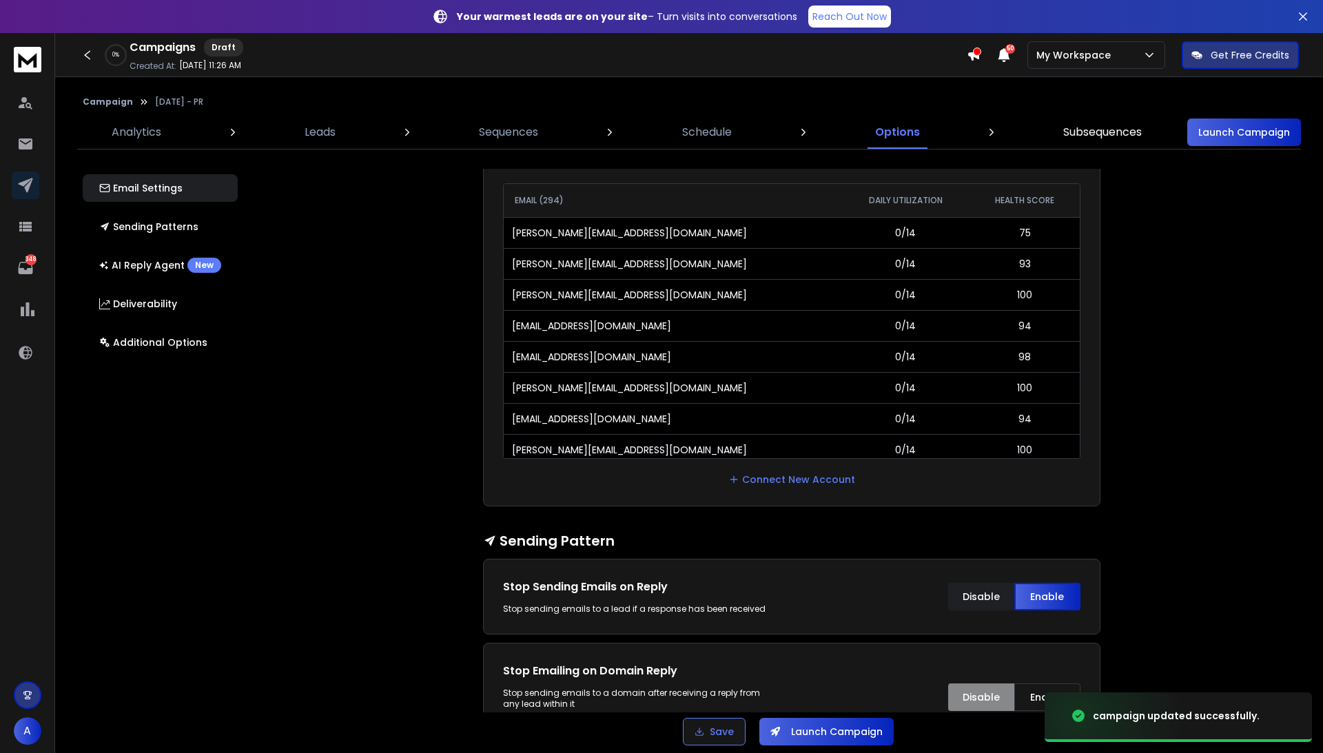
click at [1081, 116] on link "Subsequences" at bounding box center [1102, 132] width 95 height 33
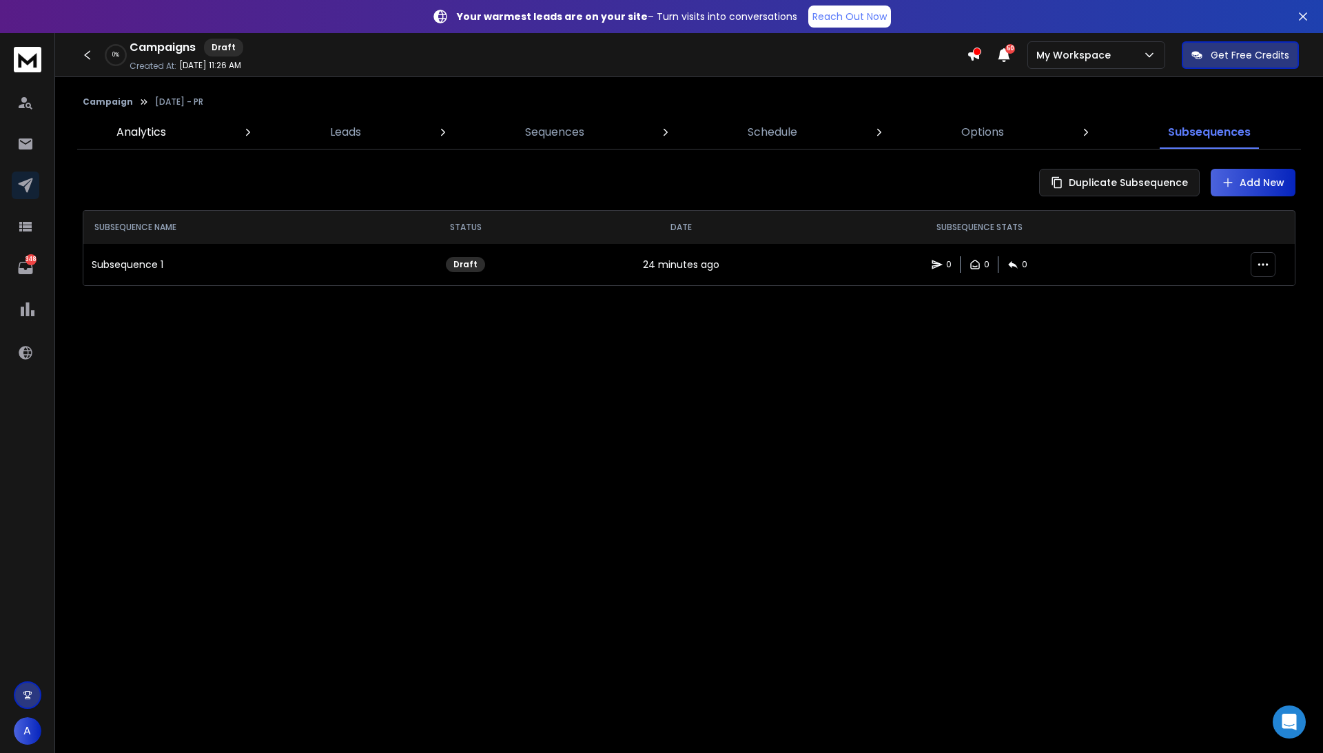
click at [169, 116] on link "Analytics" at bounding box center [141, 132] width 66 height 33
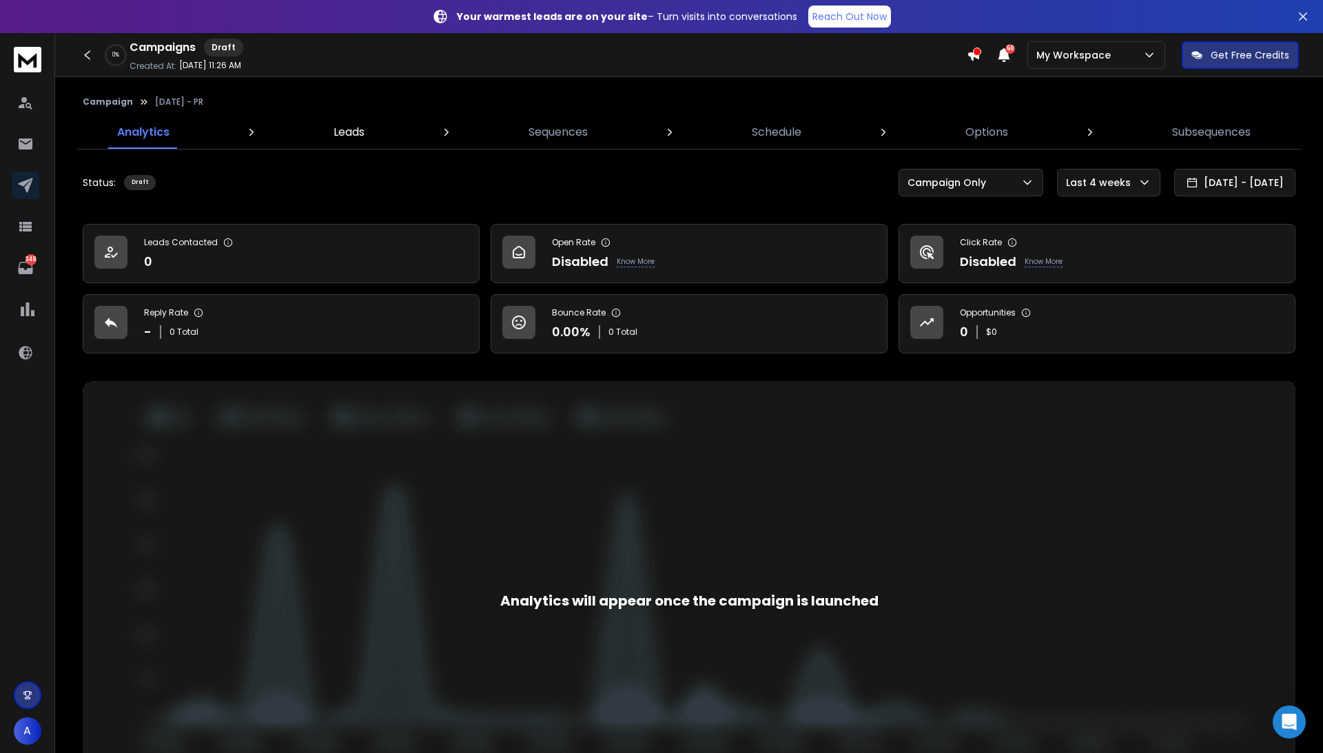
click at [351, 128] on p "Leads" at bounding box center [349, 132] width 31 height 17
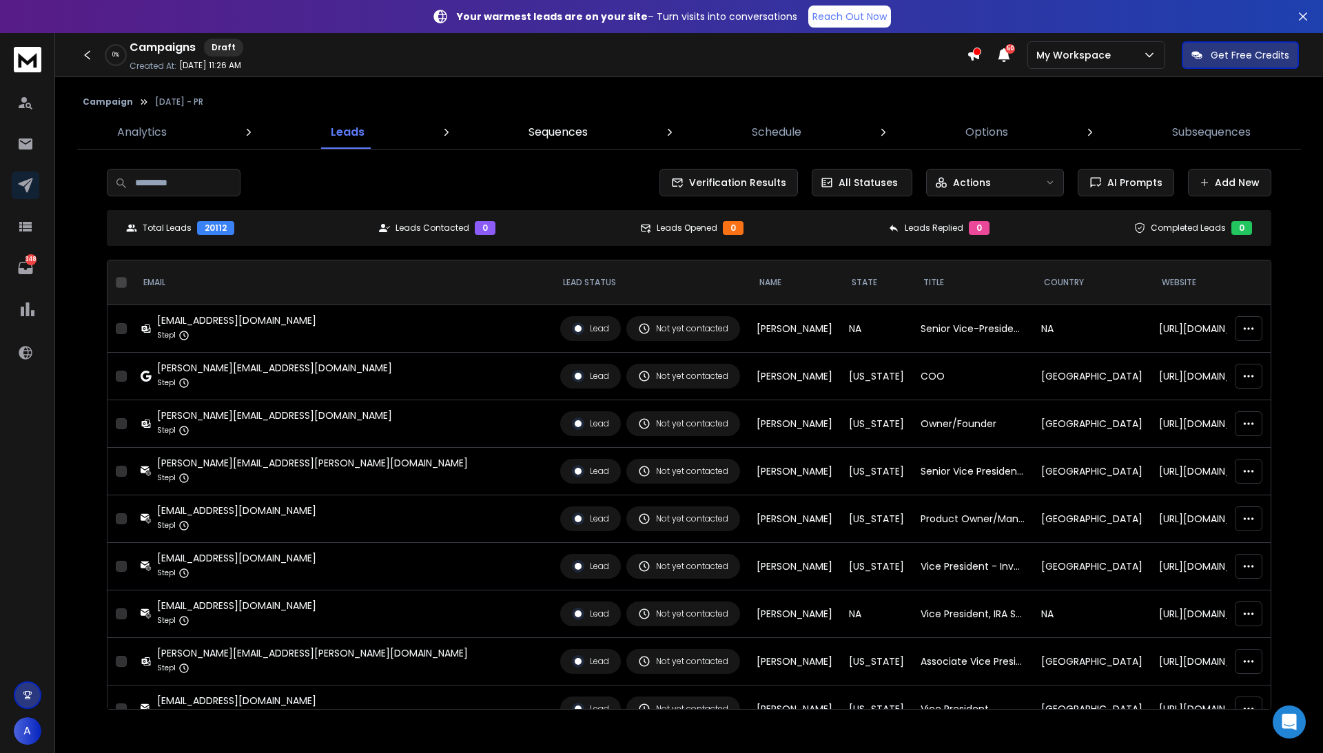
click at [522, 146] on link "Sequences" at bounding box center [558, 132] width 76 height 33
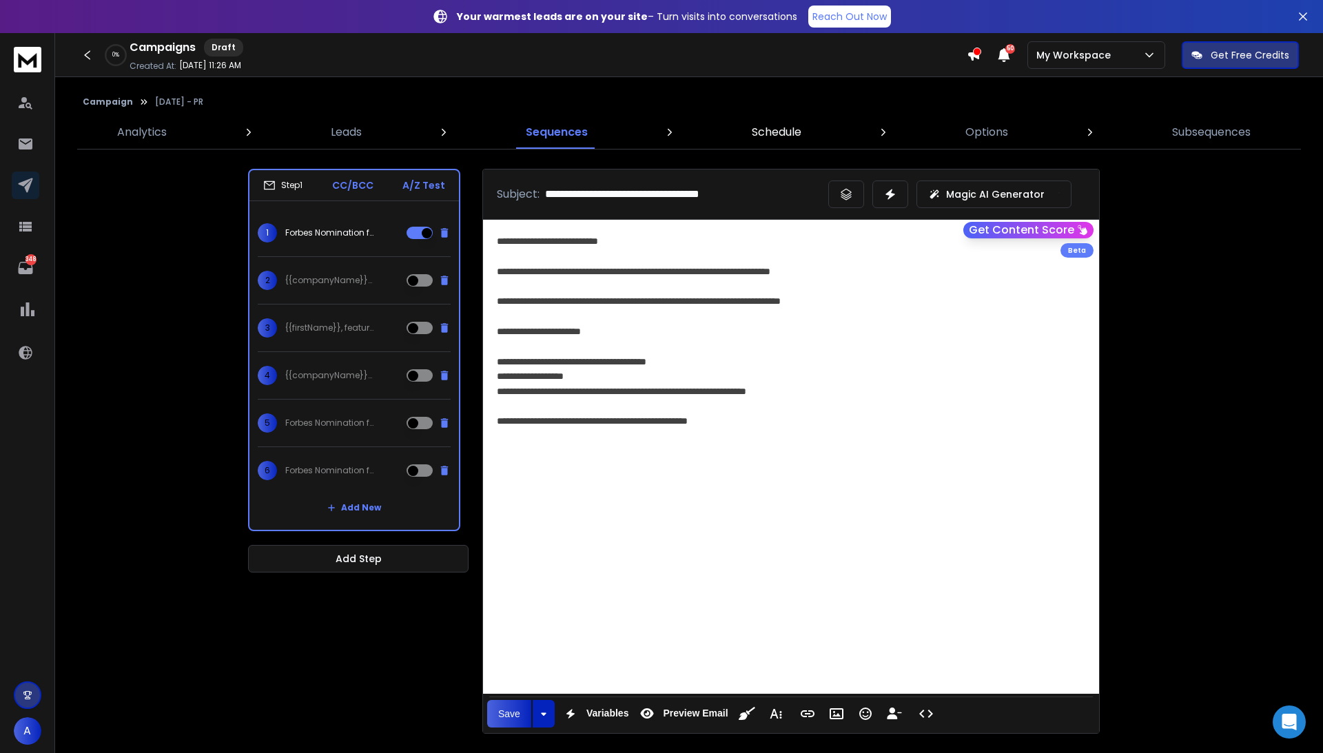
click at [762, 135] on p "Schedule" at bounding box center [777, 132] width 50 height 17
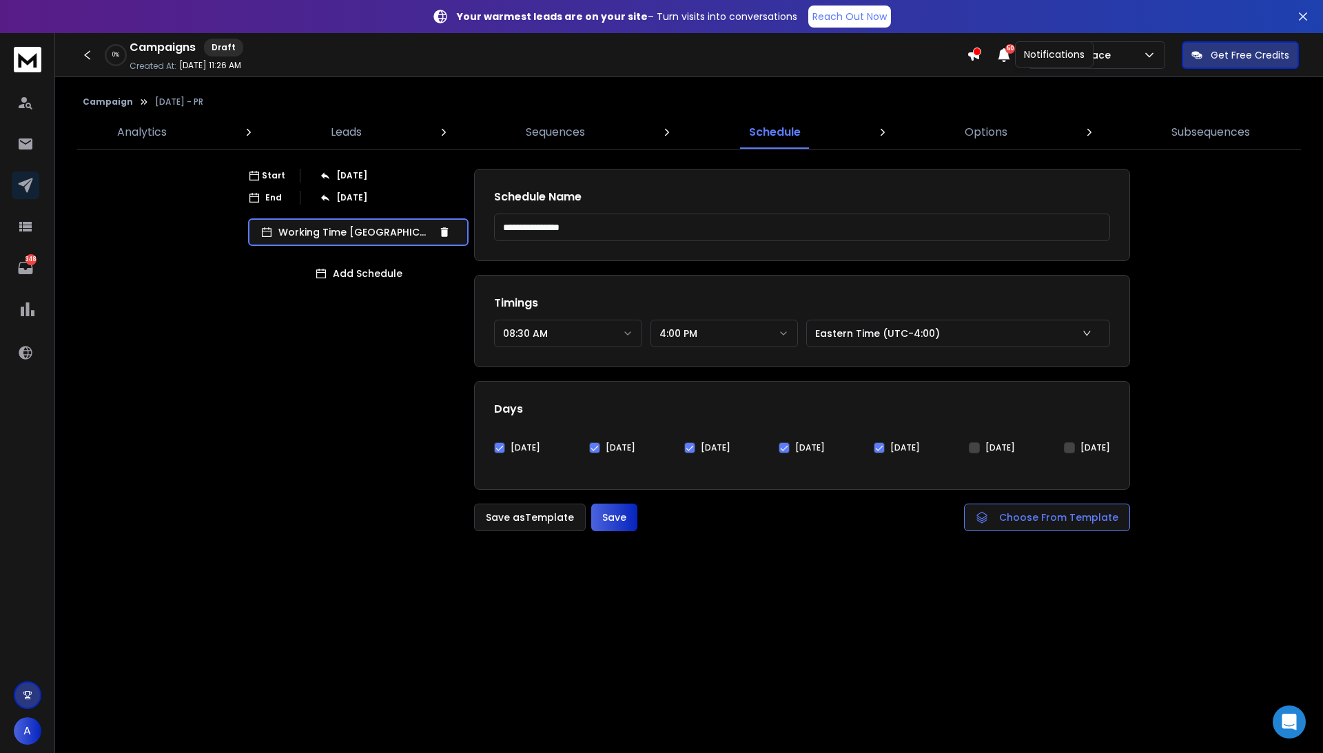
click at [998, 103] on div "Campaign Aug 14 - PR" at bounding box center [689, 102] width 1224 height 22
click at [995, 125] on p "Options" at bounding box center [986, 132] width 43 height 17
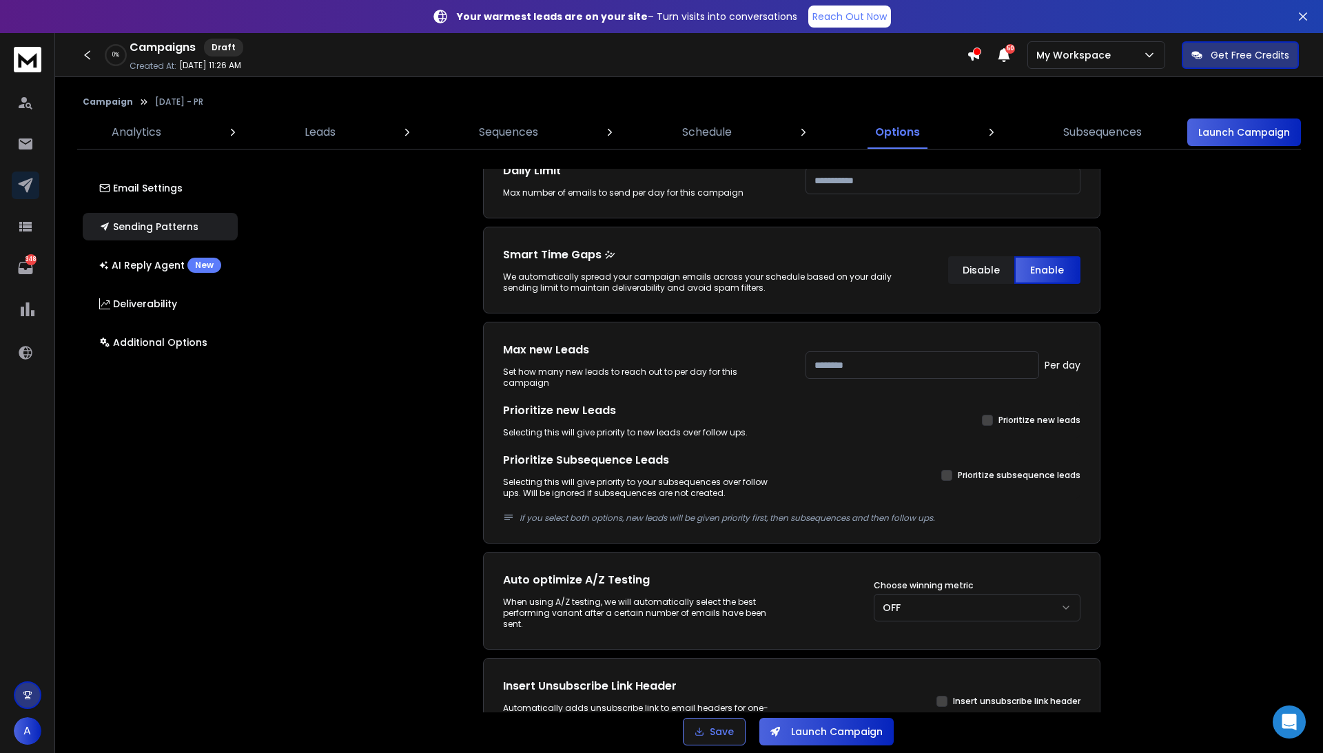
scroll to position [528, 0]
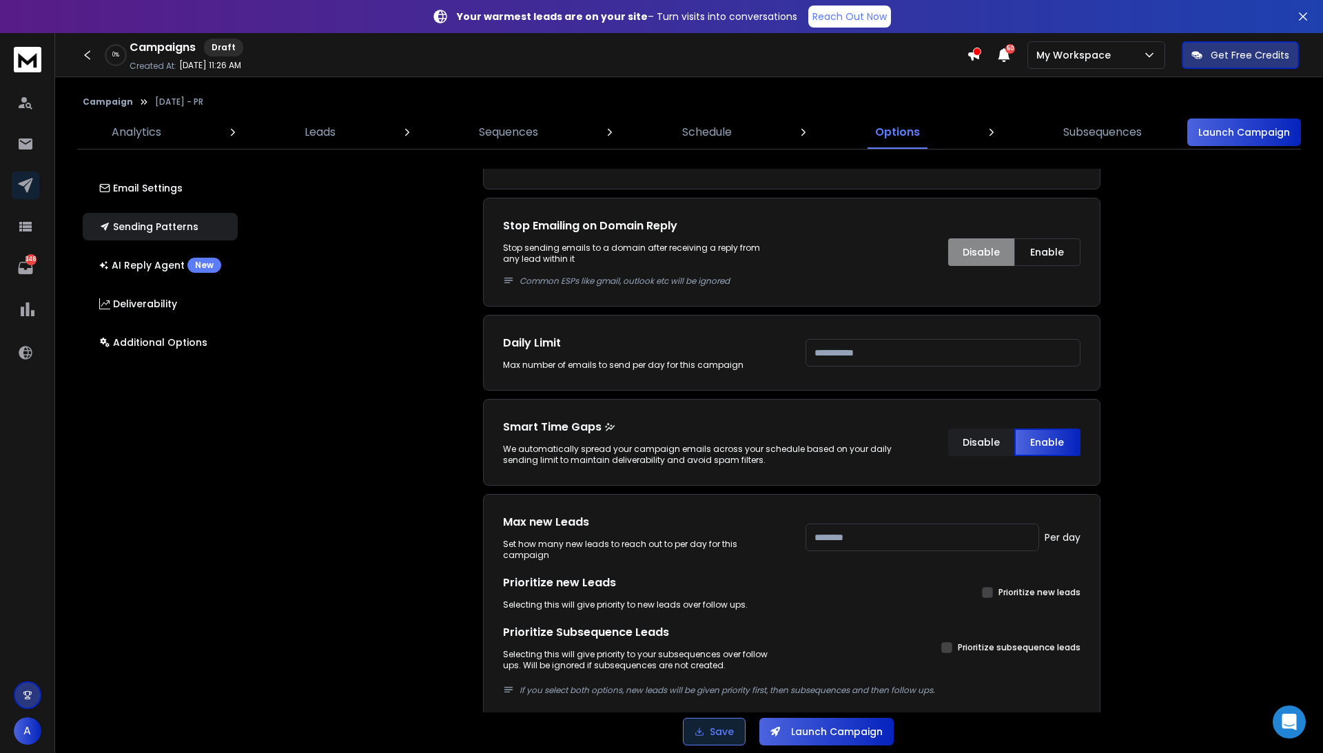
click at [720, 732] on button "Save" at bounding box center [714, 732] width 63 height 28
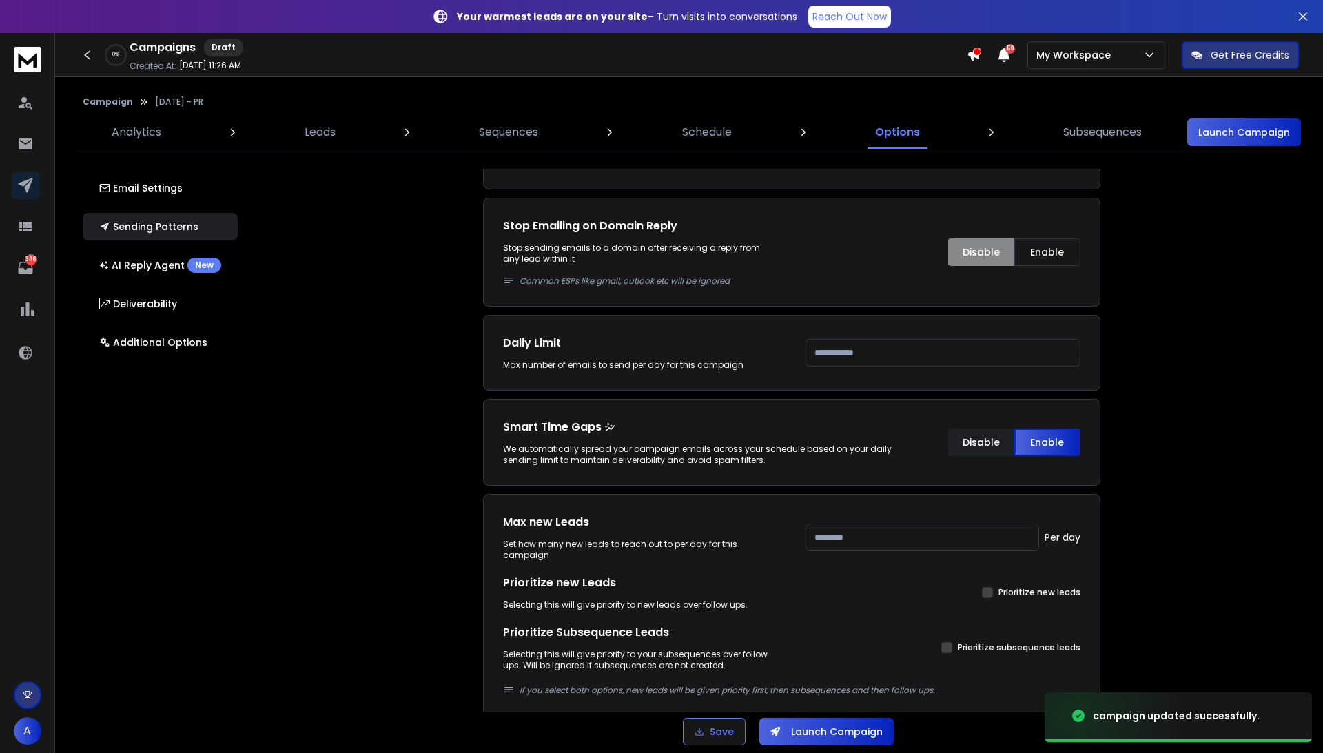
click at [841, 735] on button "Launch Campaign" at bounding box center [826, 732] width 134 height 28
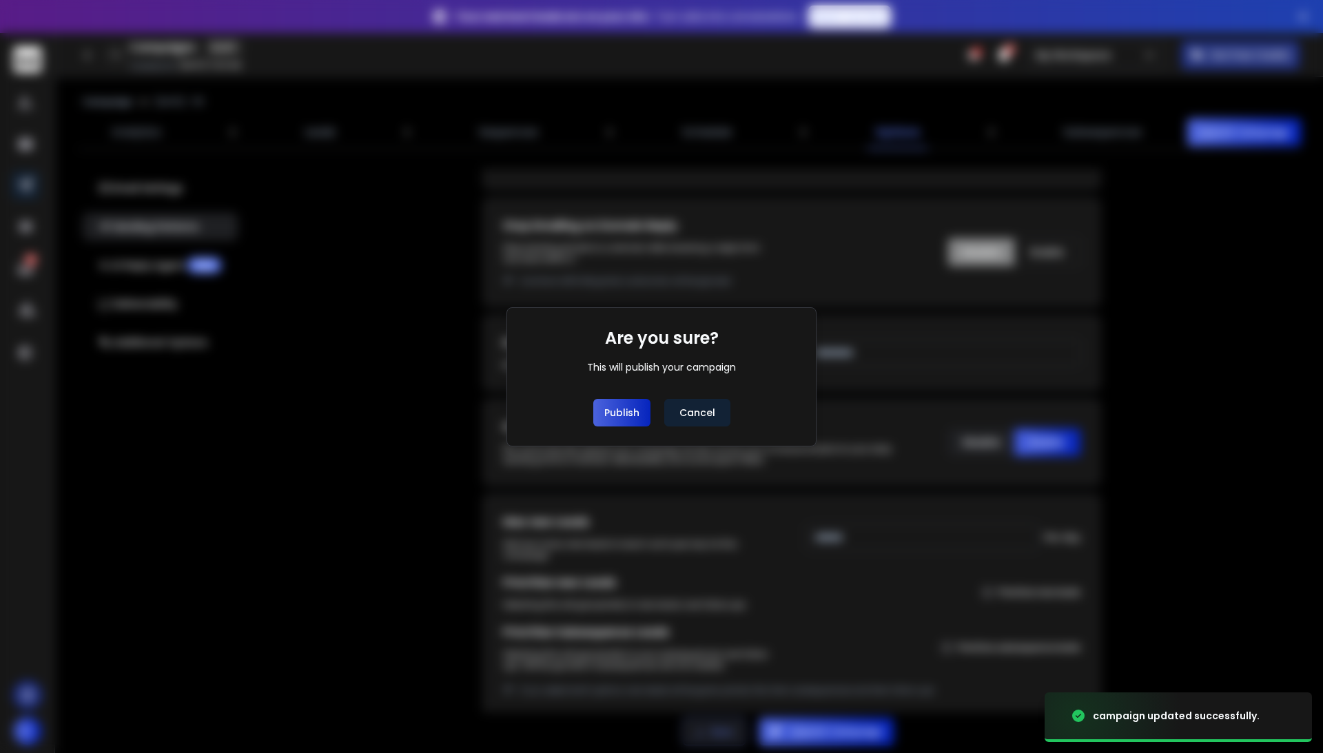
click at [642, 420] on button "Publish" at bounding box center [621, 413] width 57 height 28
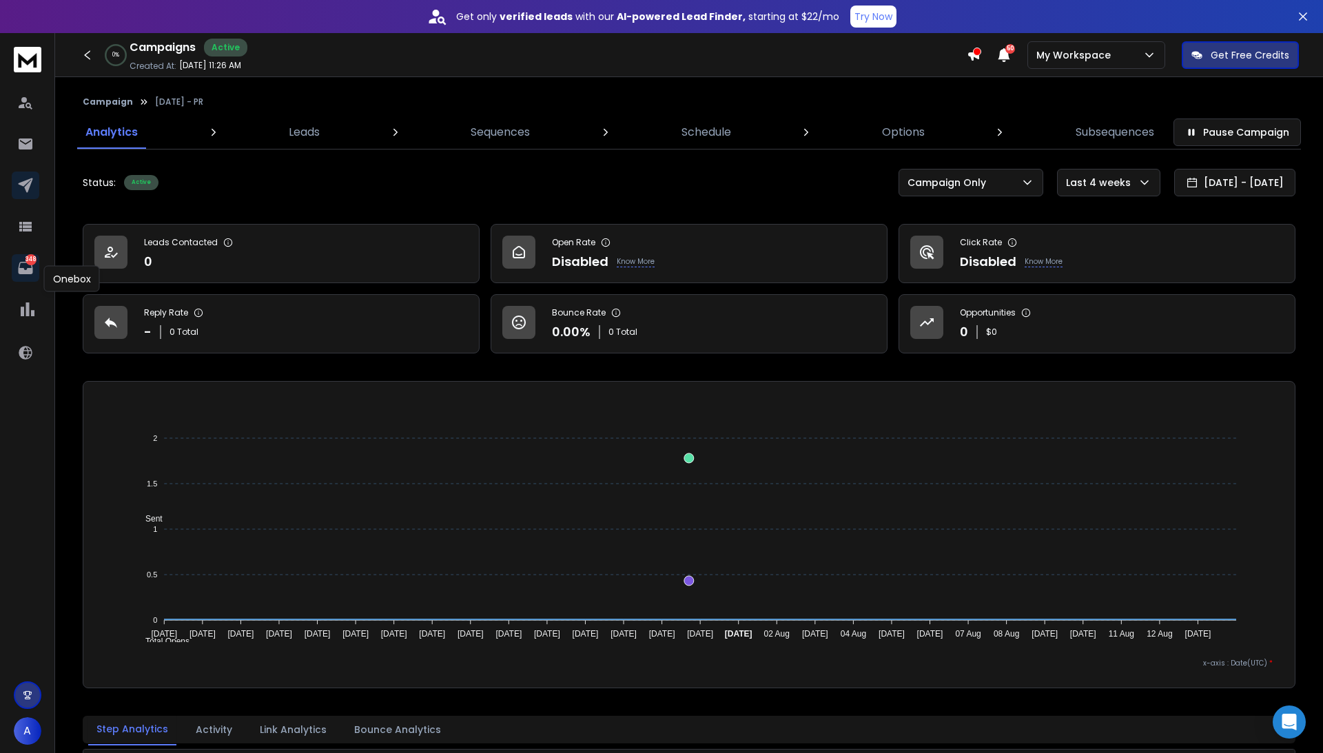
click at [32, 274] on icon at bounding box center [25, 268] width 14 height 12
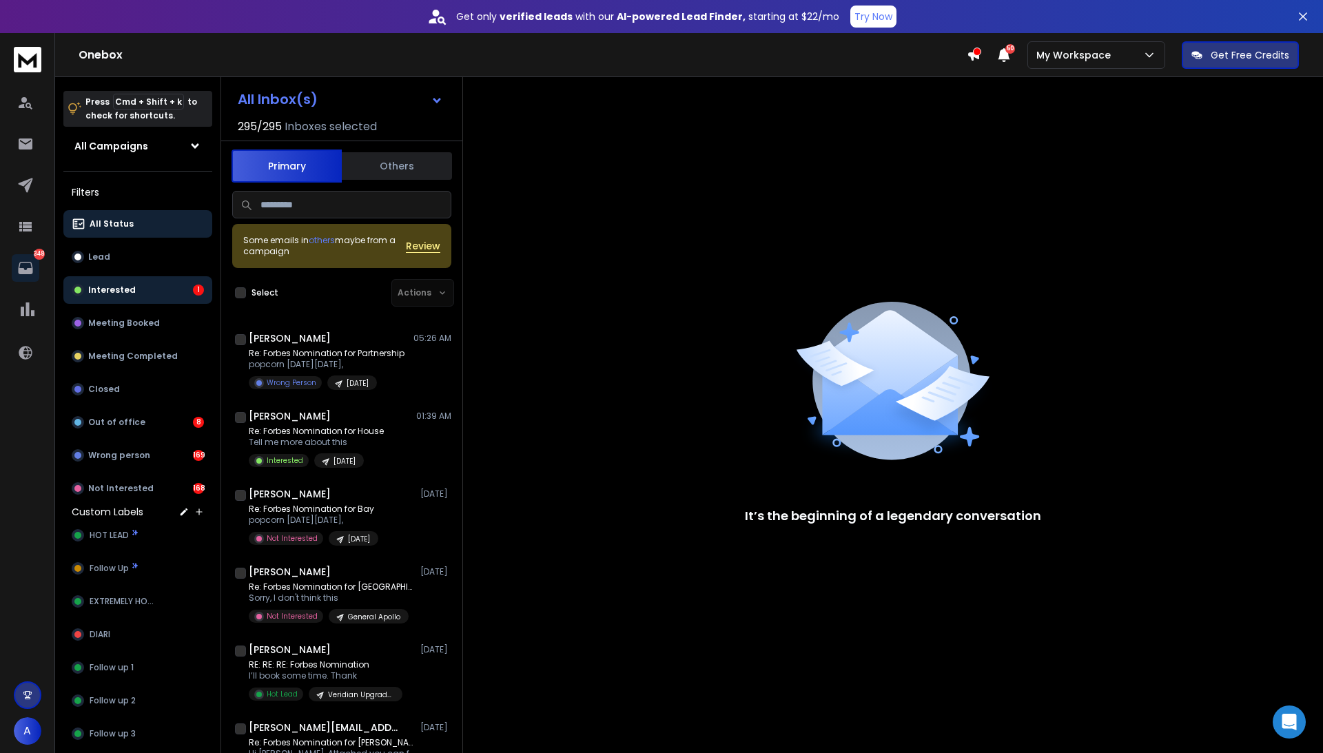
click at [149, 287] on button "Interested 1" at bounding box center [137, 290] width 149 height 28
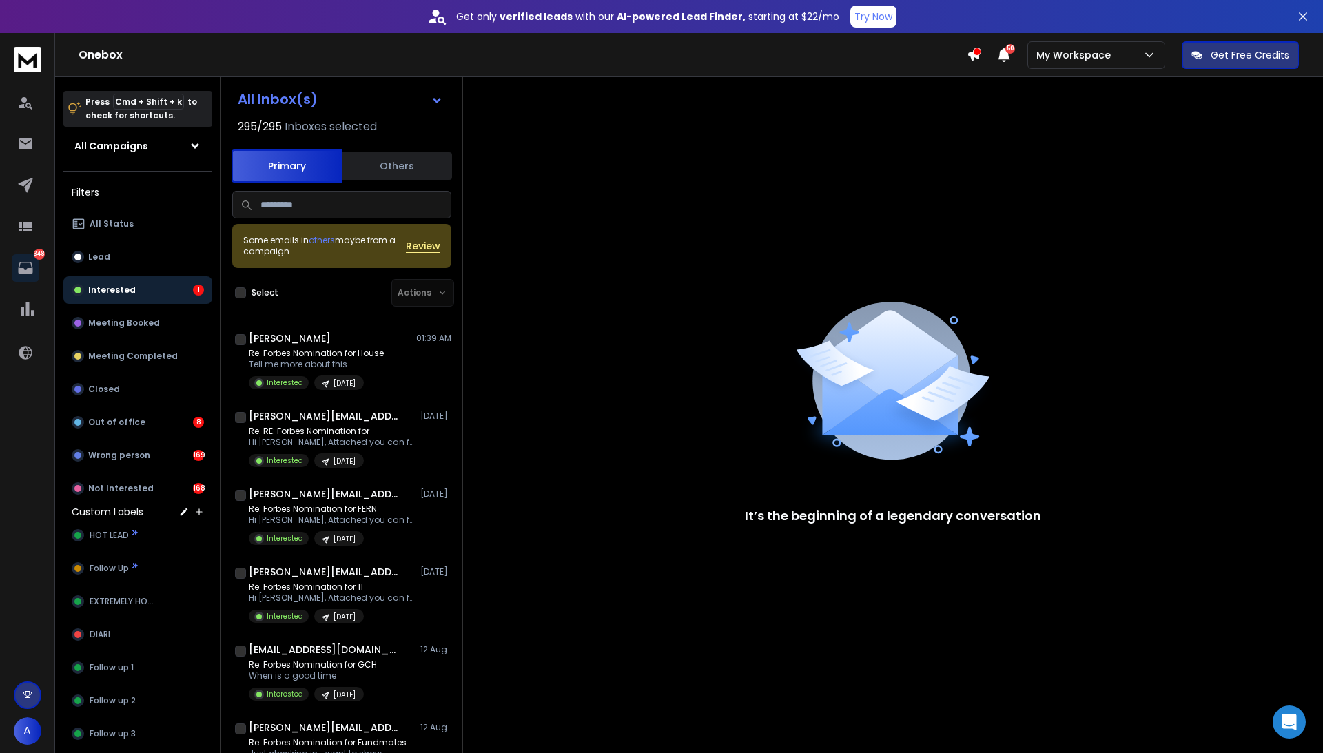
click at [398, 174] on button "Others" at bounding box center [397, 166] width 110 height 30
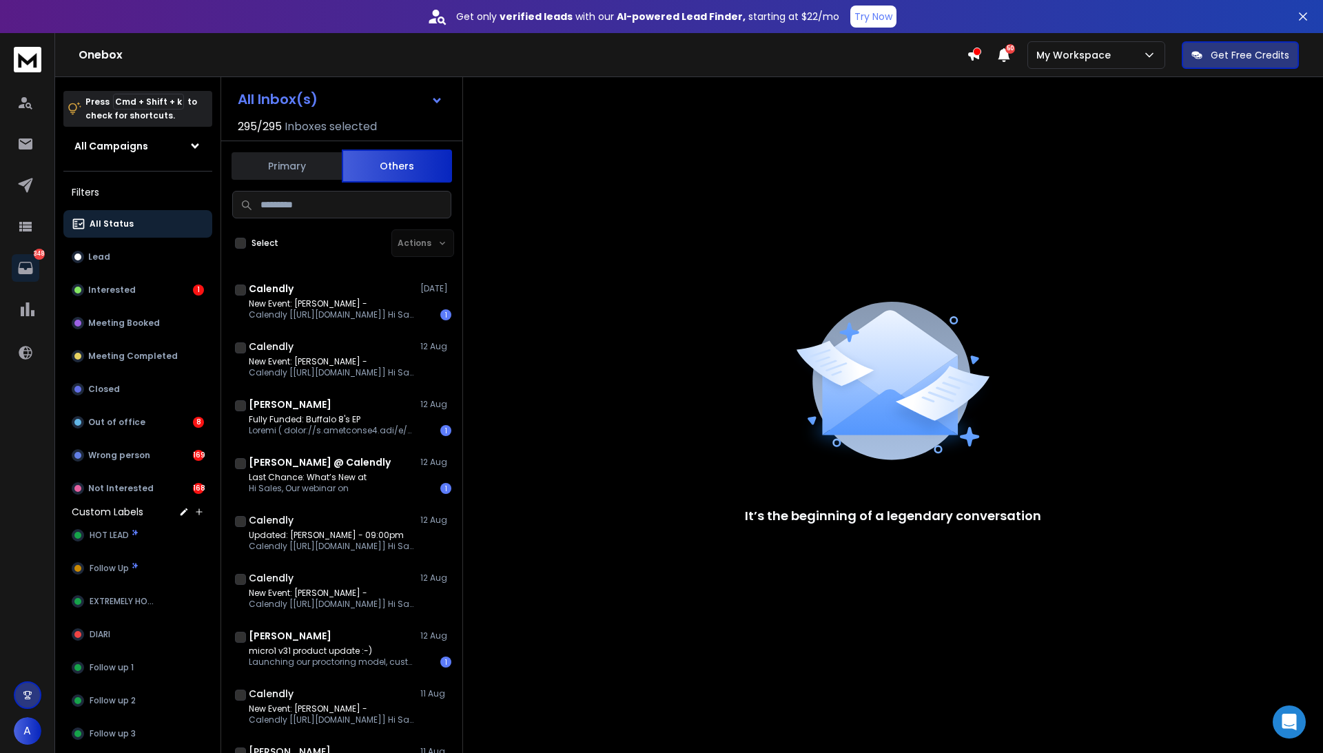
click at [321, 172] on button "Primary" at bounding box center [287, 166] width 110 height 30
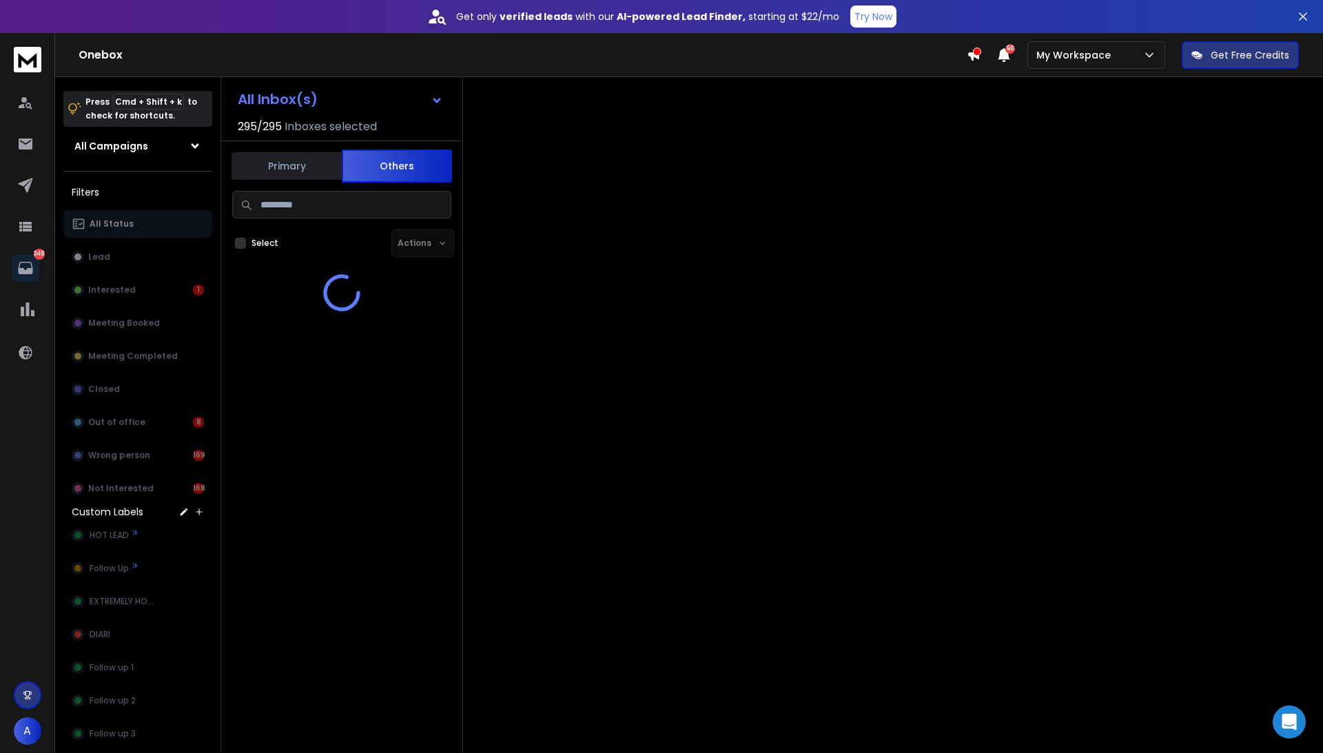
click at [397, 160] on button "Others" at bounding box center [397, 166] width 110 height 33
